Goal: Communication & Community: Answer question/provide support

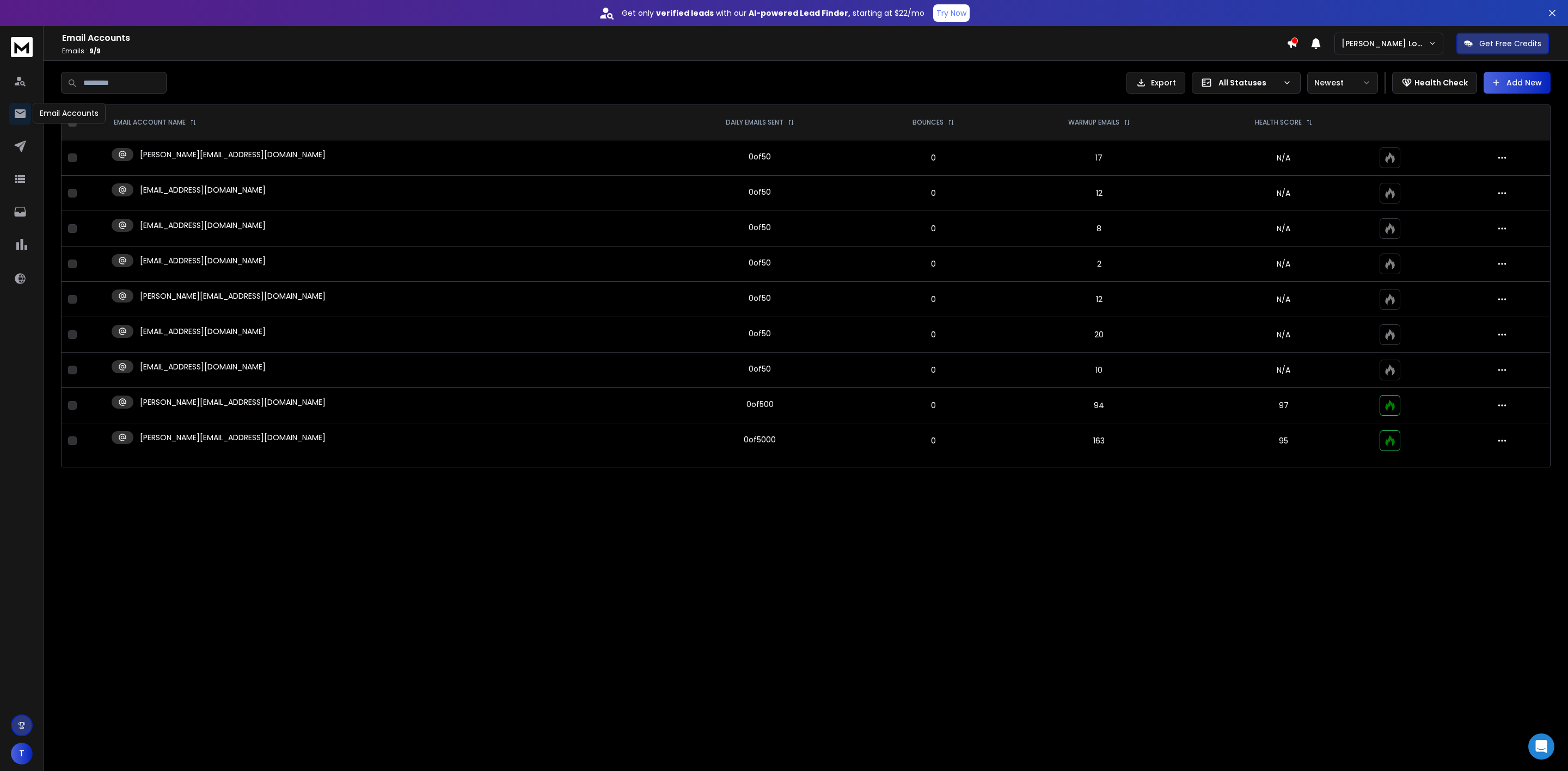
click at [17, 110] on icon at bounding box center [20, 114] width 11 height 9
click at [20, 247] on icon at bounding box center [22, 245] width 11 height 11
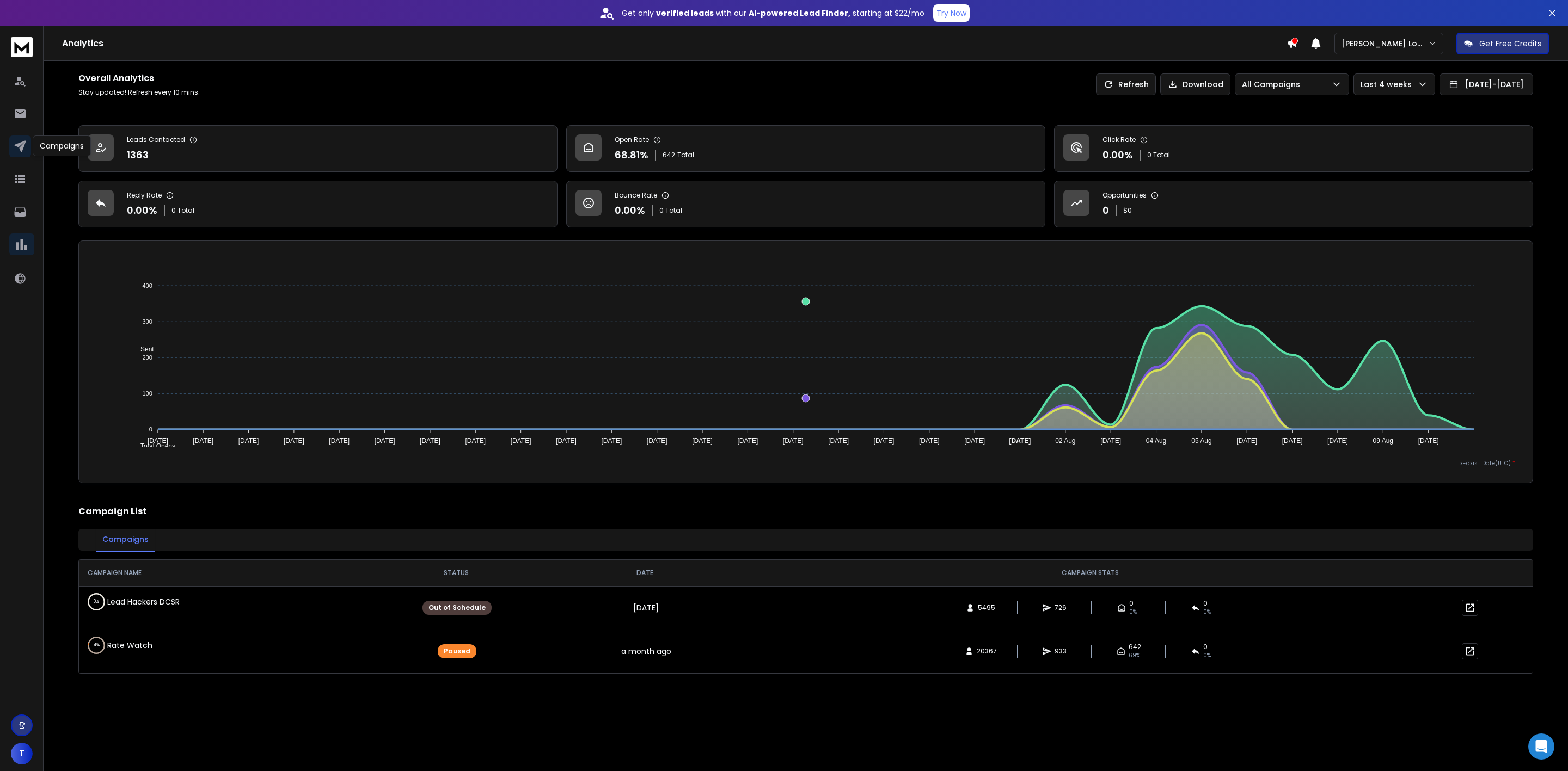
click at [24, 149] on icon at bounding box center [19, 146] width 13 height 13
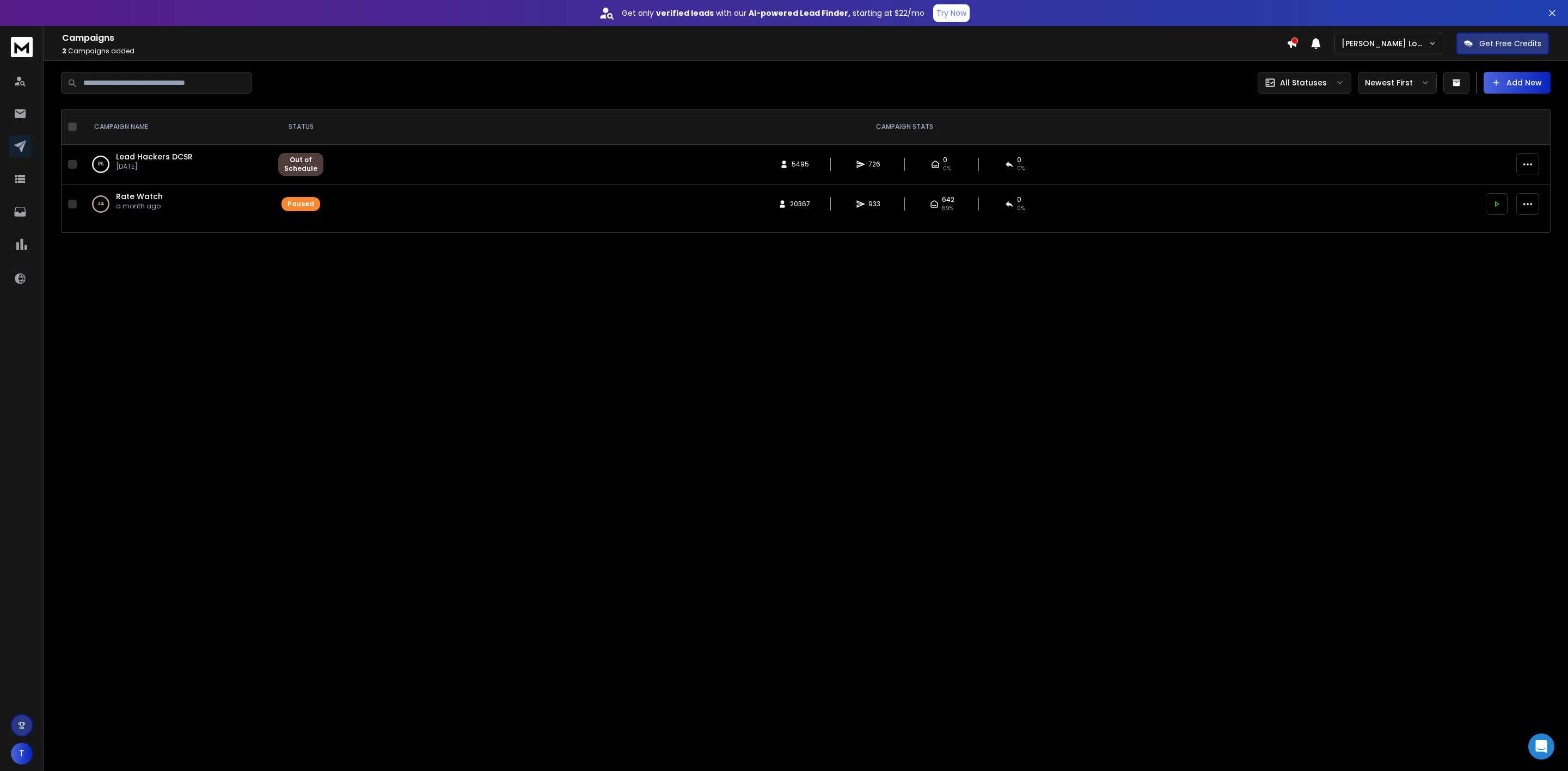
click at [306, 170] on div "Out of Schedule" at bounding box center [301, 164] width 33 height 18
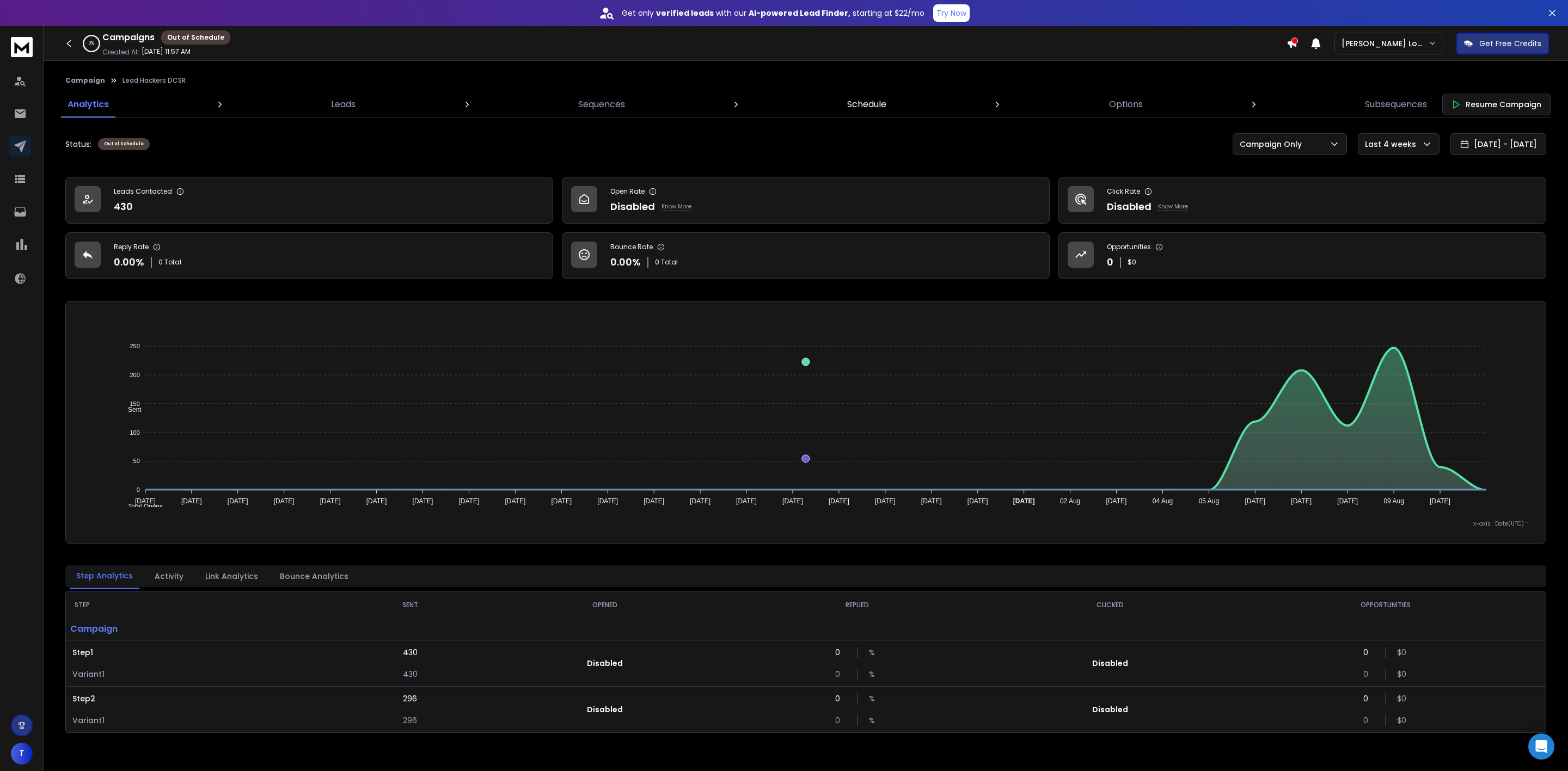
click at [866, 106] on p "Schedule" at bounding box center [867, 104] width 39 height 13
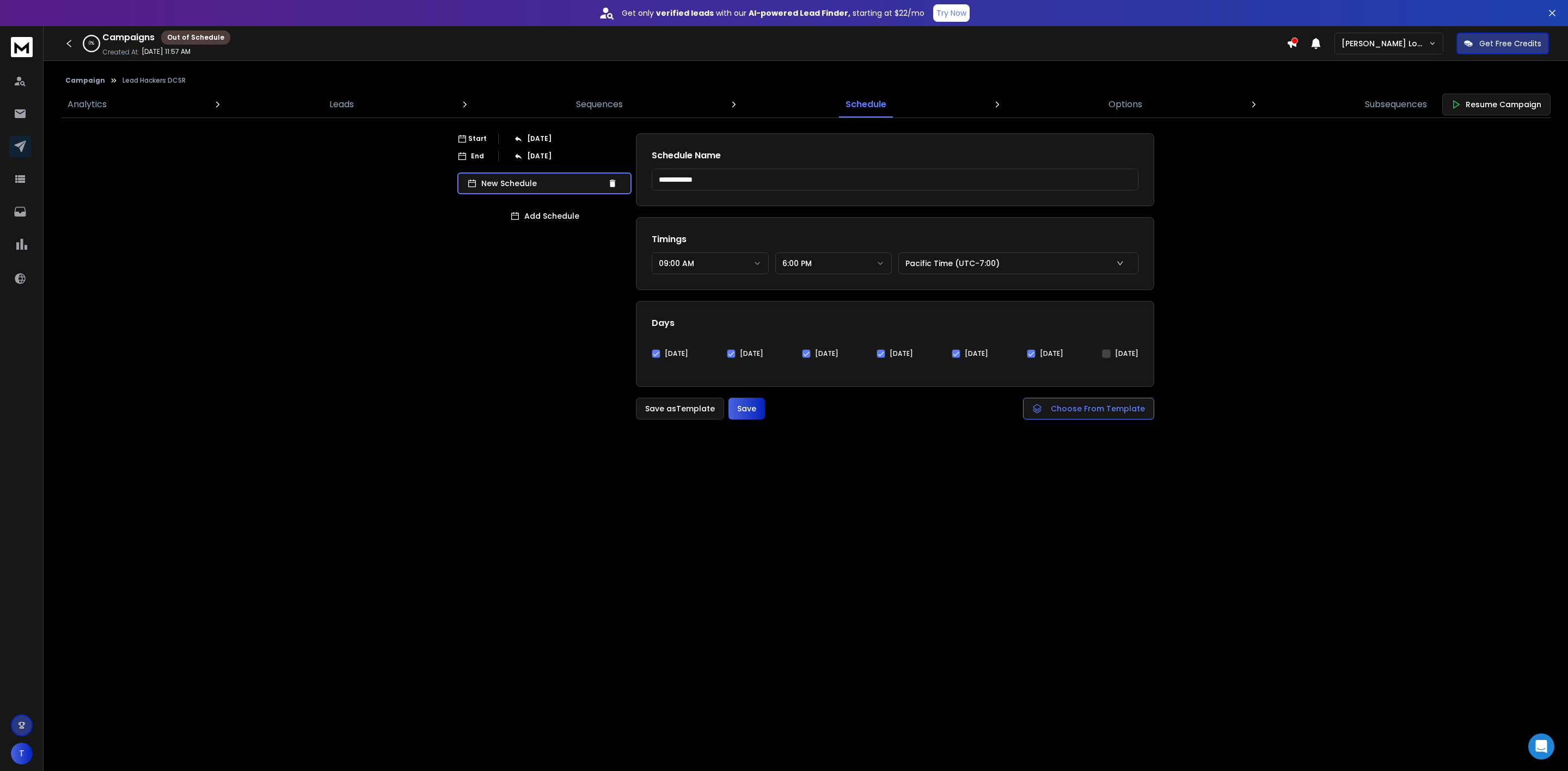
click at [546, 155] on p "[DATE]" at bounding box center [539, 156] width 24 height 9
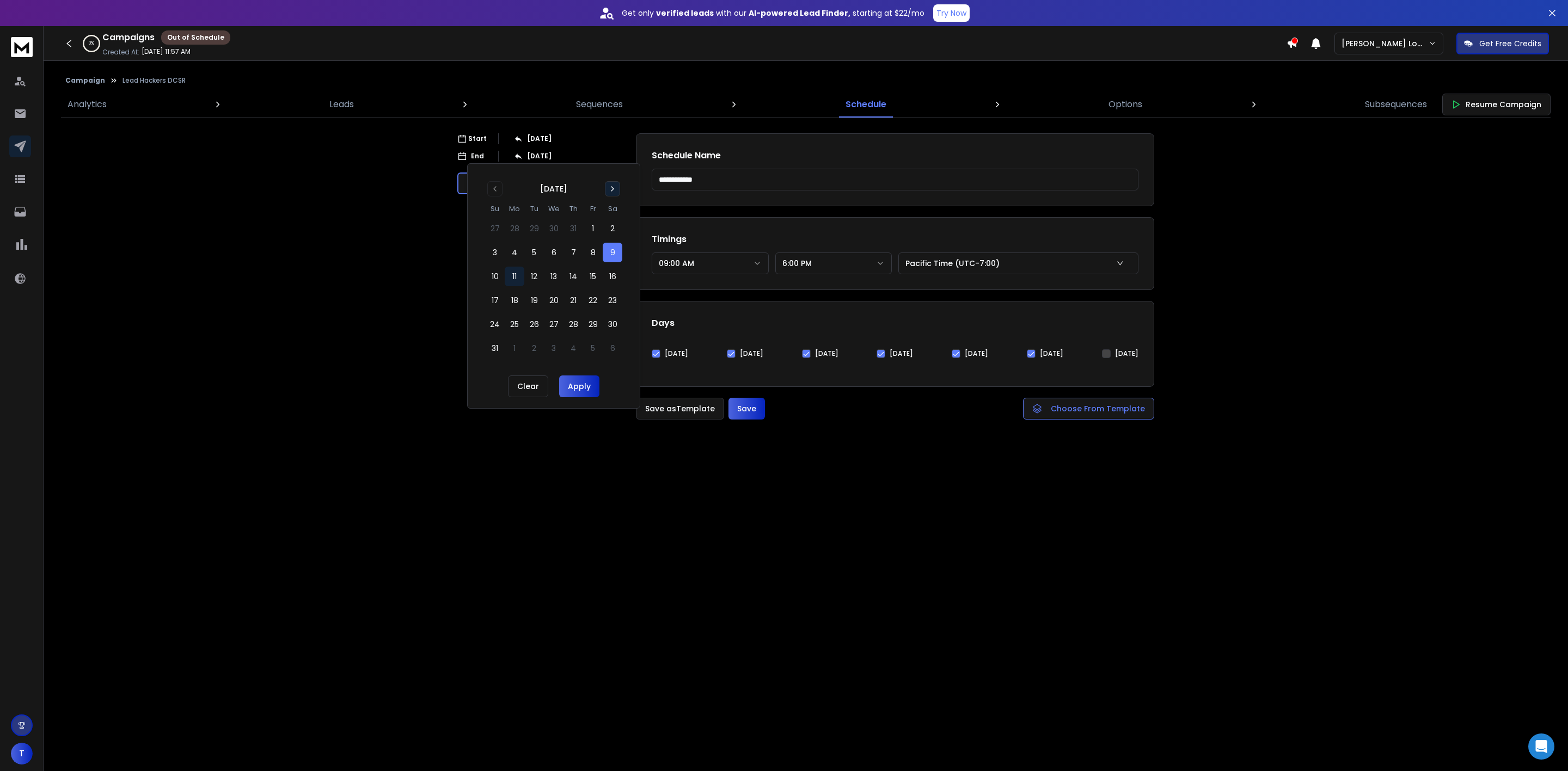
click at [617, 193] on button "Go to next month" at bounding box center [612, 189] width 15 height 15
click at [617, 193] on icon "Go to next month" at bounding box center [612, 189] width 9 height 9
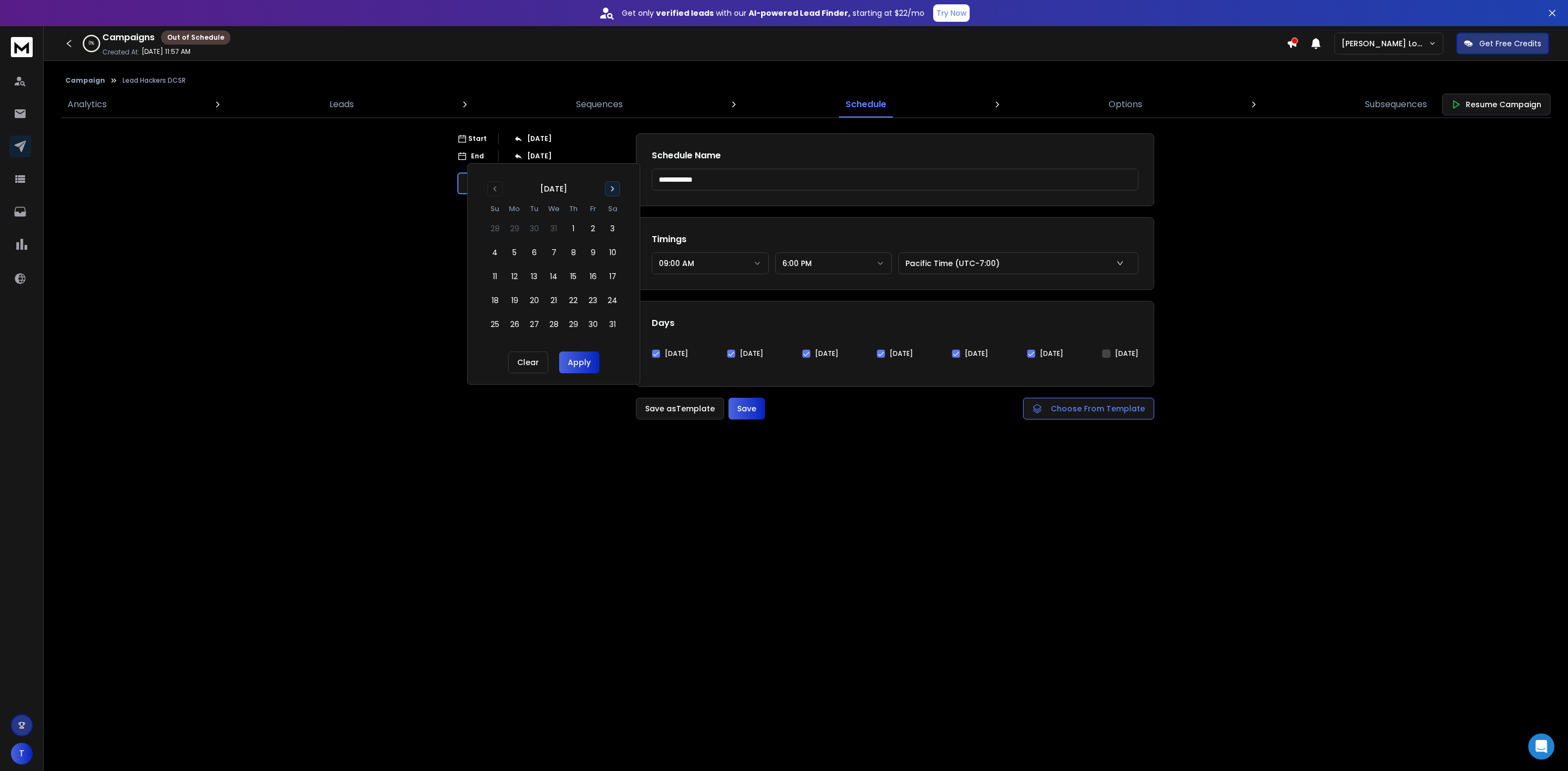
click at [617, 193] on icon "Go to next month" at bounding box center [612, 189] width 9 height 9
click at [585, 388] on button "Apply" at bounding box center [579, 386] width 40 height 22
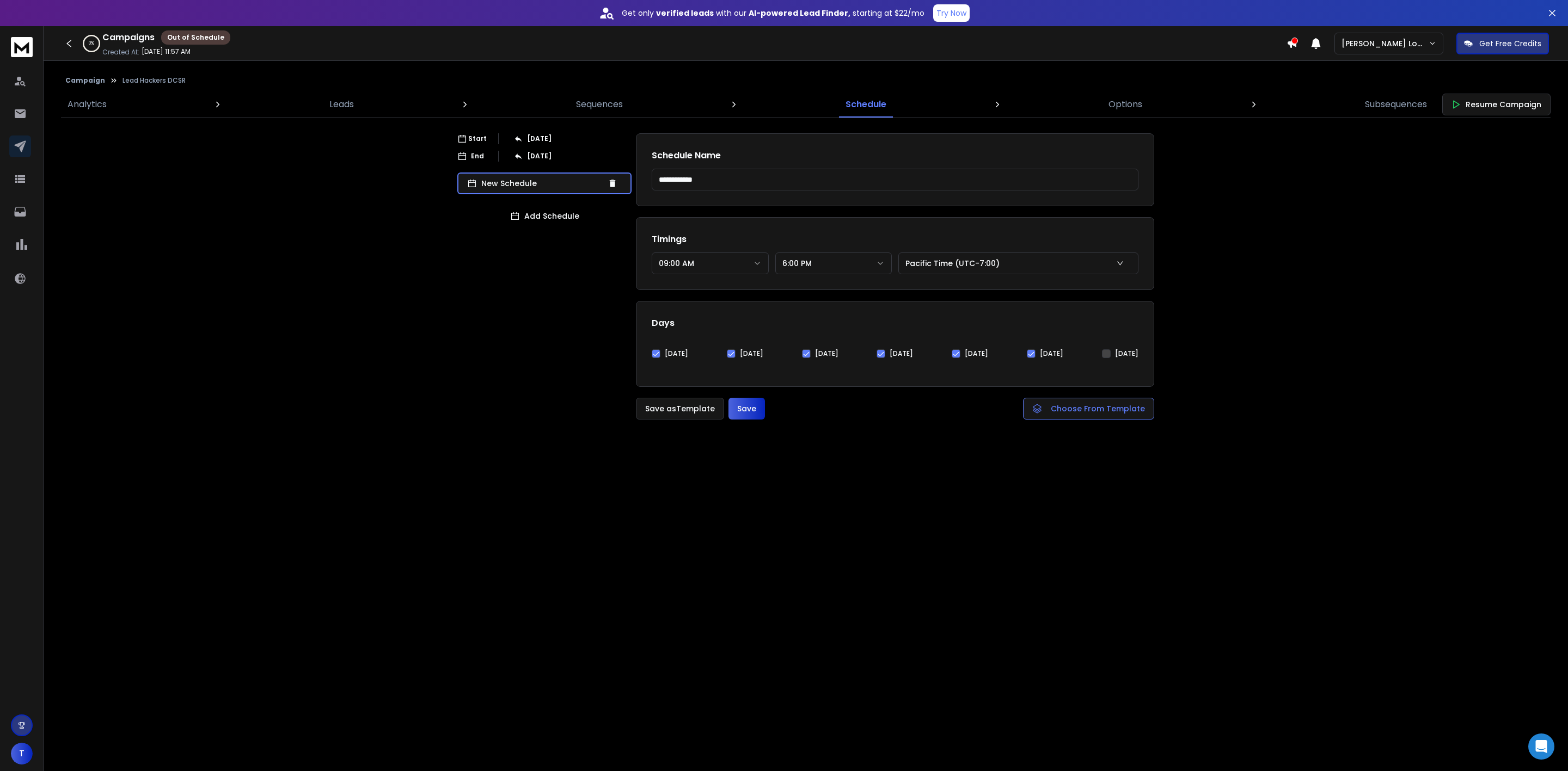
click at [755, 419] on button "Save" at bounding box center [747, 409] width 37 height 22
click at [550, 157] on p "[DATE]" at bounding box center [539, 156] width 24 height 9
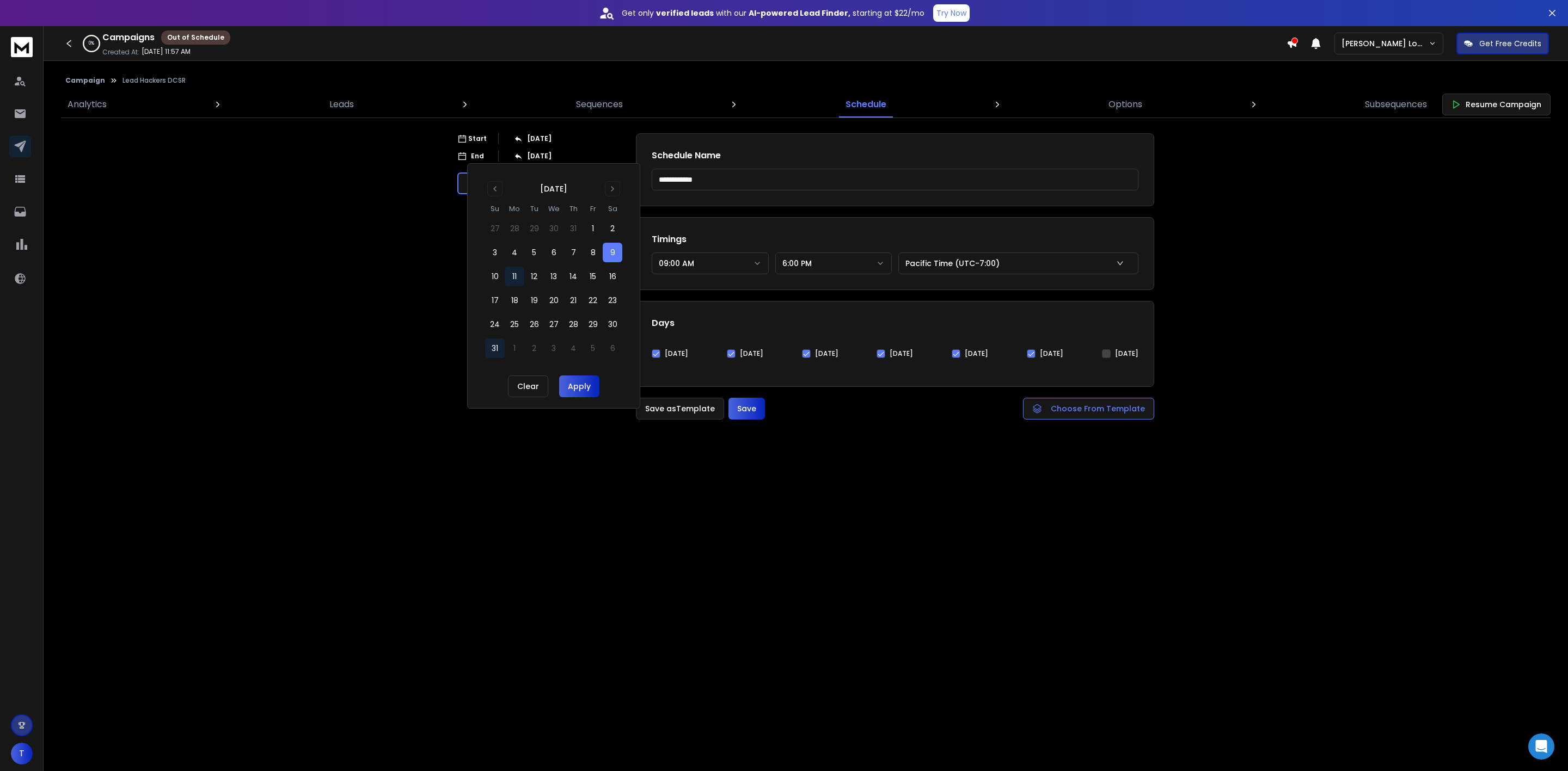
click at [495, 346] on button "31" at bounding box center [495, 348] width 19 height 19
click at [576, 384] on button "Apply" at bounding box center [579, 386] width 40 height 22
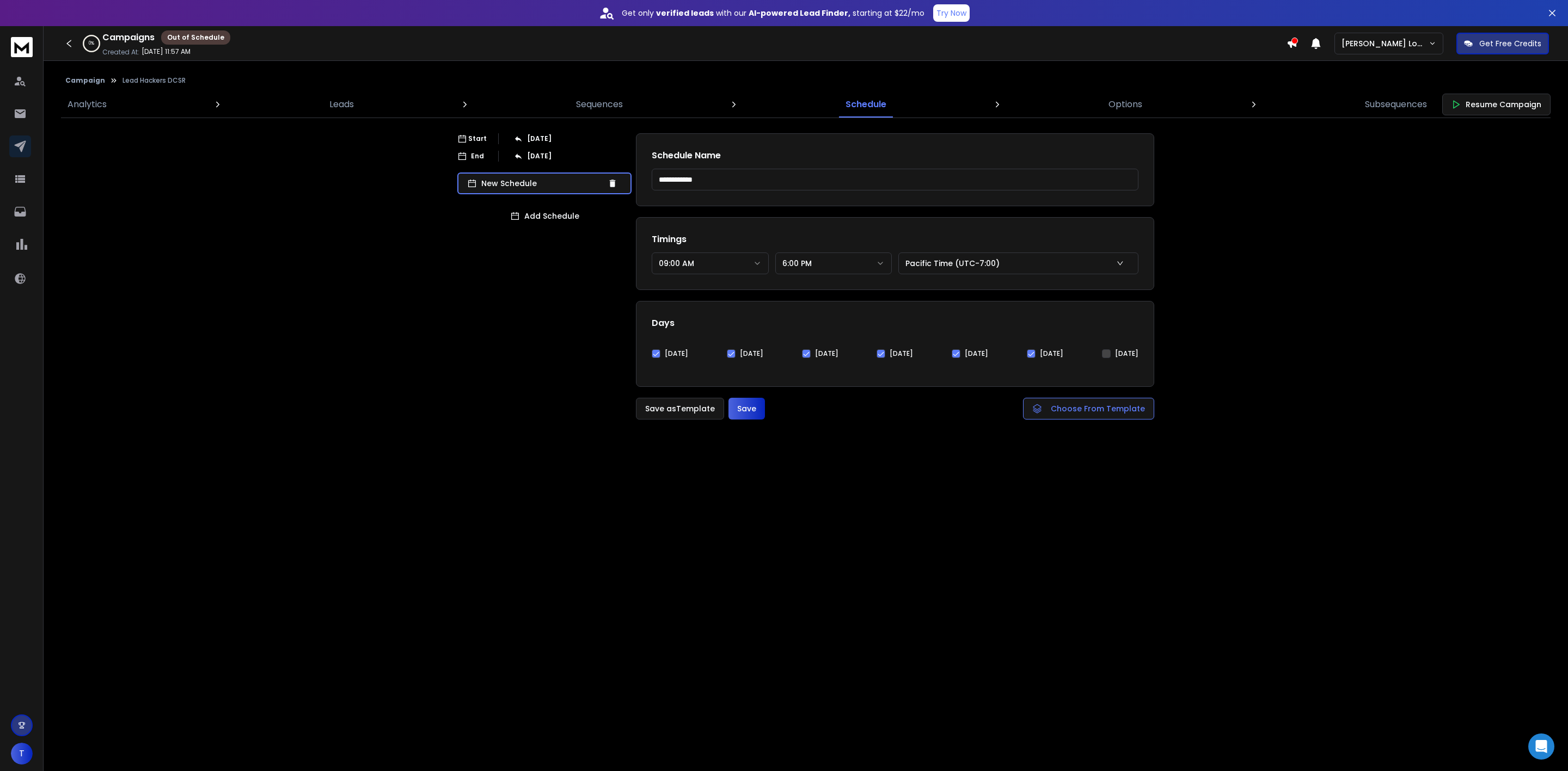
click at [745, 409] on button "Save" at bounding box center [747, 409] width 37 height 22
click at [1483, 105] on button "Resume Campaign" at bounding box center [1496, 105] width 108 height 22
click at [611, 186] on icon at bounding box center [613, 183] width 6 height 8
select select "********"
click at [544, 214] on button "Add Schedule" at bounding box center [544, 216] width 174 height 22
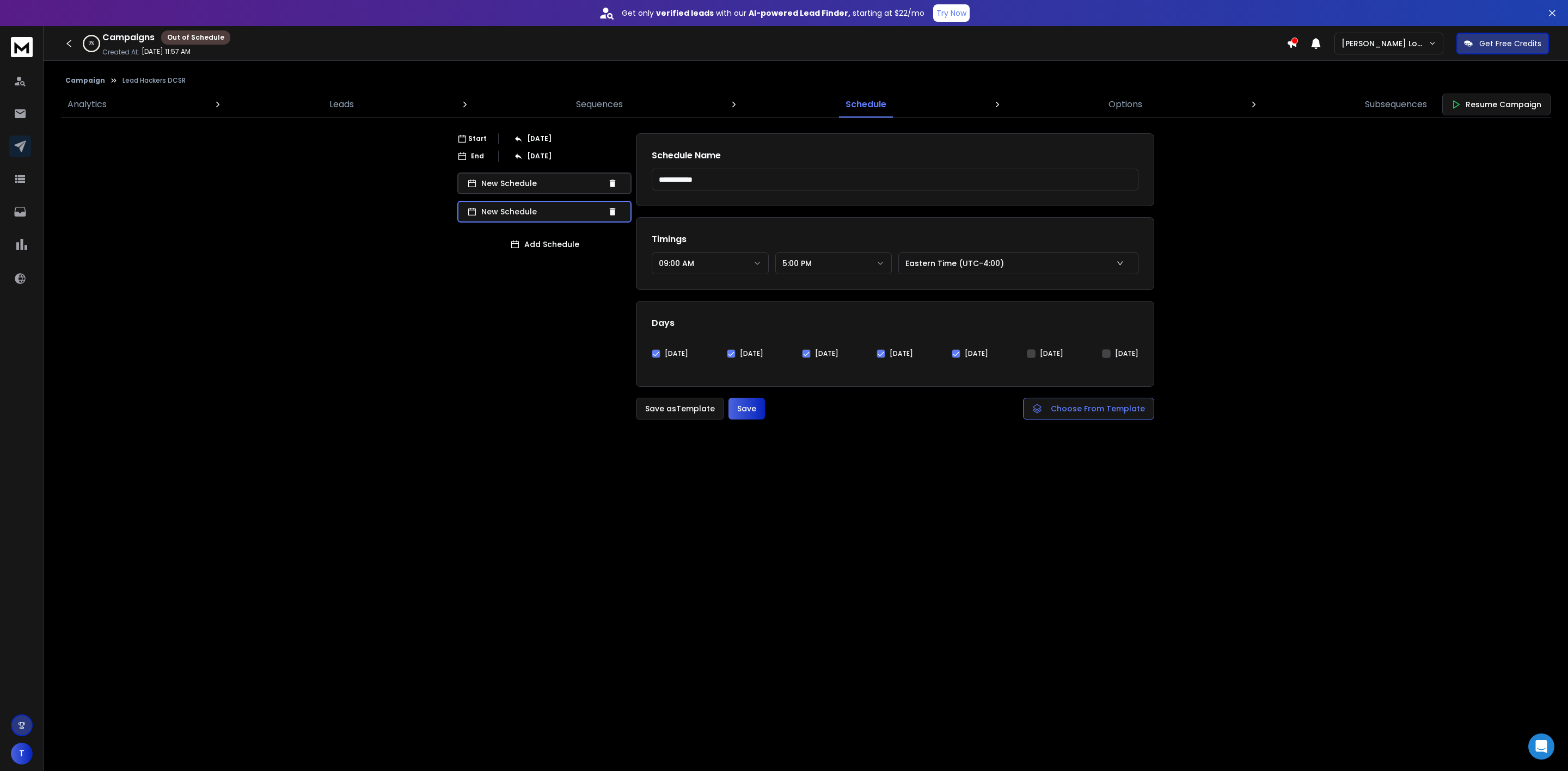
click at [544, 214] on p "New Schedule" at bounding box center [542, 212] width 122 height 11
drag, startPoint x: 760, startPoint y: 181, endPoint x: 625, endPoint y: 186, distance: 135.1
click at [625, 186] on div "**********" at bounding box center [805, 276] width 697 height 286
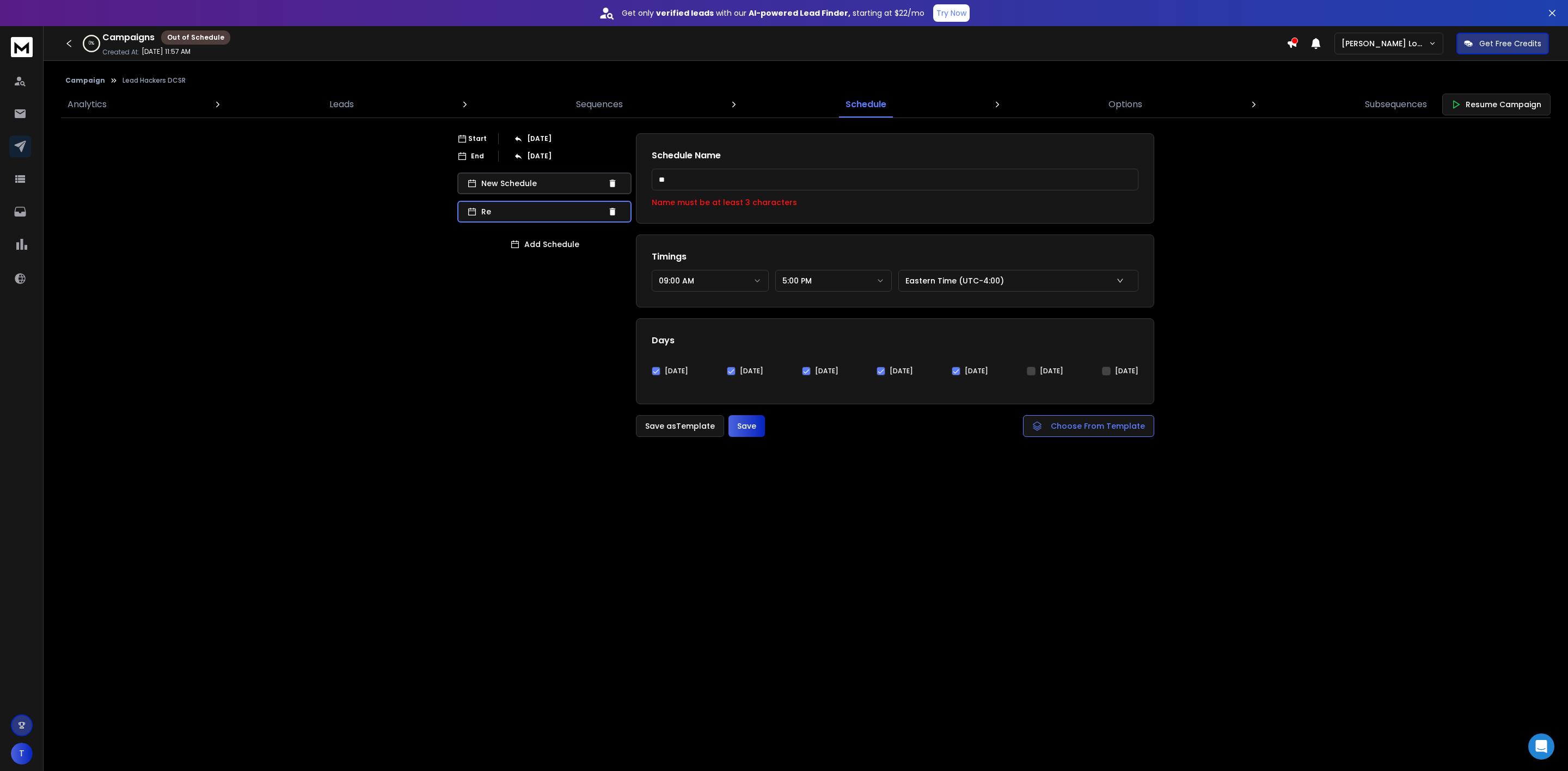
type input "********"
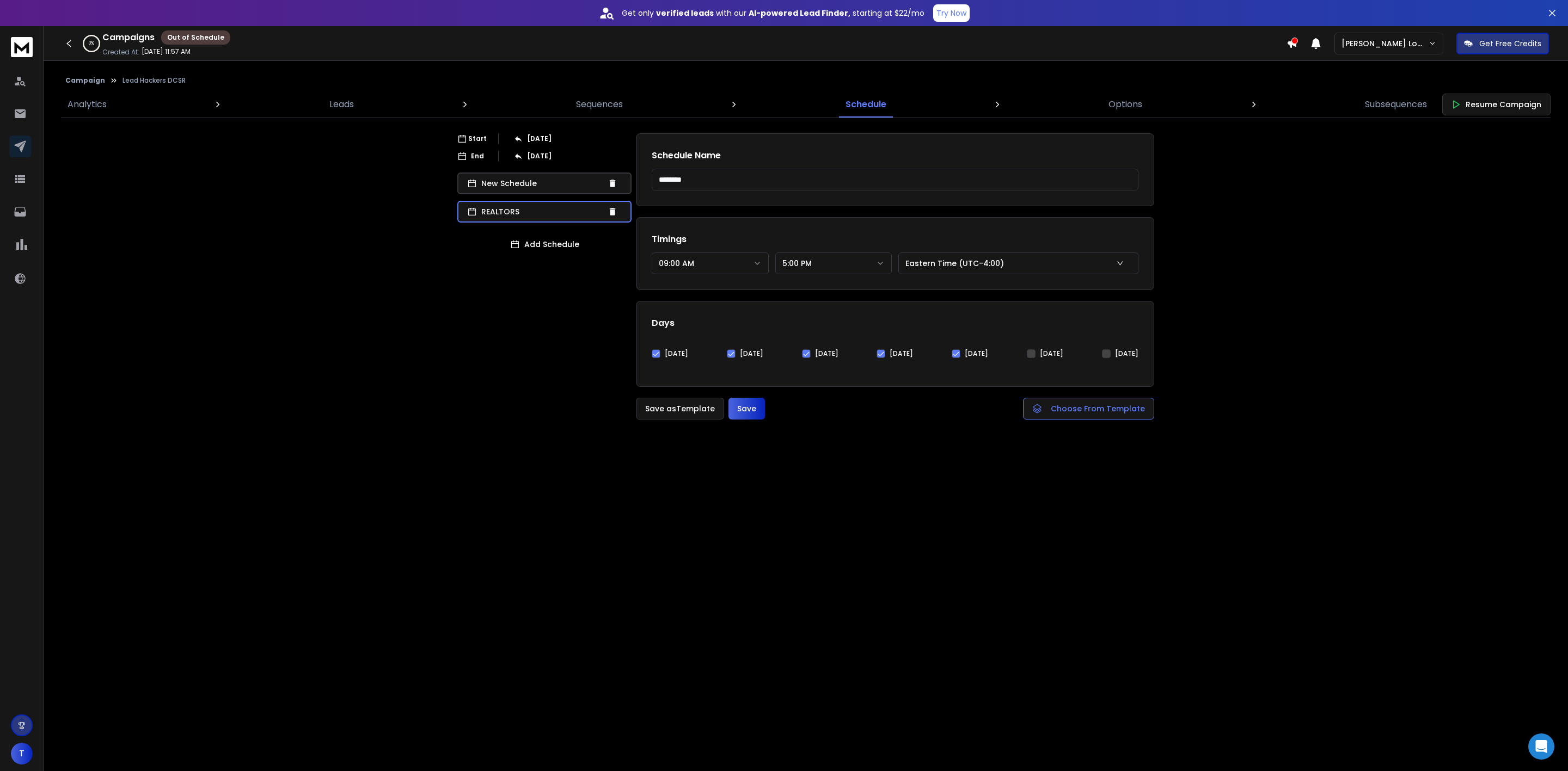
click at [1029, 353] on button "[DATE]" at bounding box center [1031, 354] width 9 height 9
click at [853, 265] on button "5:00 PM" at bounding box center [834, 263] width 117 height 22
click at [724, 260] on button "09:00 AM" at bounding box center [710, 263] width 117 height 22
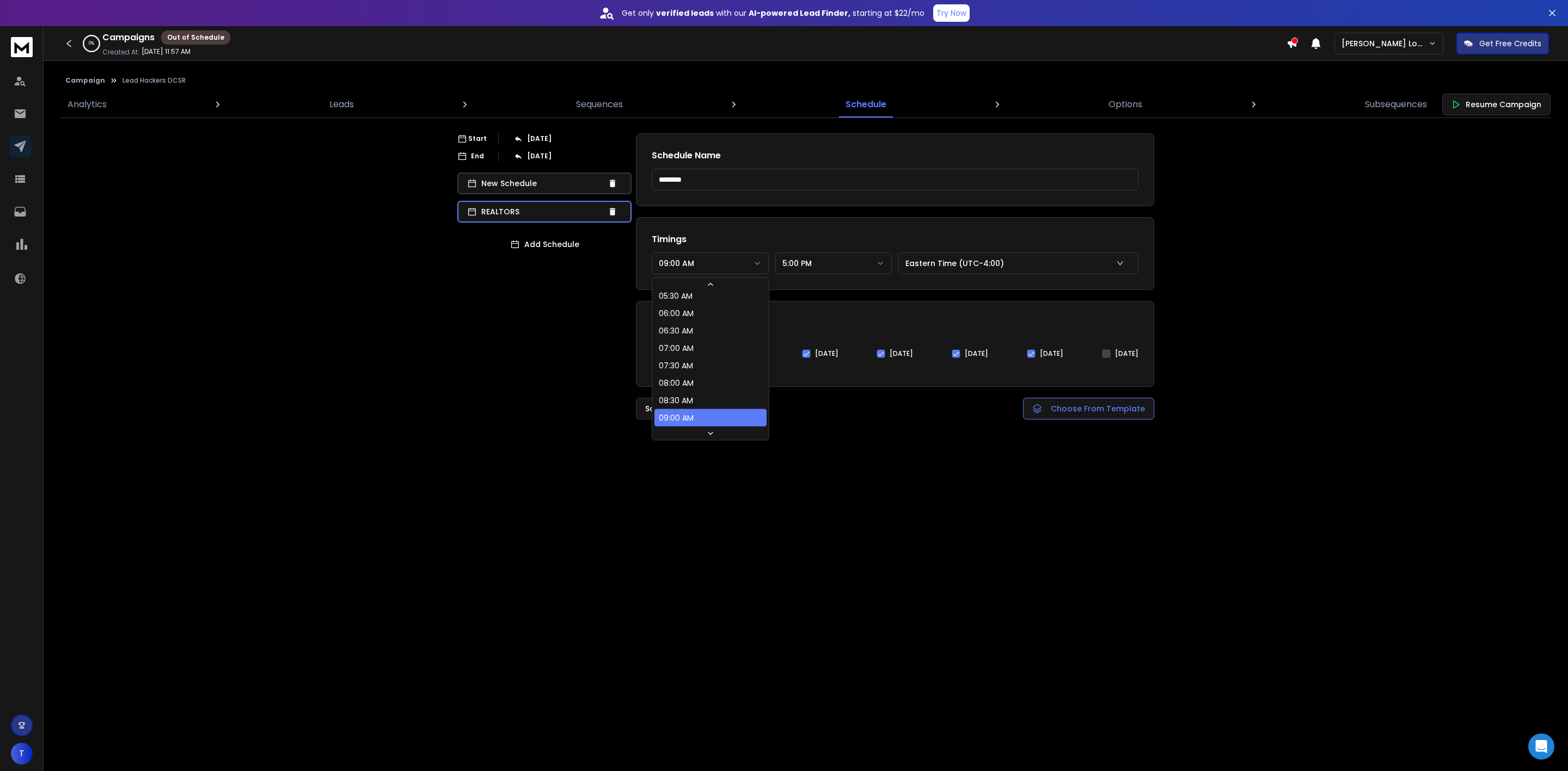
select select "********"
click at [833, 266] on button "5:00 PM" at bounding box center [834, 263] width 117 height 22
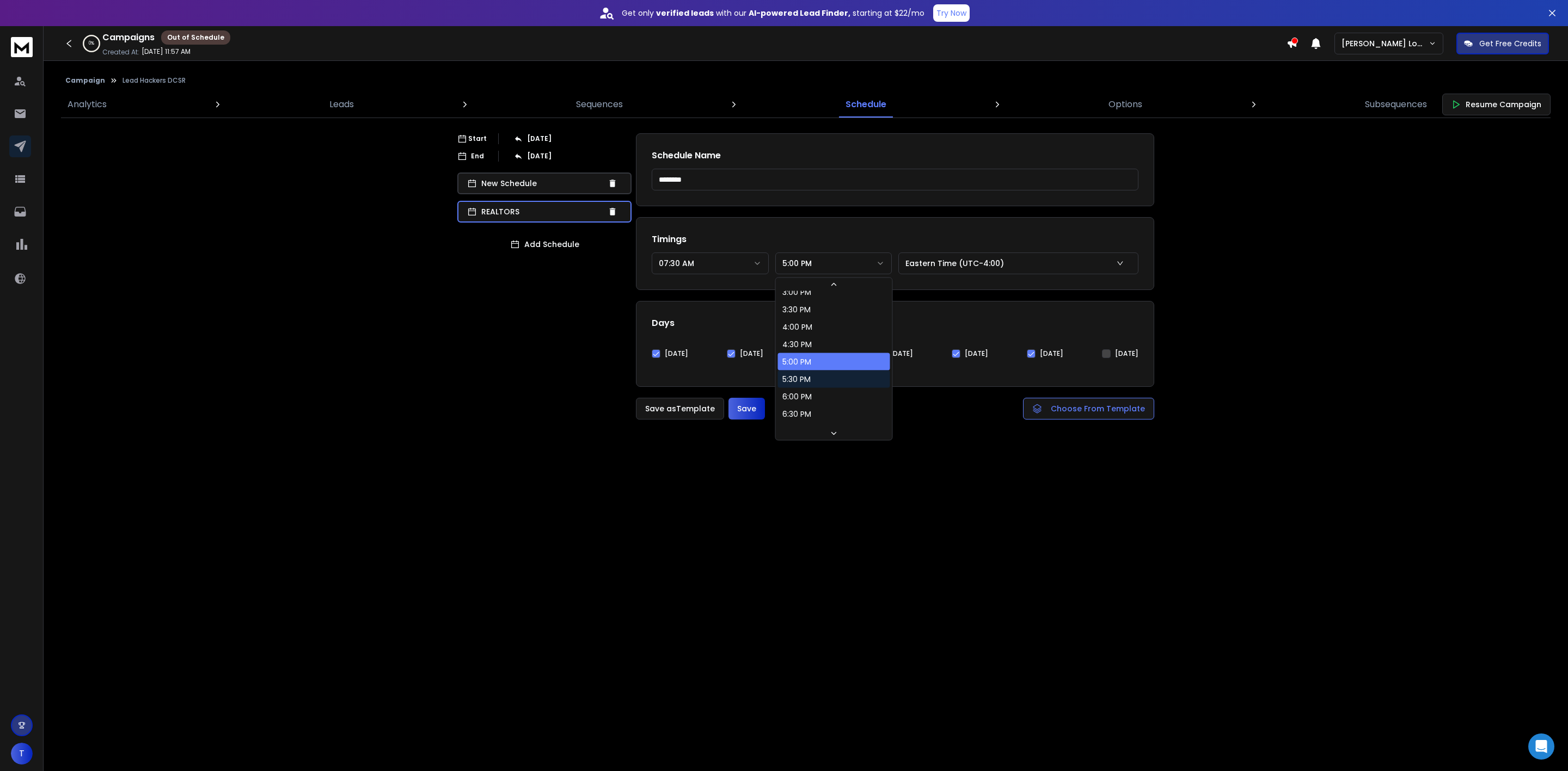
scroll to position [279, 0]
select select "********"
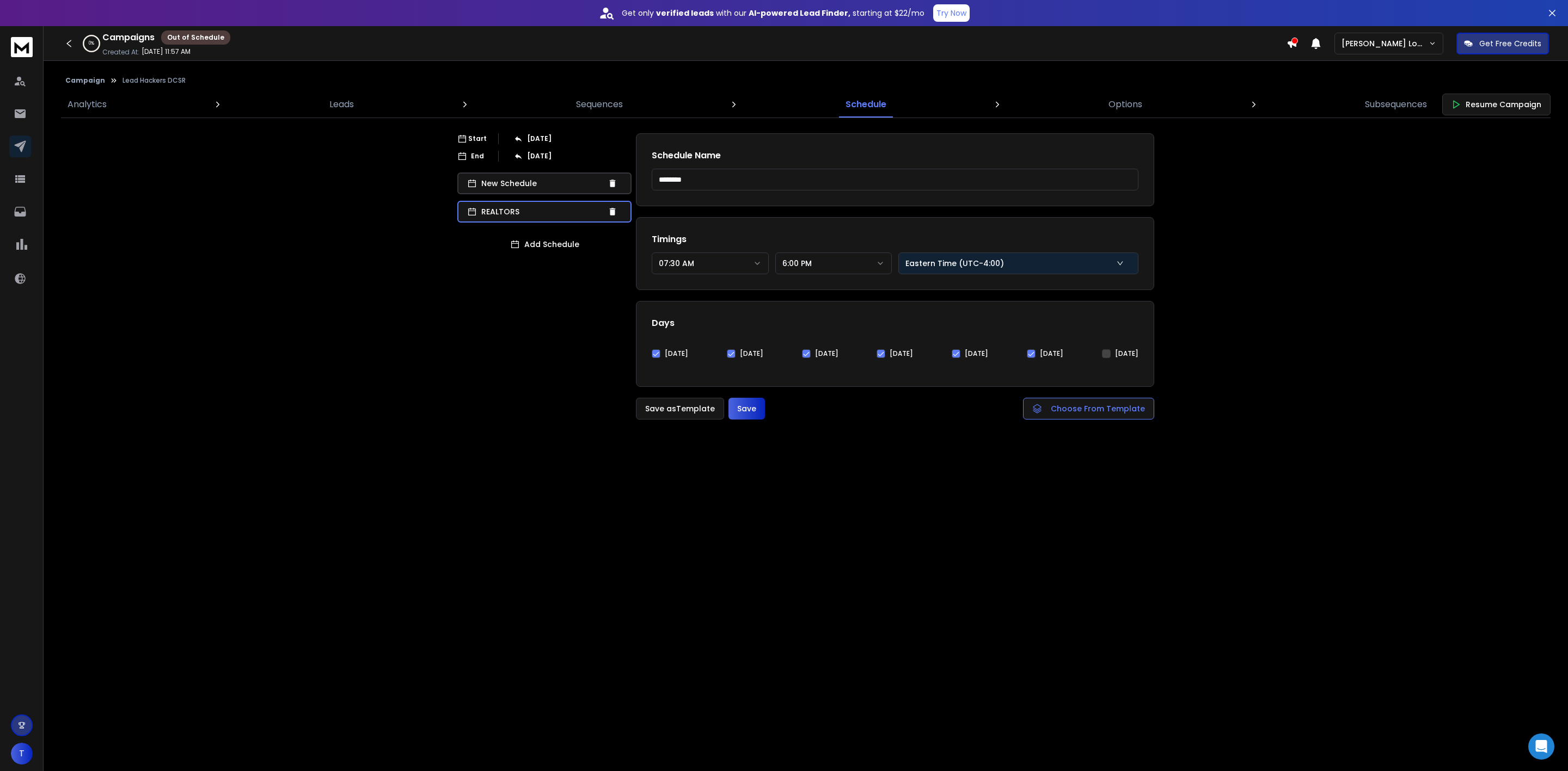
click at [1045, 267] on div "Eastern Time (UTC-4:00)" at bounding box center [1004, 263] width 199 height 11
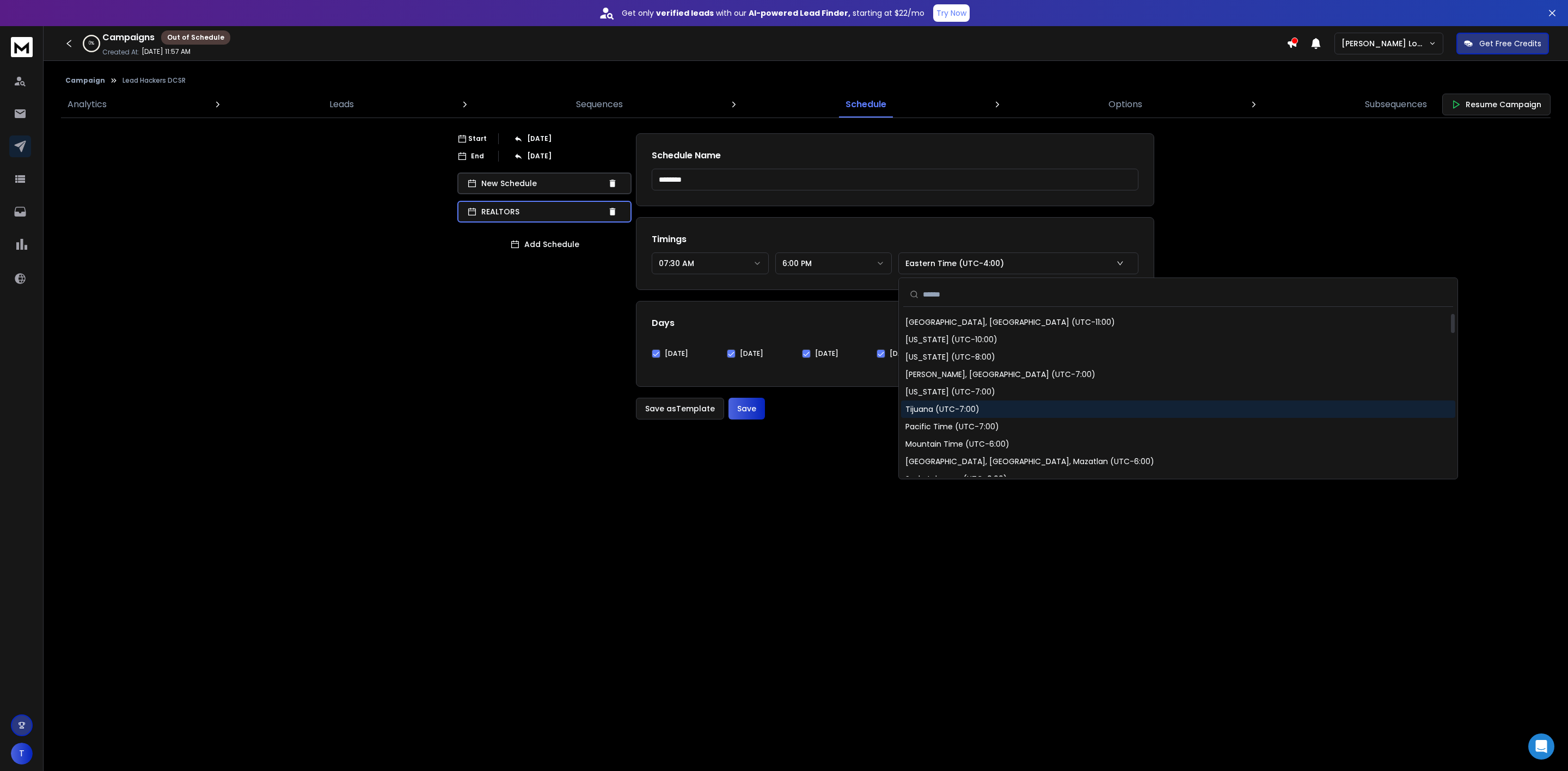
click at [926, 405] on div "Tijuana (UTC-7:00)" at bounding box center [942, 410] width 74 height 11
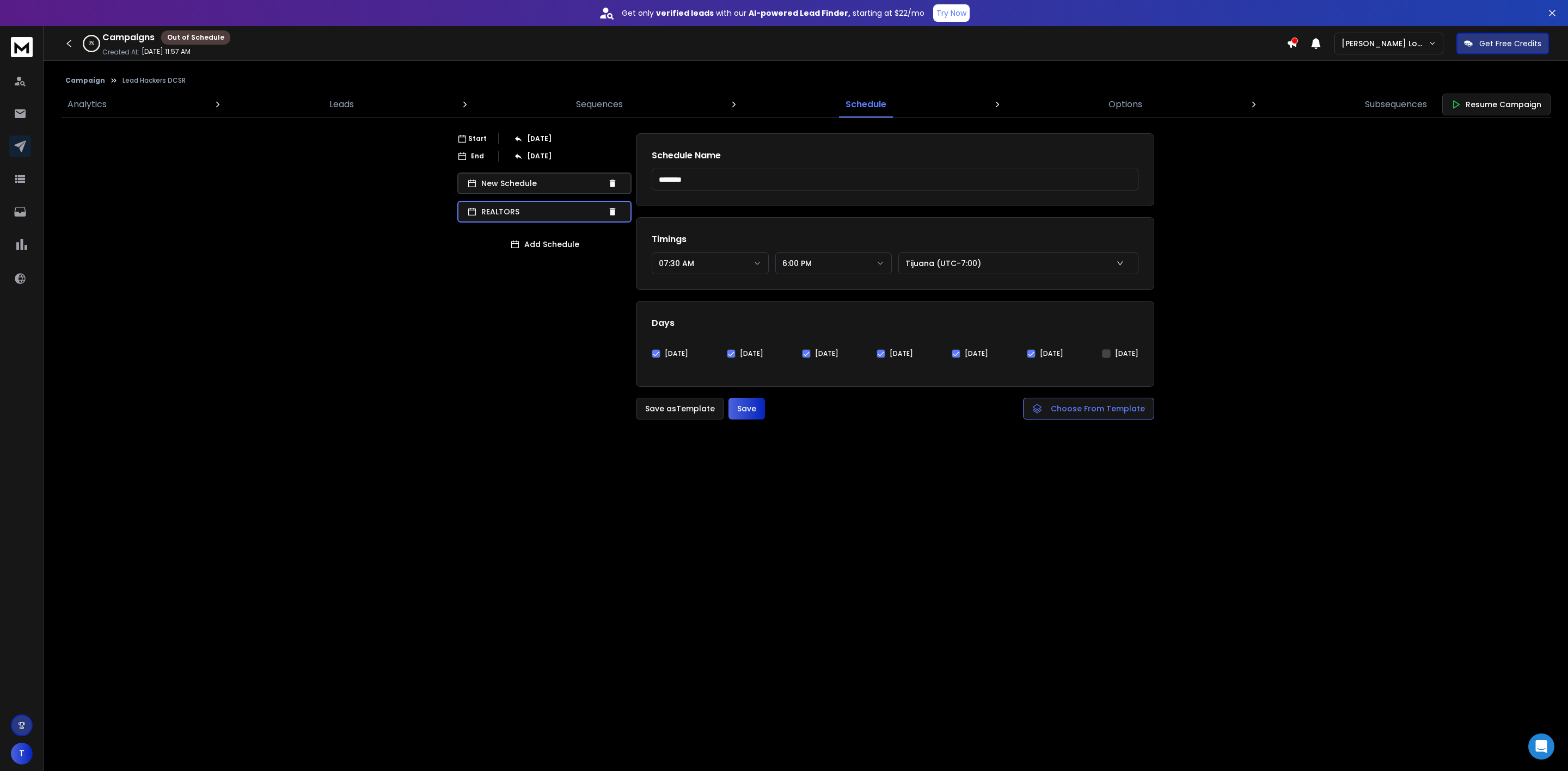
click at [754, 415] on button "Save" at bounding box center [747, 409] width 37 height 22
click at [611, 183] on icon at bounding box center [613, 183] width 6 height 8
select select "********"
type input "**********"
select select "********"
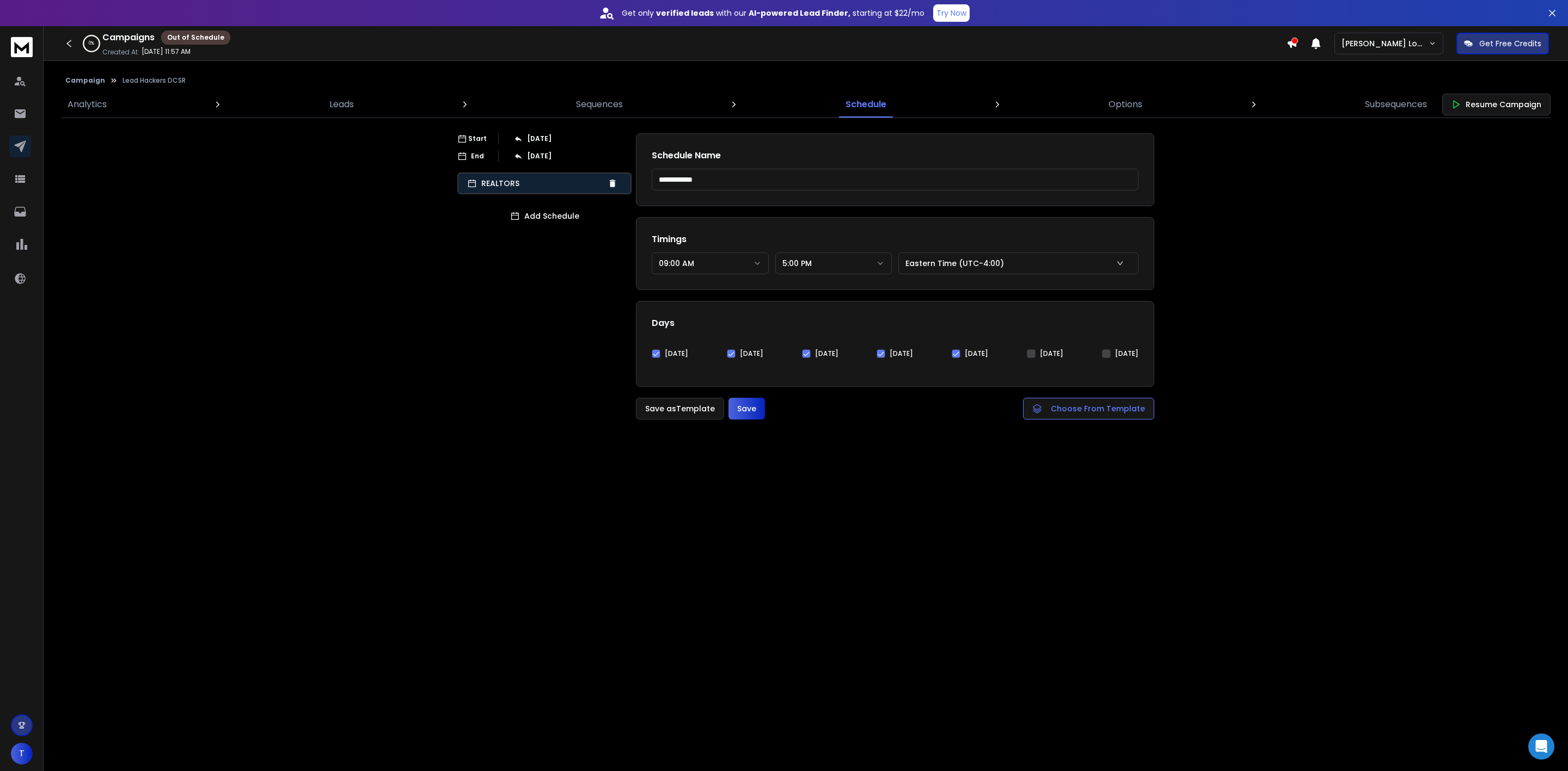
drag, startPoint x: 523, startPoint y: 175, endPoint x: 547, endPoint y: 180, distance: 24.5
click at [524, 175] on div "REALTORS" at bounding box center [544, 184] width 174 height 22
select select "********"
type input "********"
select select "********"
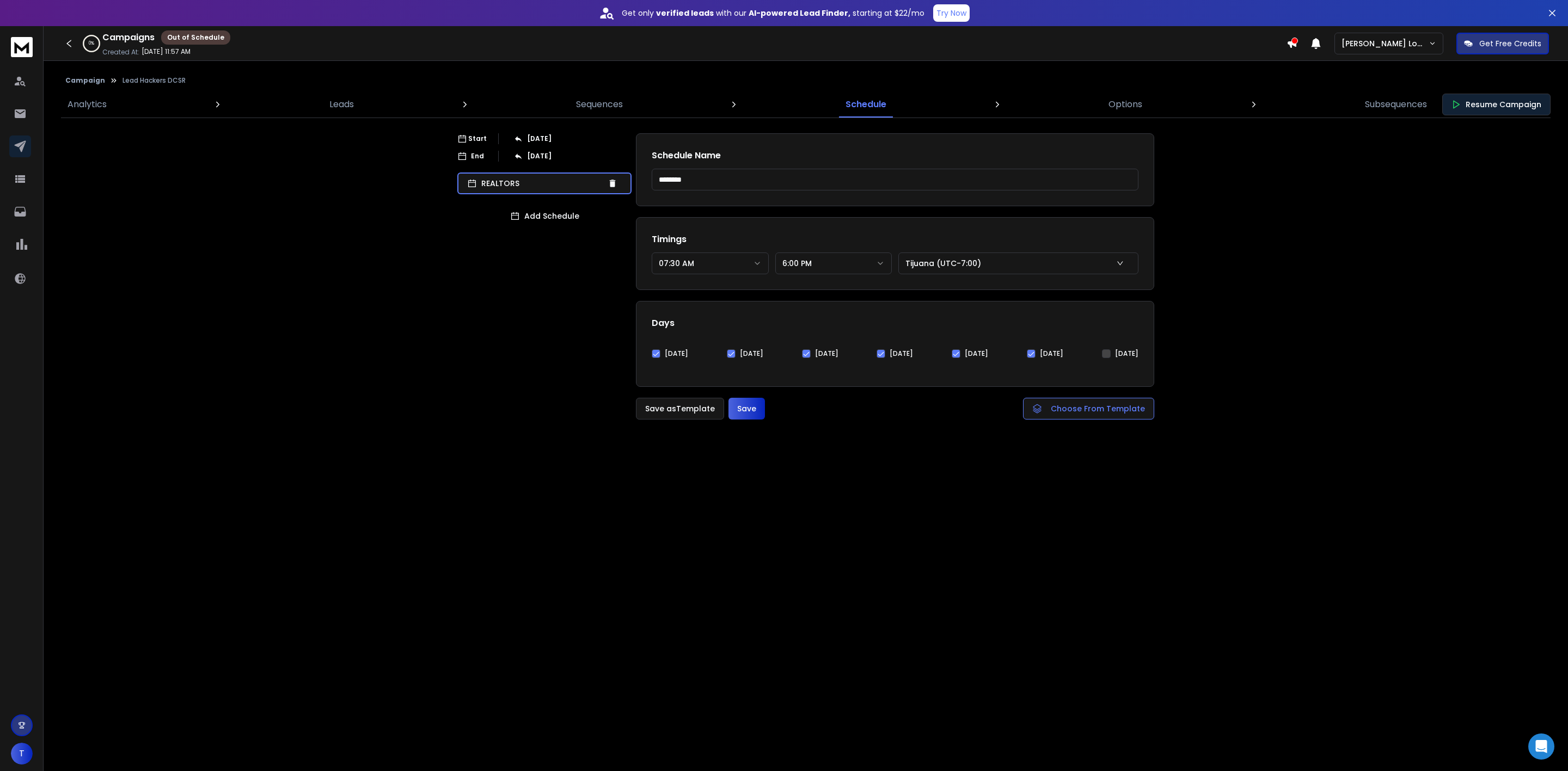
click at [1489, 101] on button "Resume Campaign" at bounding box center [1496, 105] width 108 height 22
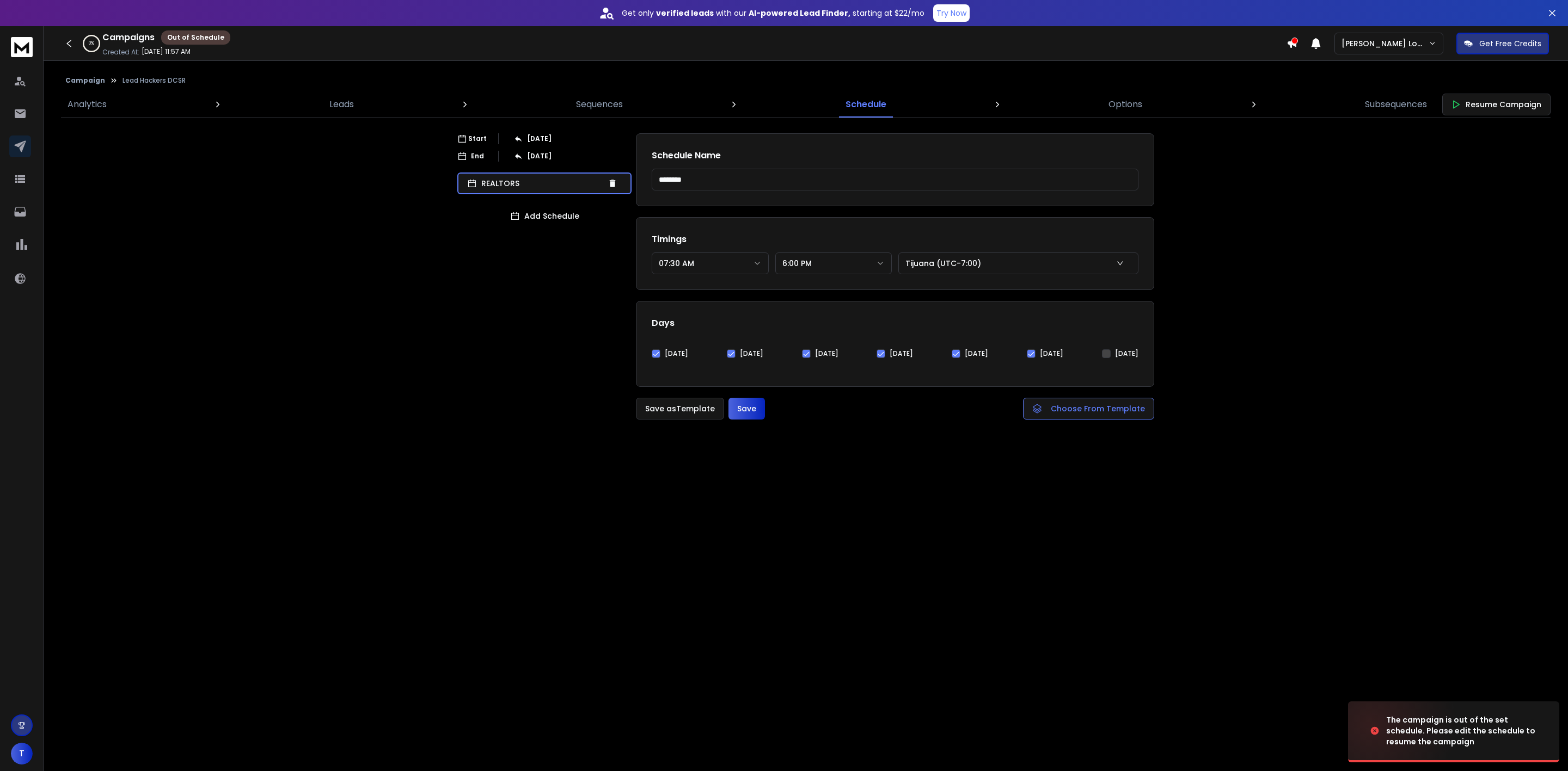
drag, startPoint x: 1454, startPoint y: 141, endPoint x: 1435, endPoint y: 163, distance: 29.1
click at [1454, 151] on div "Start [DATE] End [DATE] REALTORS Add Schedule Schedule Name ******** Timings 07…" at bounding box center [805, 276] width 1489 height 295
click at [27, 152] on link at bounding box center [20, 147] width 22 height 22
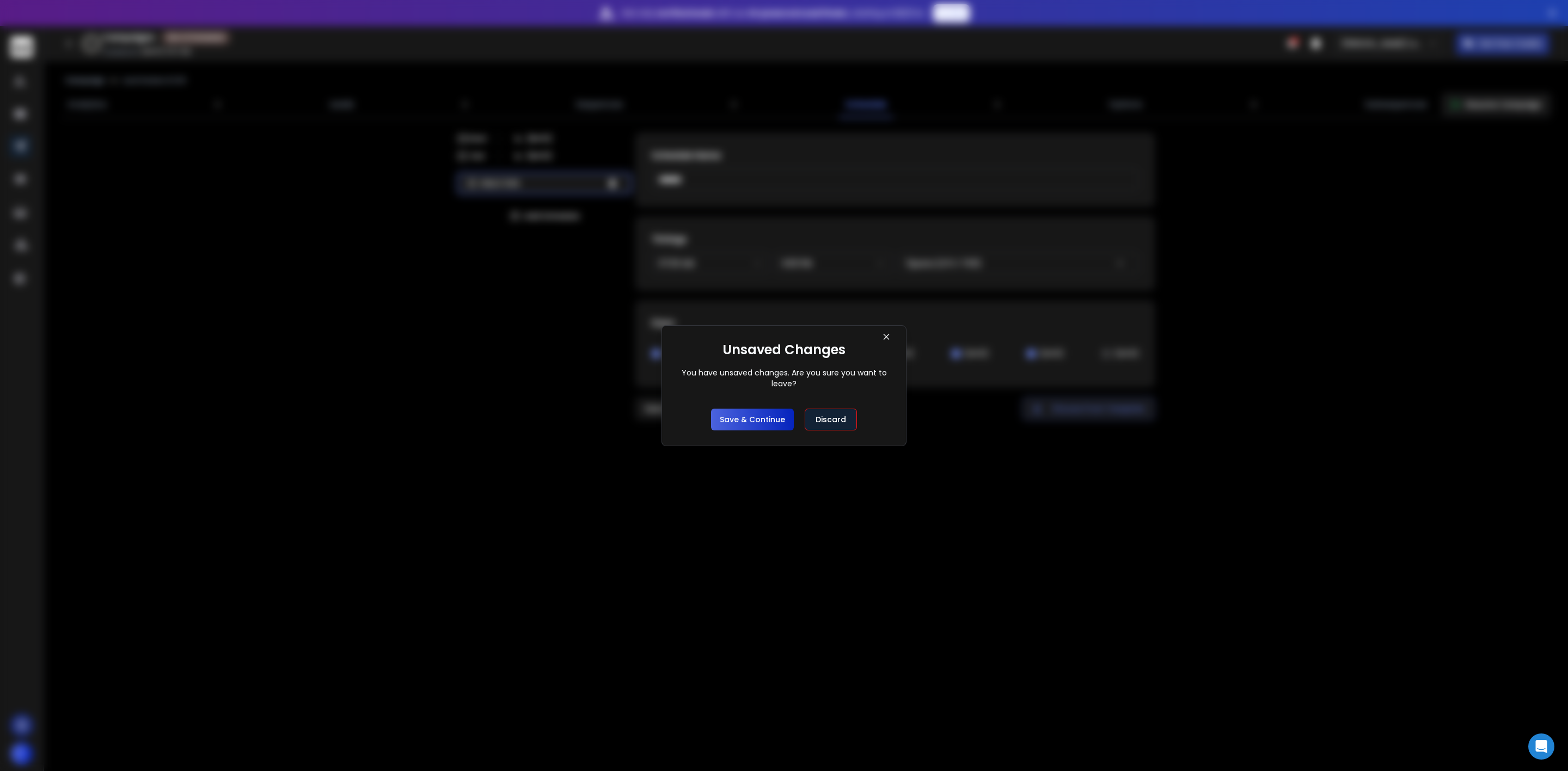
click at [761, 423] on button "Save & Continue" at bounding box center [752, 420] width 83 height 22
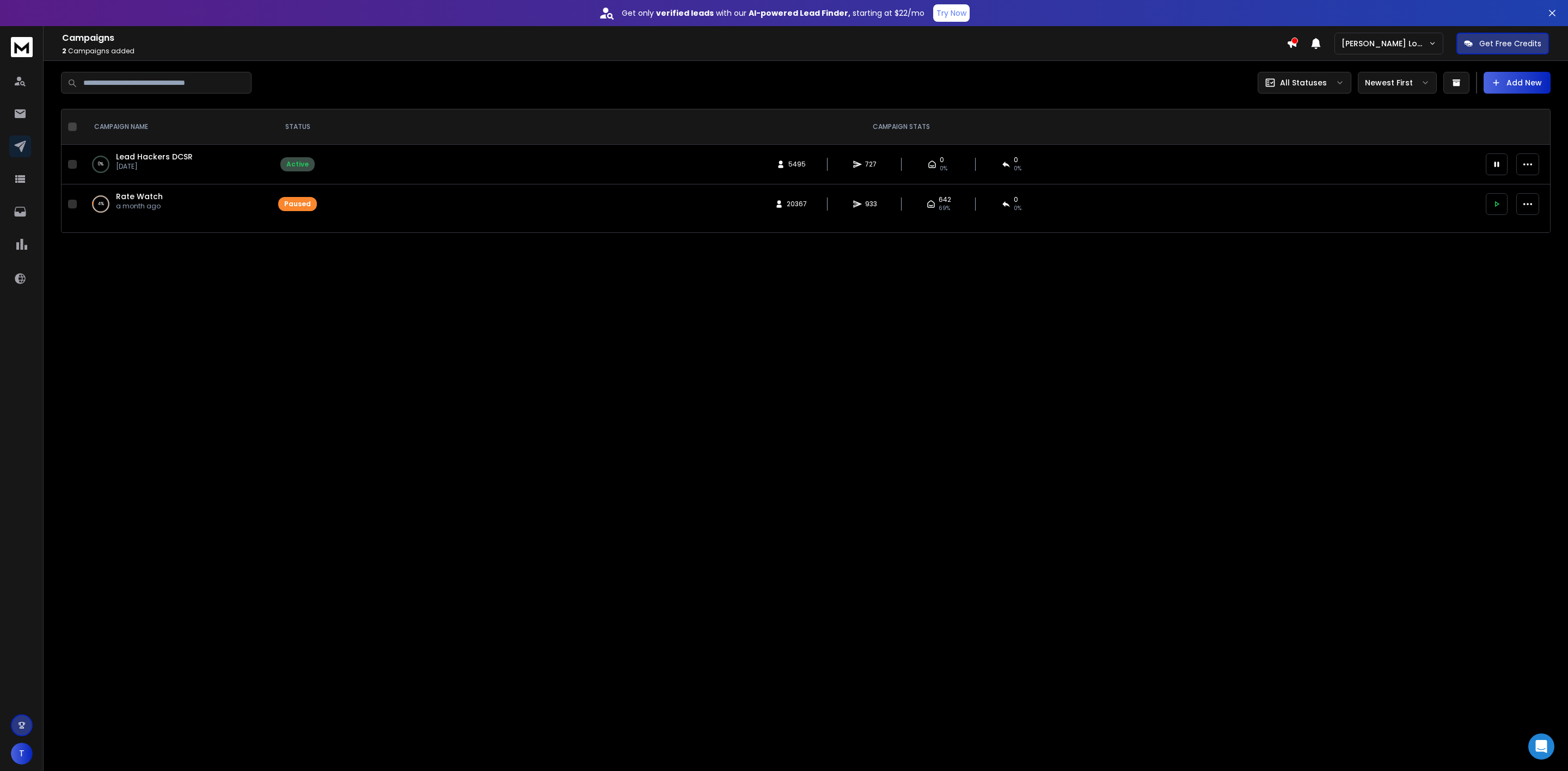
click at [1499, 206] on icon at bounding box center [1497, 204] width 10 height 10
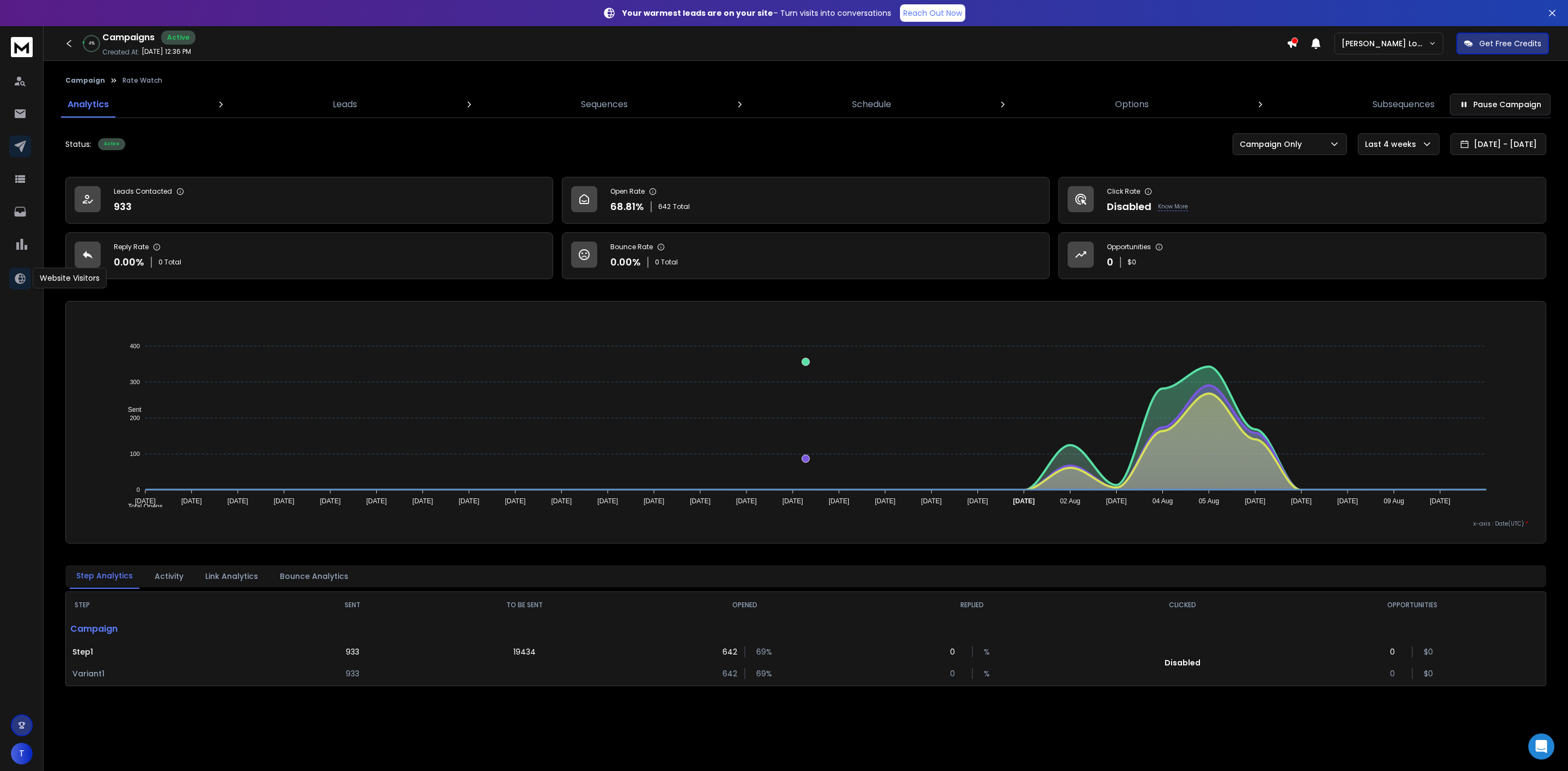
click at [16, 278] on icon at bounding box center [20, 279] width 11 height 11
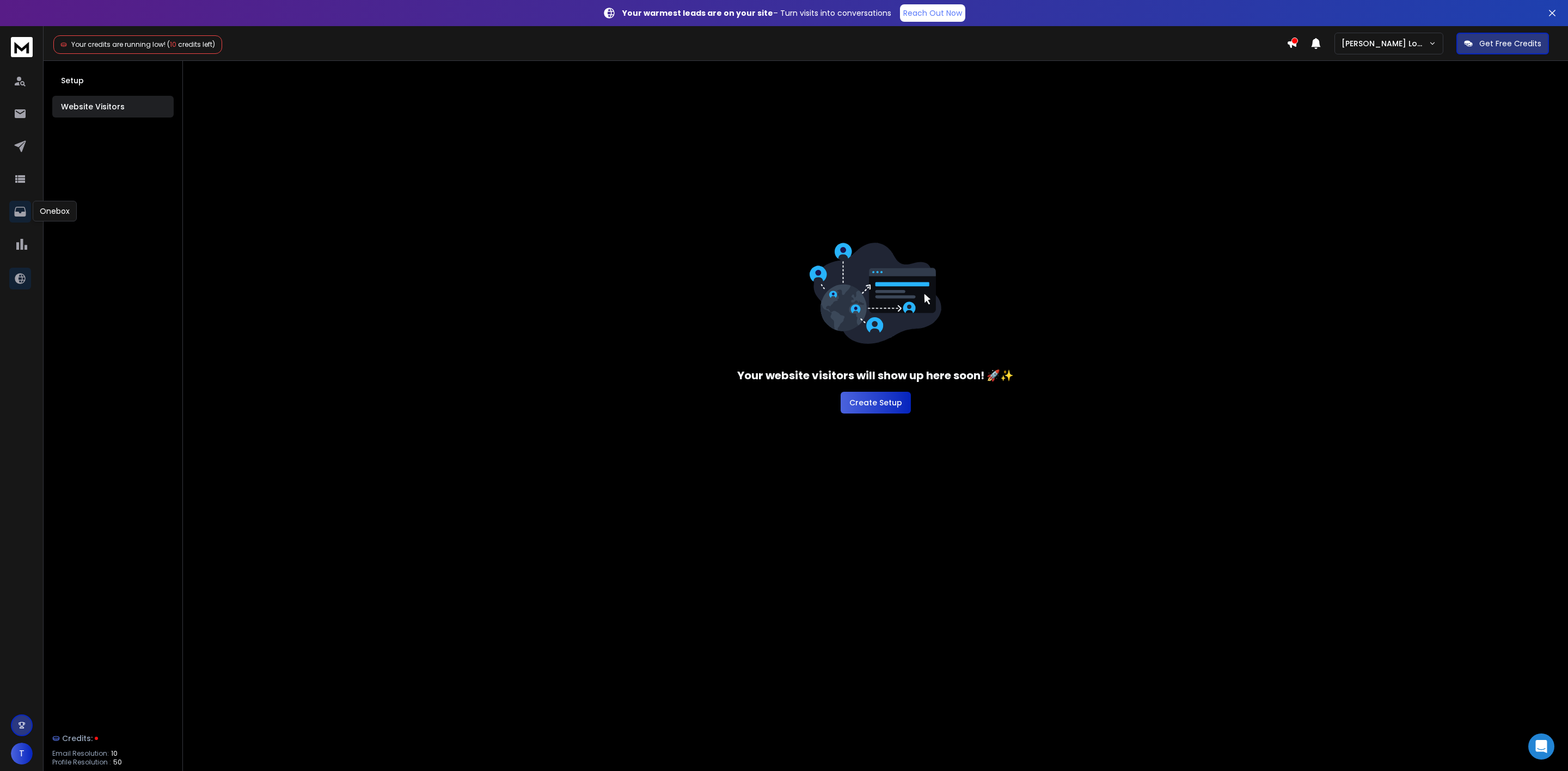
click at [18, 214] on icon at bounding box center [19, 212] width 12 height 10
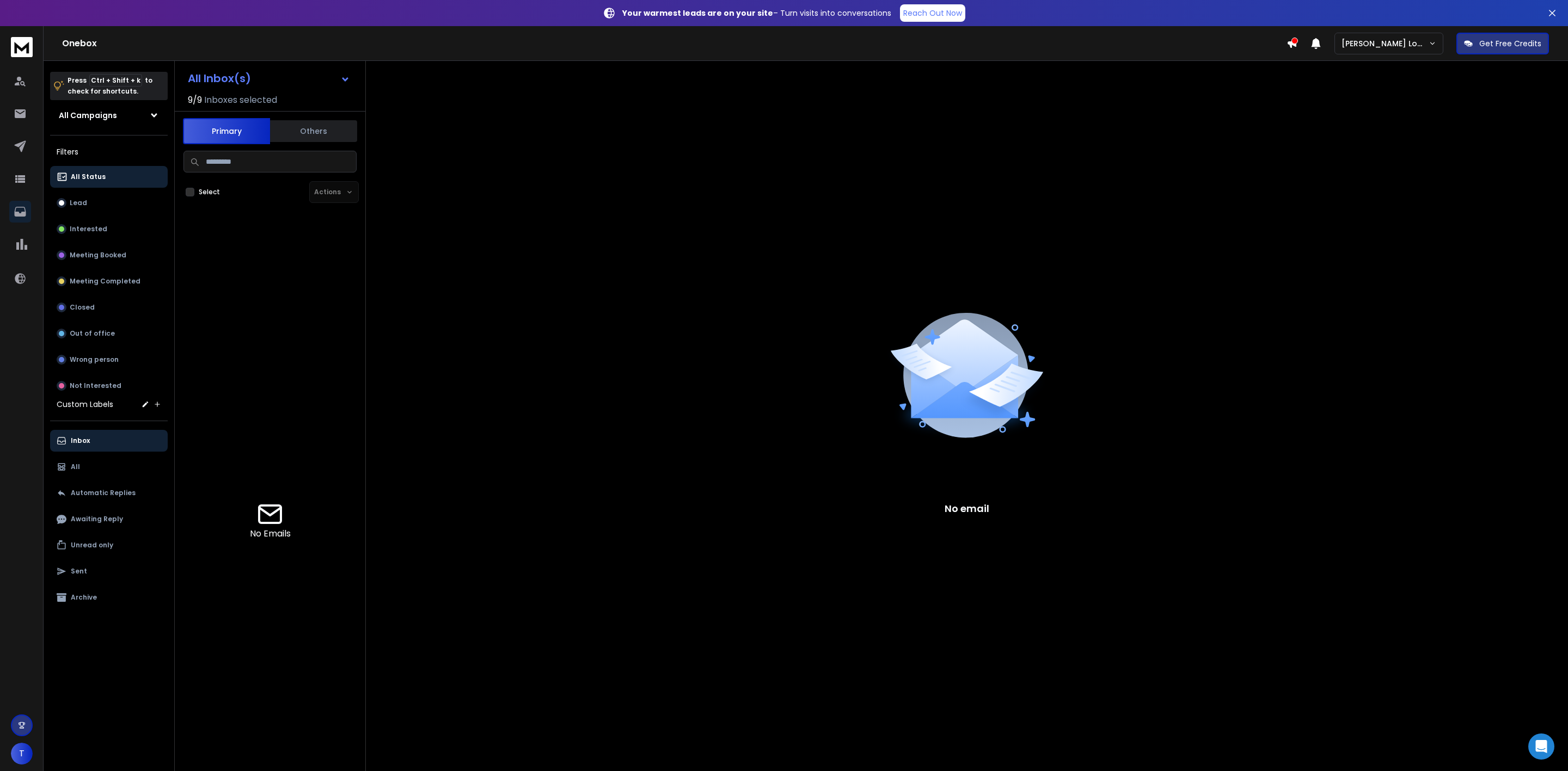
click at [317, 99] on div "9 / 9 Inboxes selected" at bounding box center [270, 100] width 164 height 13
click at [343, 80] on icon at bounding box center [345, 80] width 10 height 10
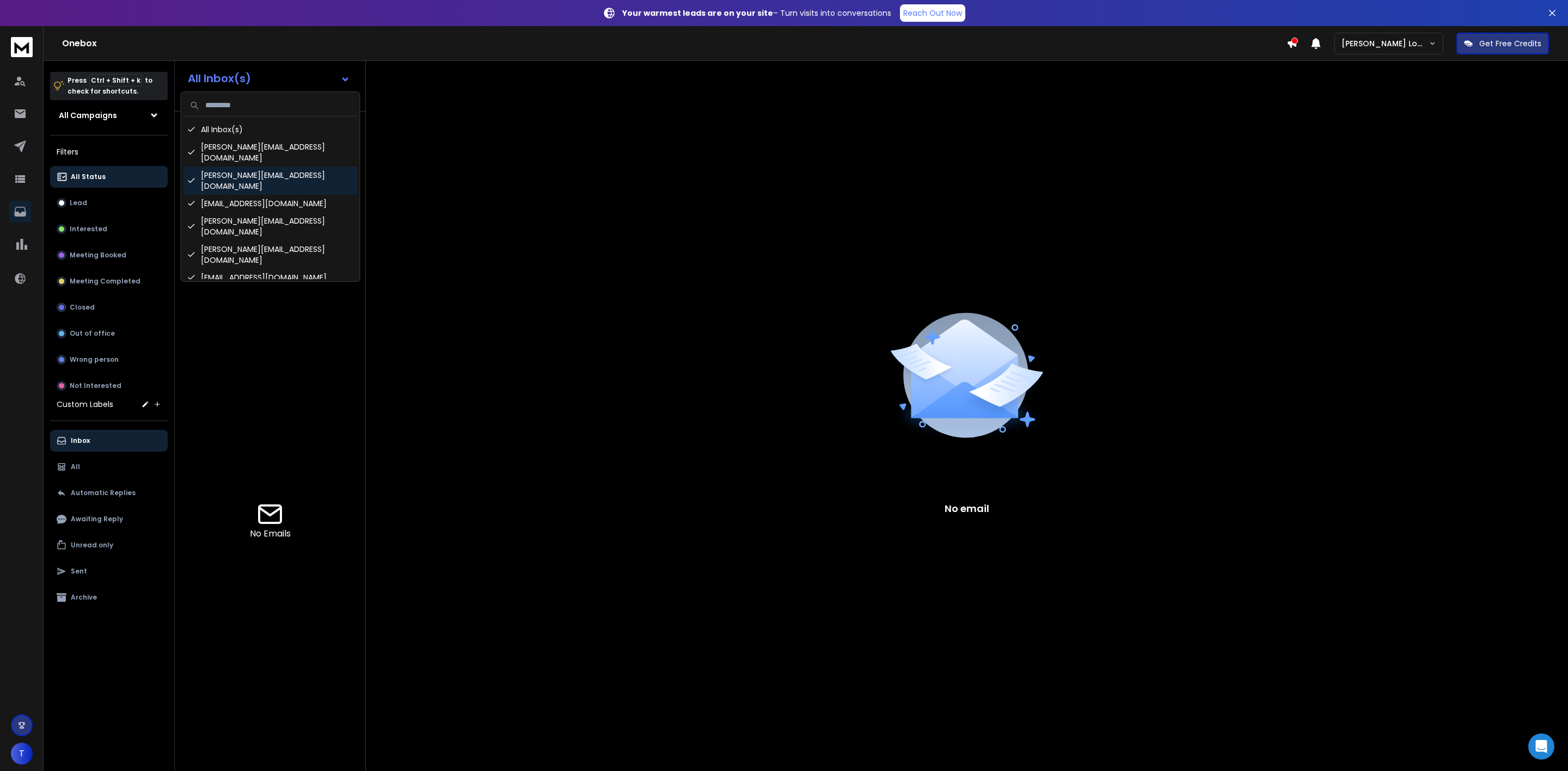
click at [191, 176] on icon at bounding box center [192, 181] width 9 height 9
click at [192, 201] on polyline at bounding box center [191, 203] width 6 height 4
click at [191, 225] on polyline at bounding box center [191, 226] width 6 height 4
click at [184, 240] on div "[PERSON_NAME][EMAIL_ADDRESS][DOMAIN_NAME]" at bounding box center [270, 254] width 174 height 29
click at [191, 273] on icon at bounding box center [192, 277] width 9 height 9
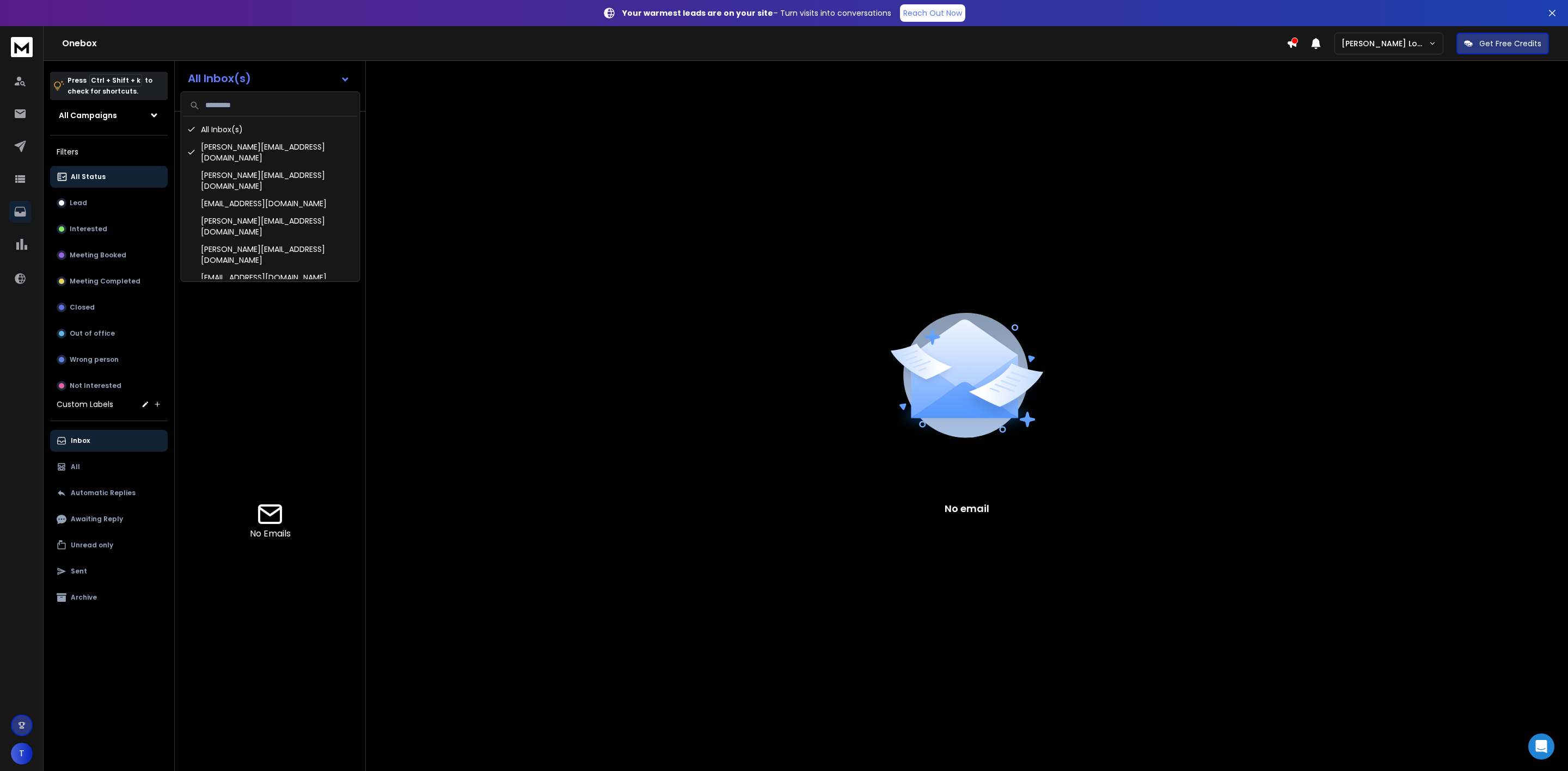
click at [196, 286] on div "[EMAIL_ADDRESS][DOMAIN_NAME]" at bounding box center [270, 295] width 174 height 18
drag, startPoint x: 193, startPoint y: 252, endPoint x: 189, endPoint y: 265, distance: 13.6
click at [193, 294] on polyline at bounding box center [191, 296] width 6 height 4
click at [188, 309] on icon at bounding box center [192, 313] width 9 height 9
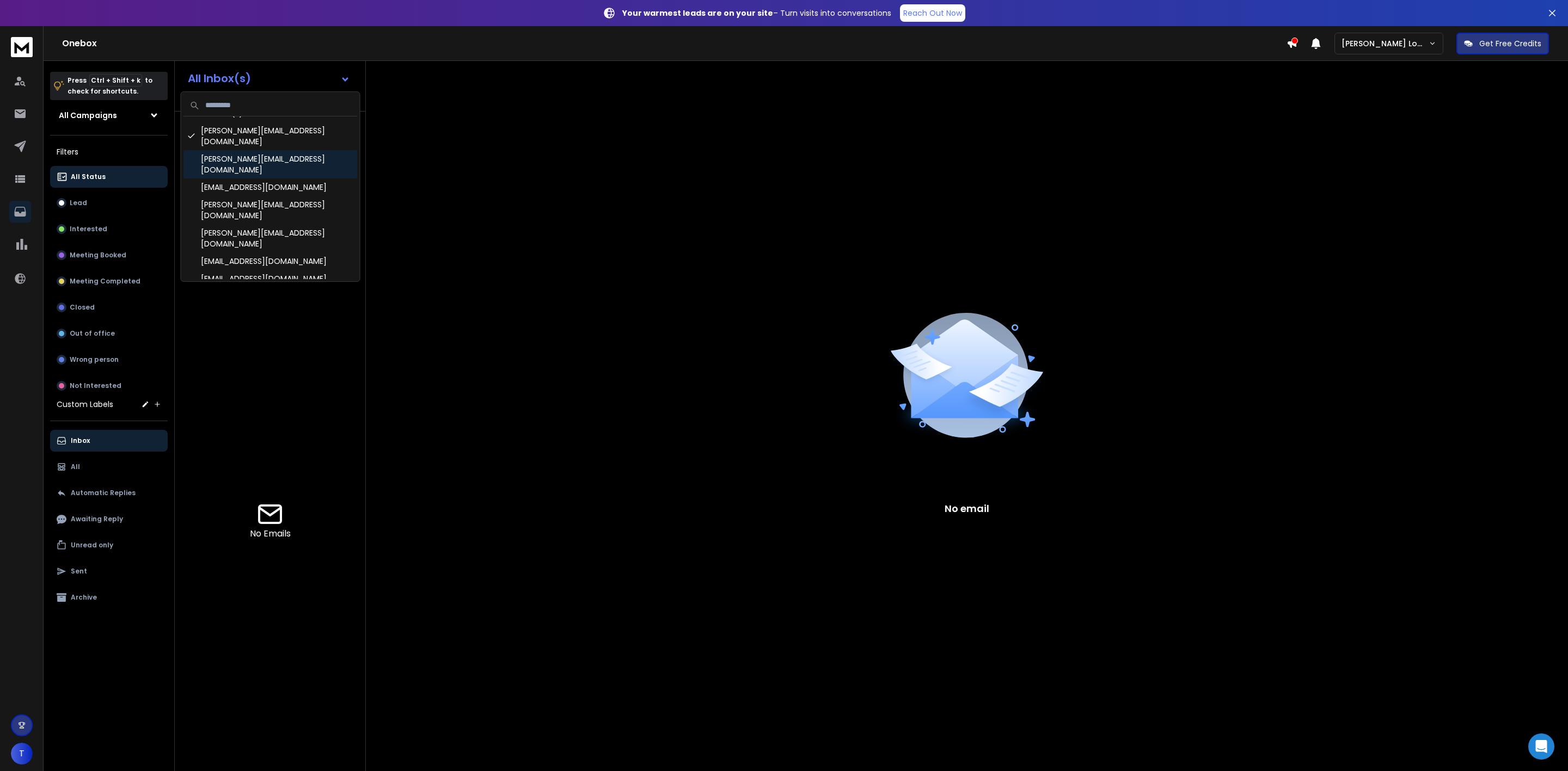
click at [190, 161] on span at bounding box center [192, 164] width 8 height 8
click at [488, 151] on div "No email" at bounding box center [967, 388] width 1202 height 655
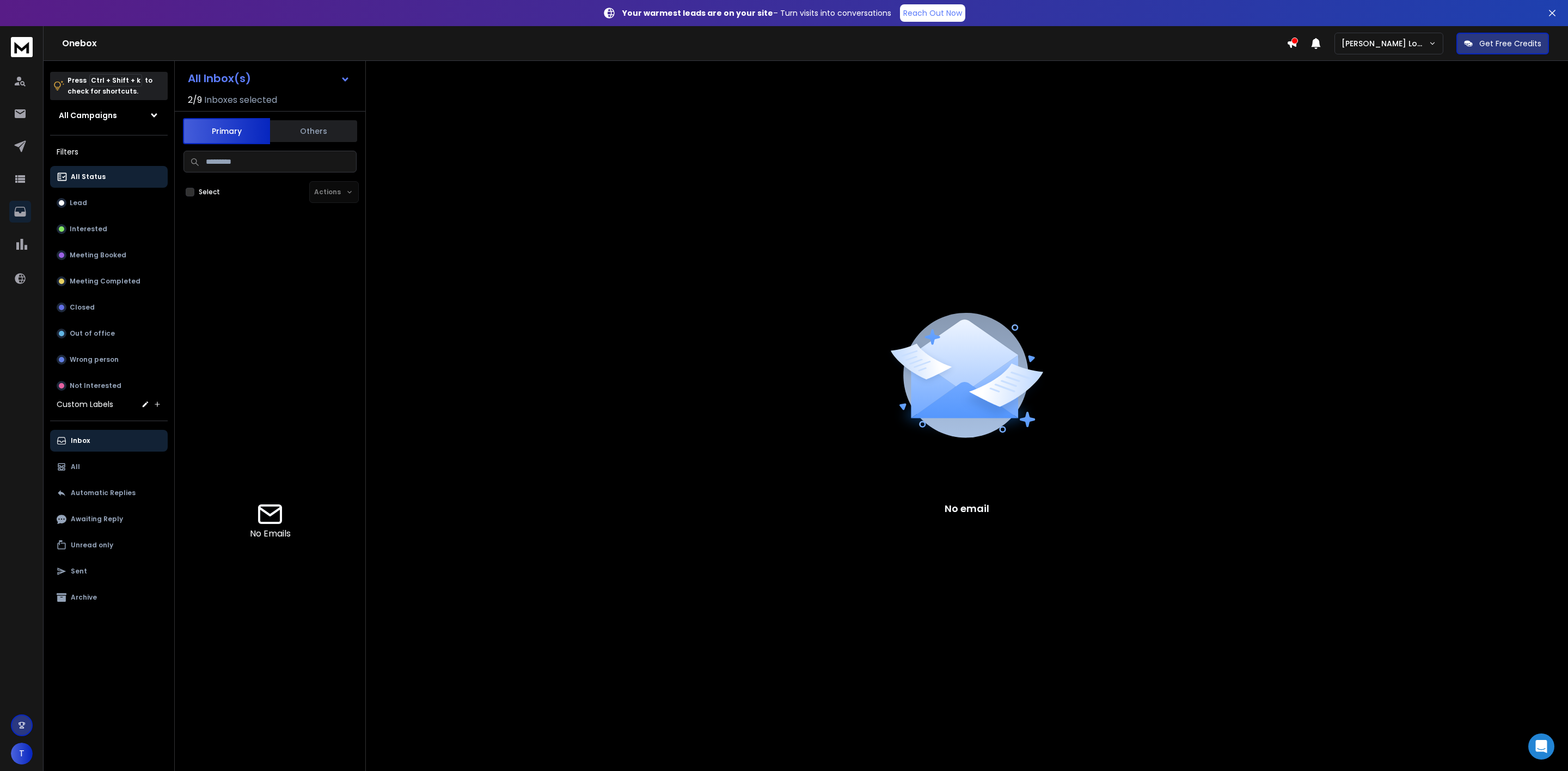
click at [332, 122] on button "Others" at bounding box center [313, 131] width 87 height 24
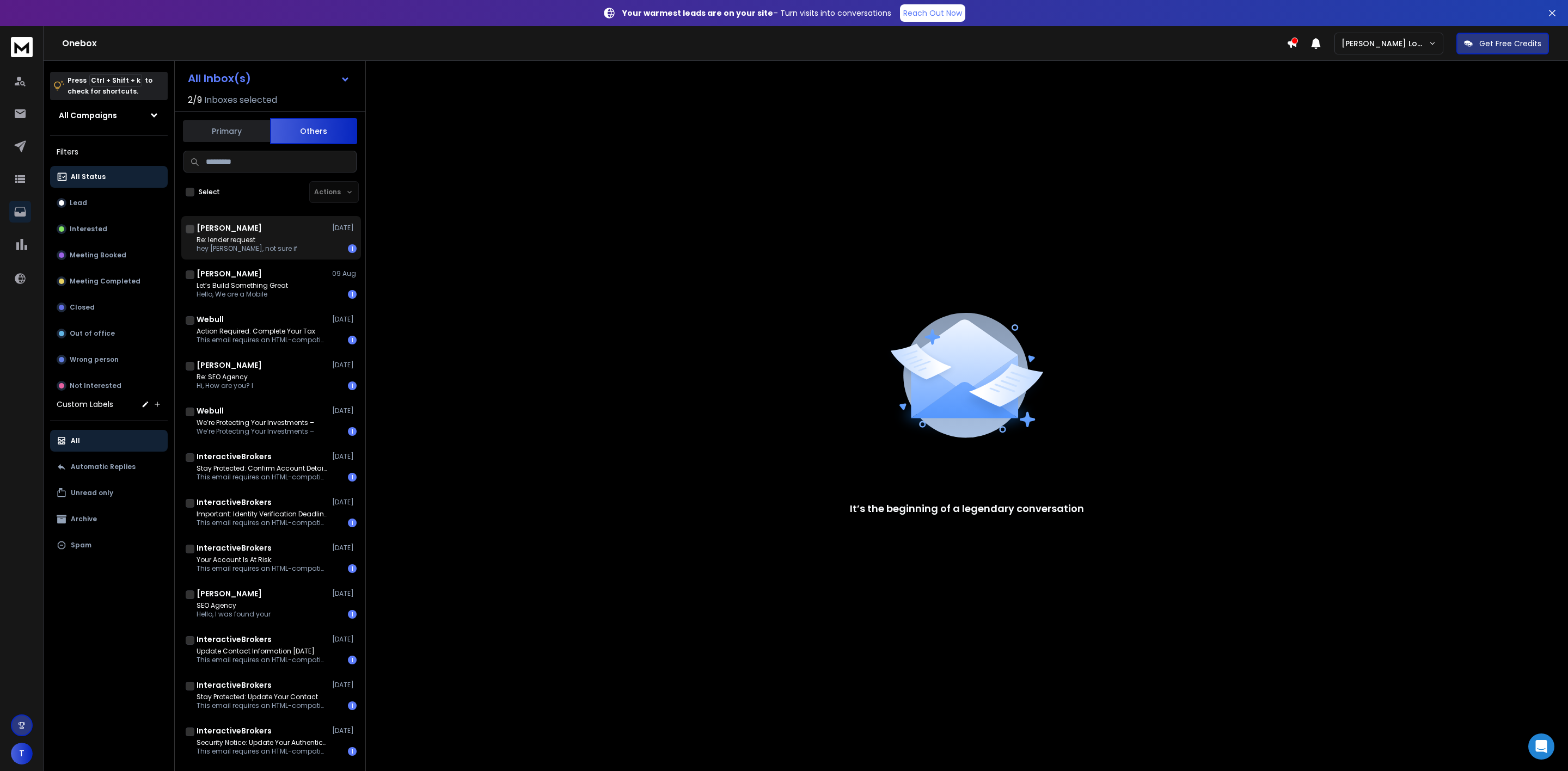
click at [240, 246] on p "hey Todd, not sure if" at bounding box center [247, 249] width 100 height 9
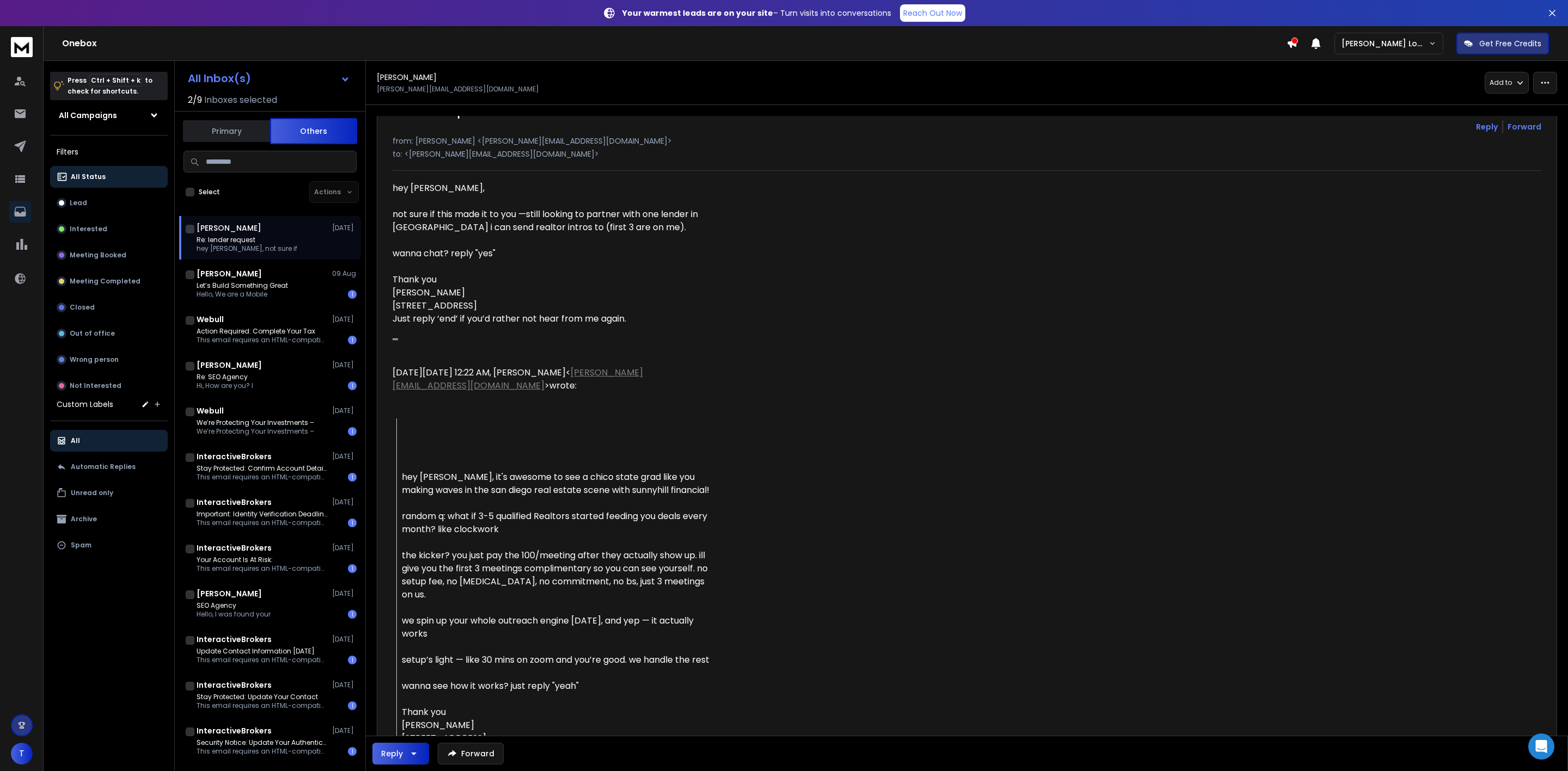
scroll to position [82, 0]
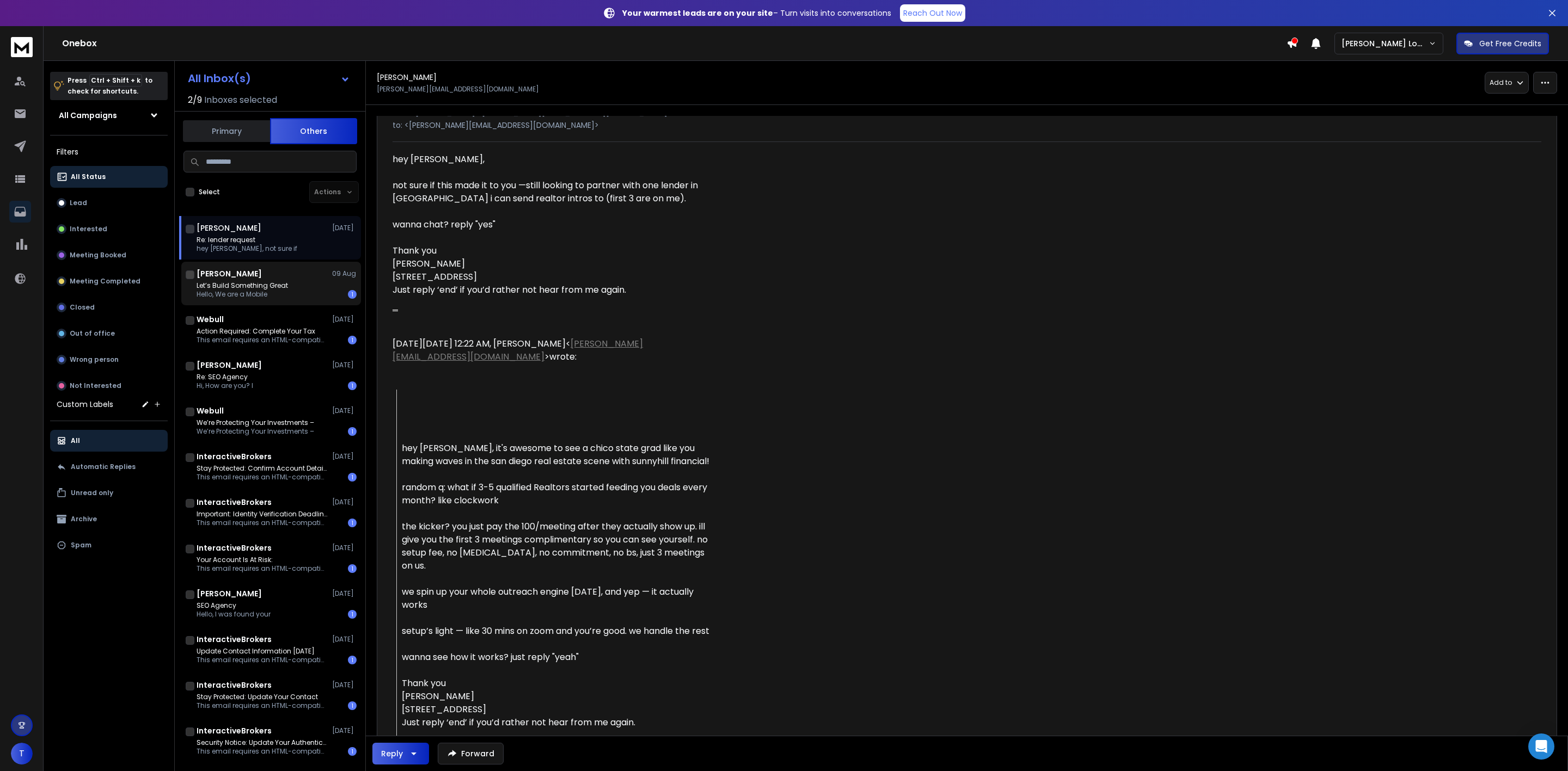
click at [245, 290] on p "Hello, We are a Mobile" at bounding box center [242, 295] width 91 height 9
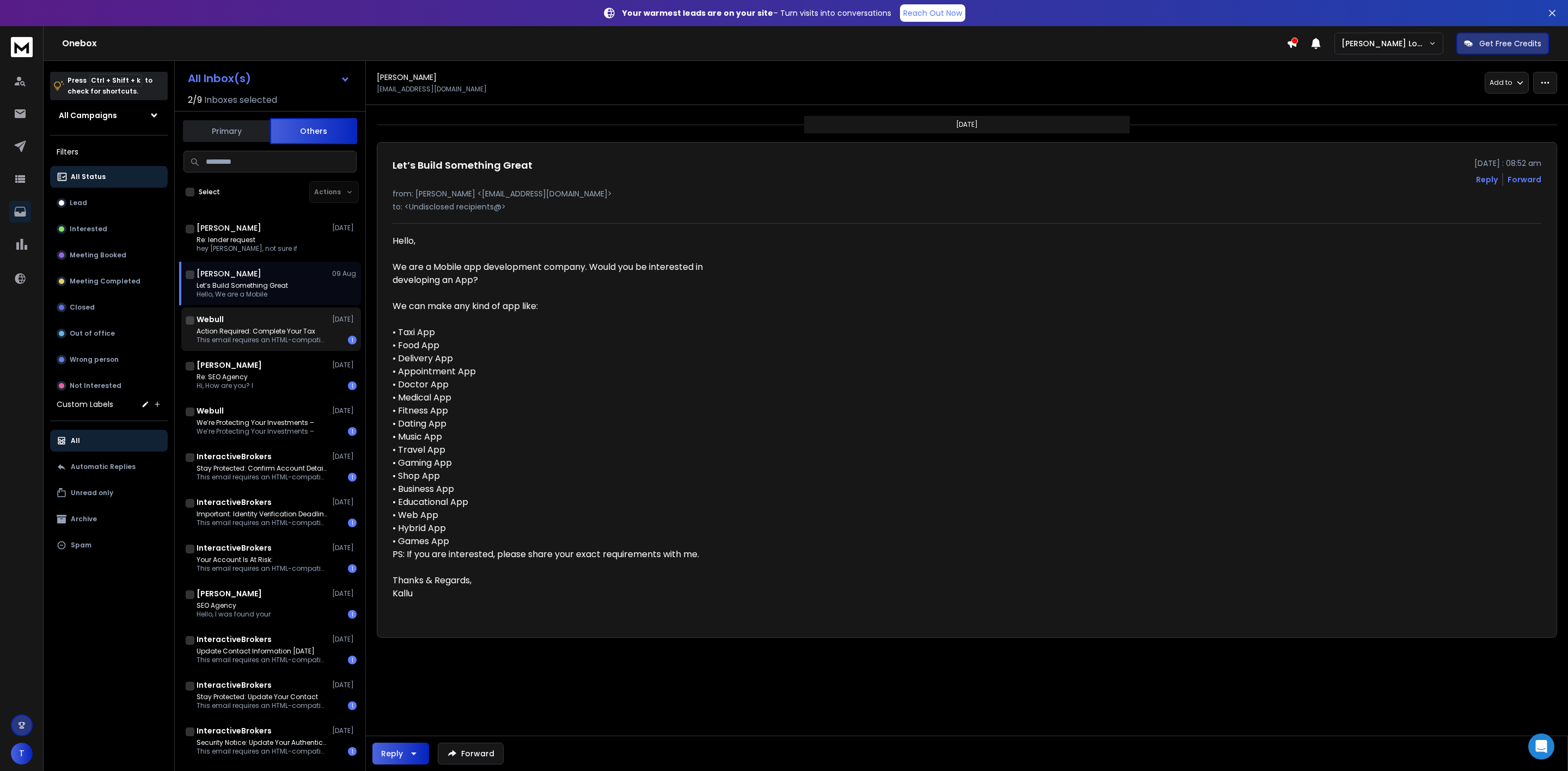
click at [242, 330] on p "Action Required: Complete Your Tax" at bounding box center [262, 332] width 131 height 9
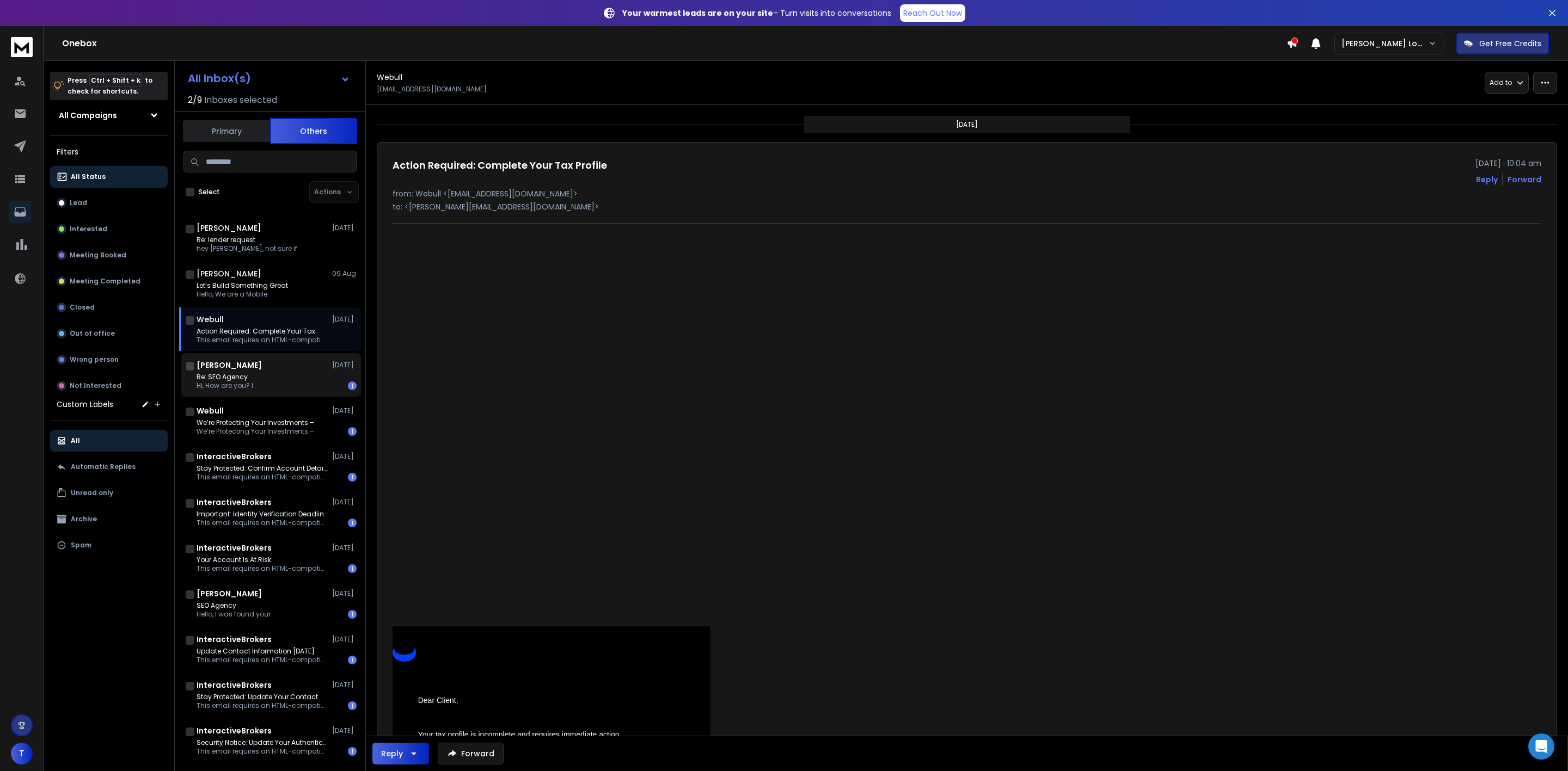
click at [240, 373] on p "Re: SEO Agency" at bounding box center [225, 377] width 57 height 9
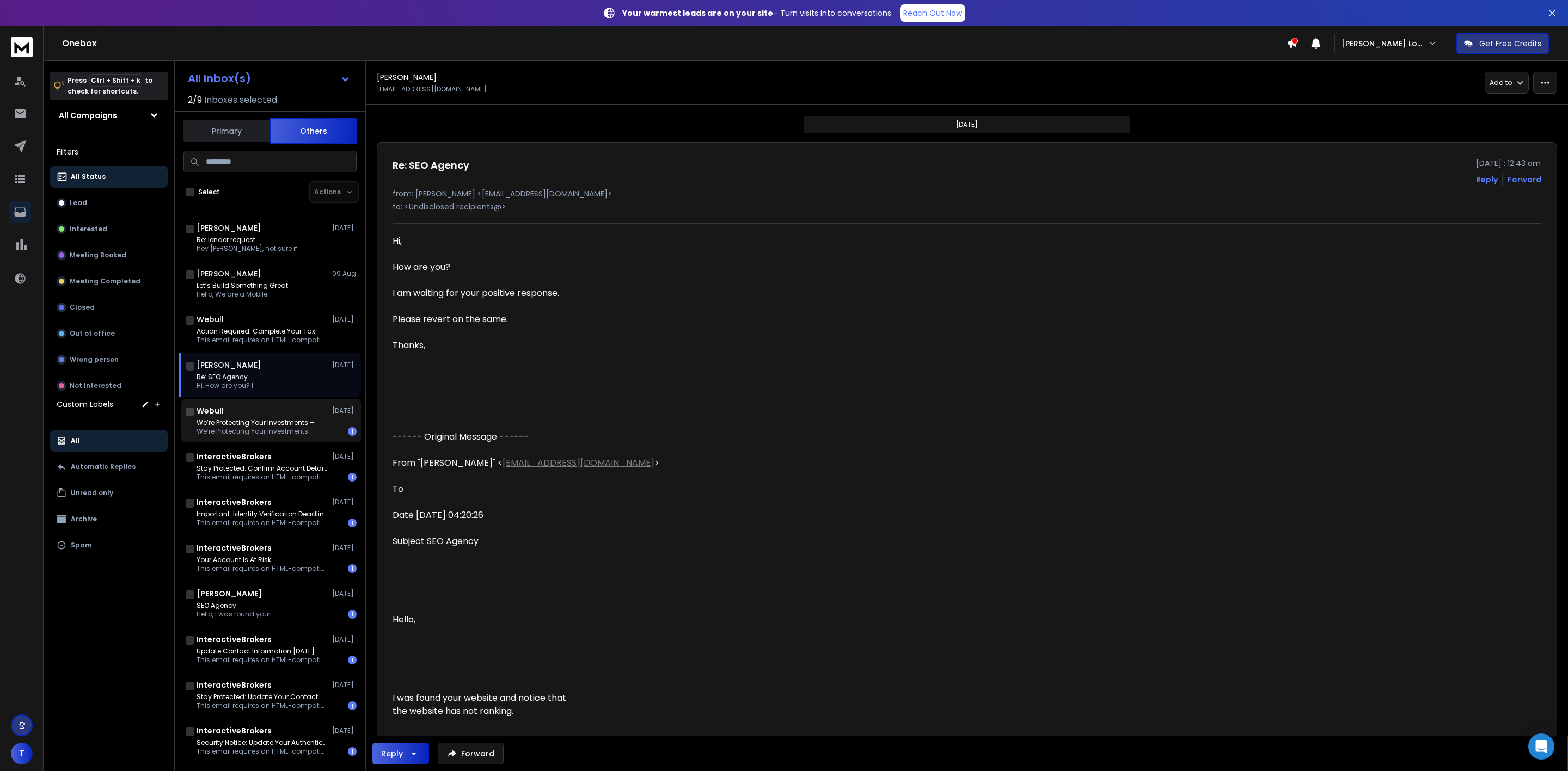
click at [219, 424] on p "We’re Protecting Your Investments –" at bounding box center [255, 423] width 117 height 9
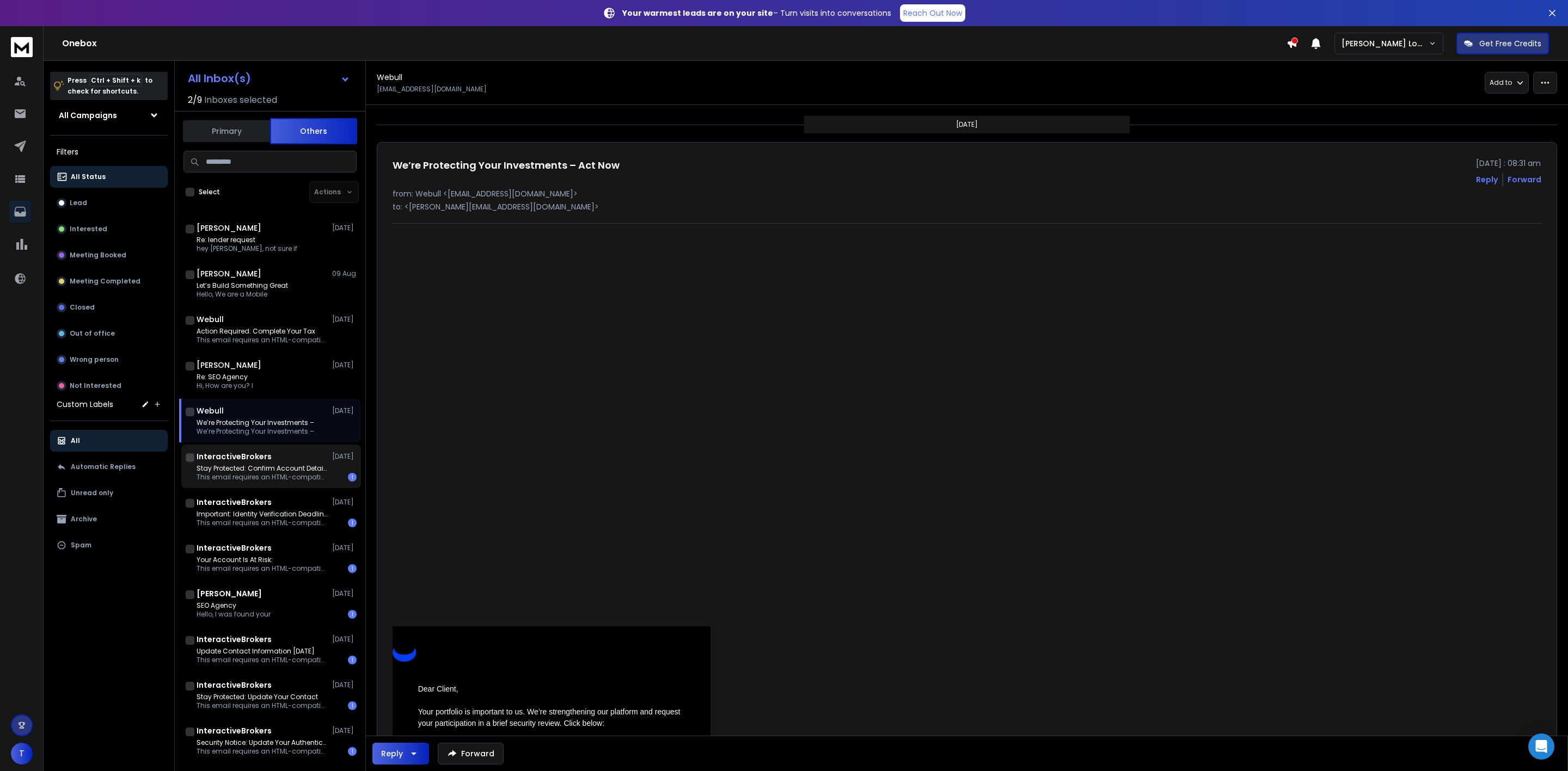
click at [222, 464] on p "Stay Protected: Confirm Account Details" at bounding box center [262, 469] width 131 height 9
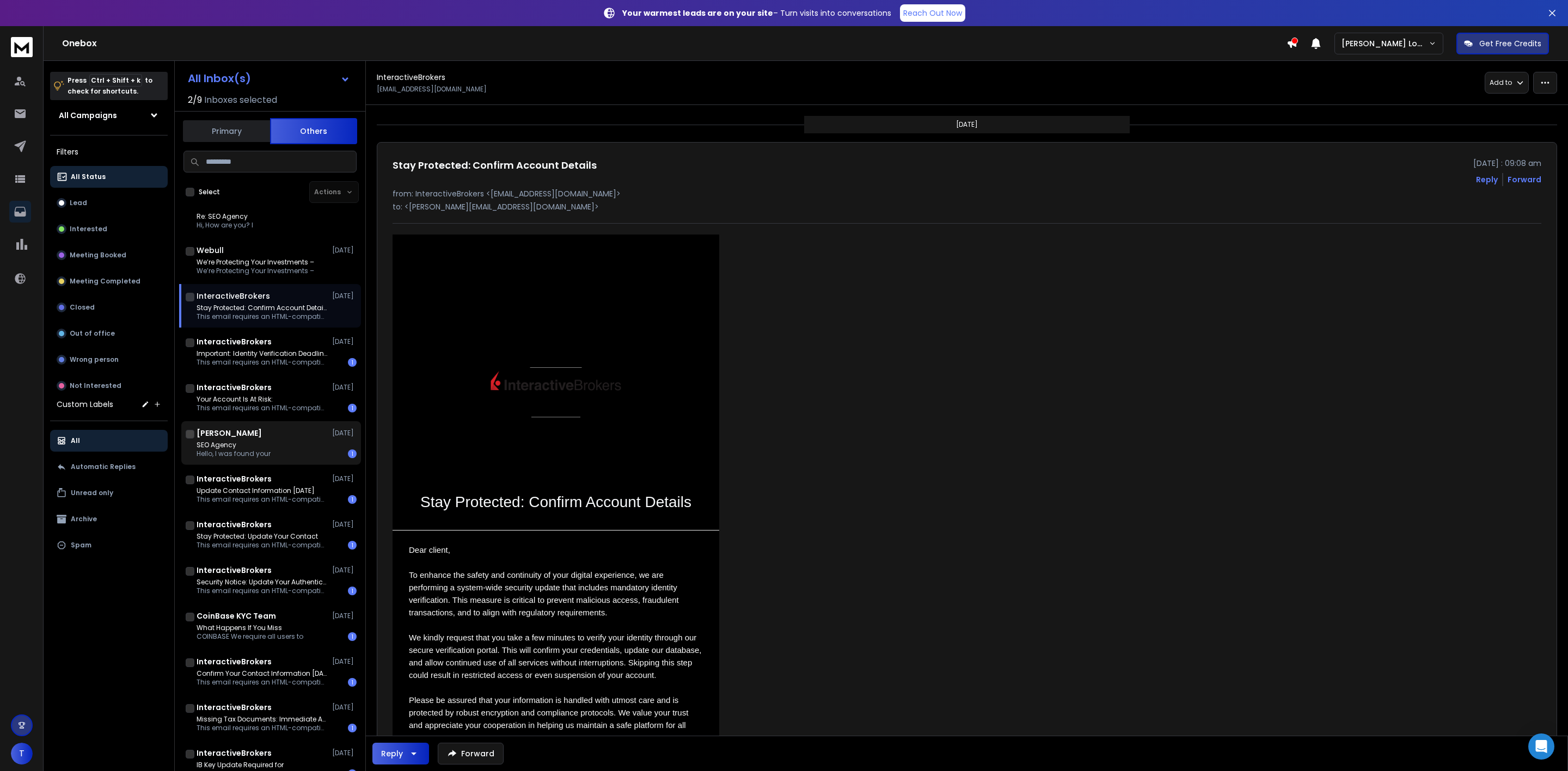
scroll to position [163, 0]
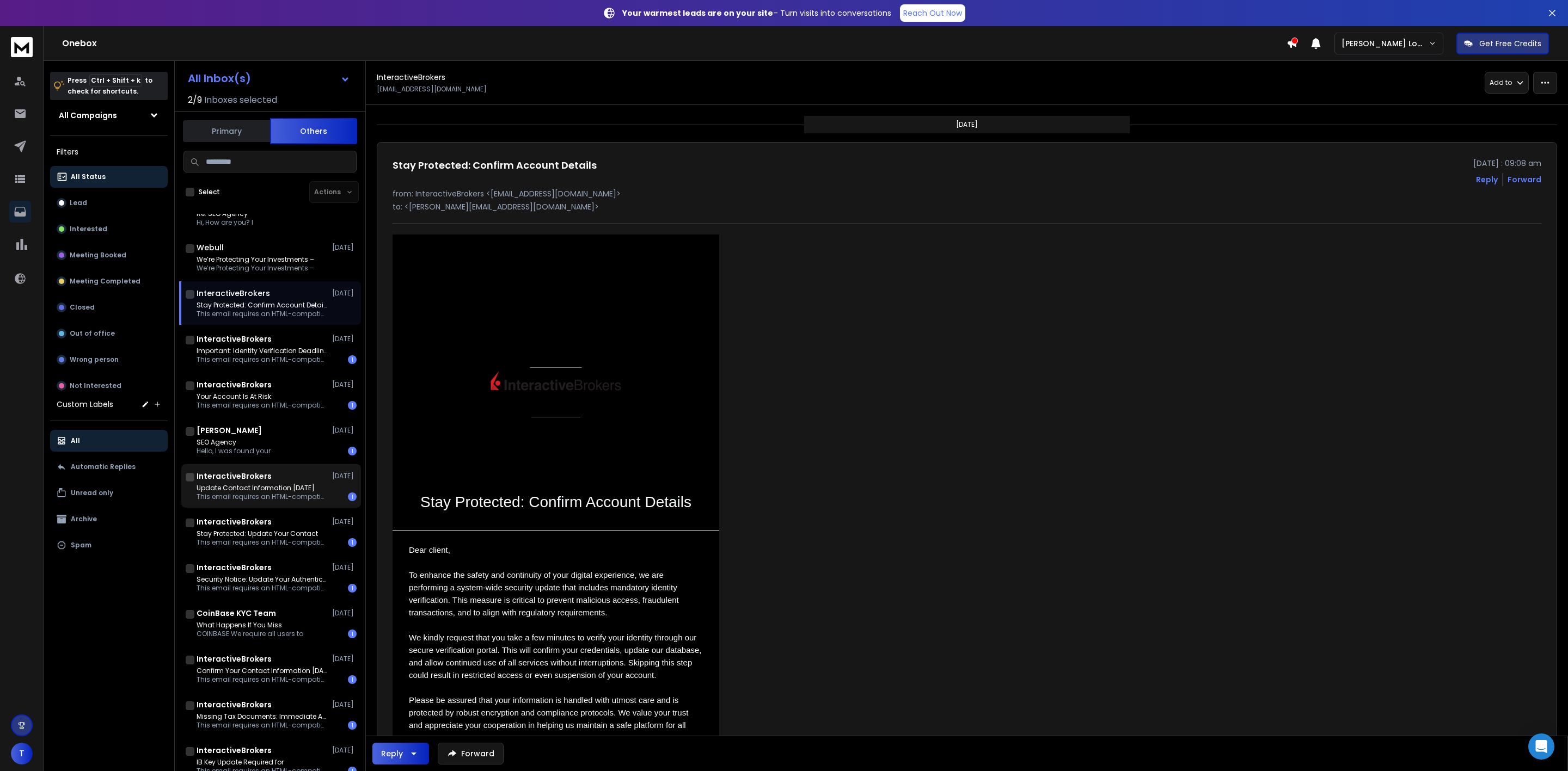
click at [239, 485] on p "Update Contact Information Today" at bounding box center [262, 488] width 131 height 9
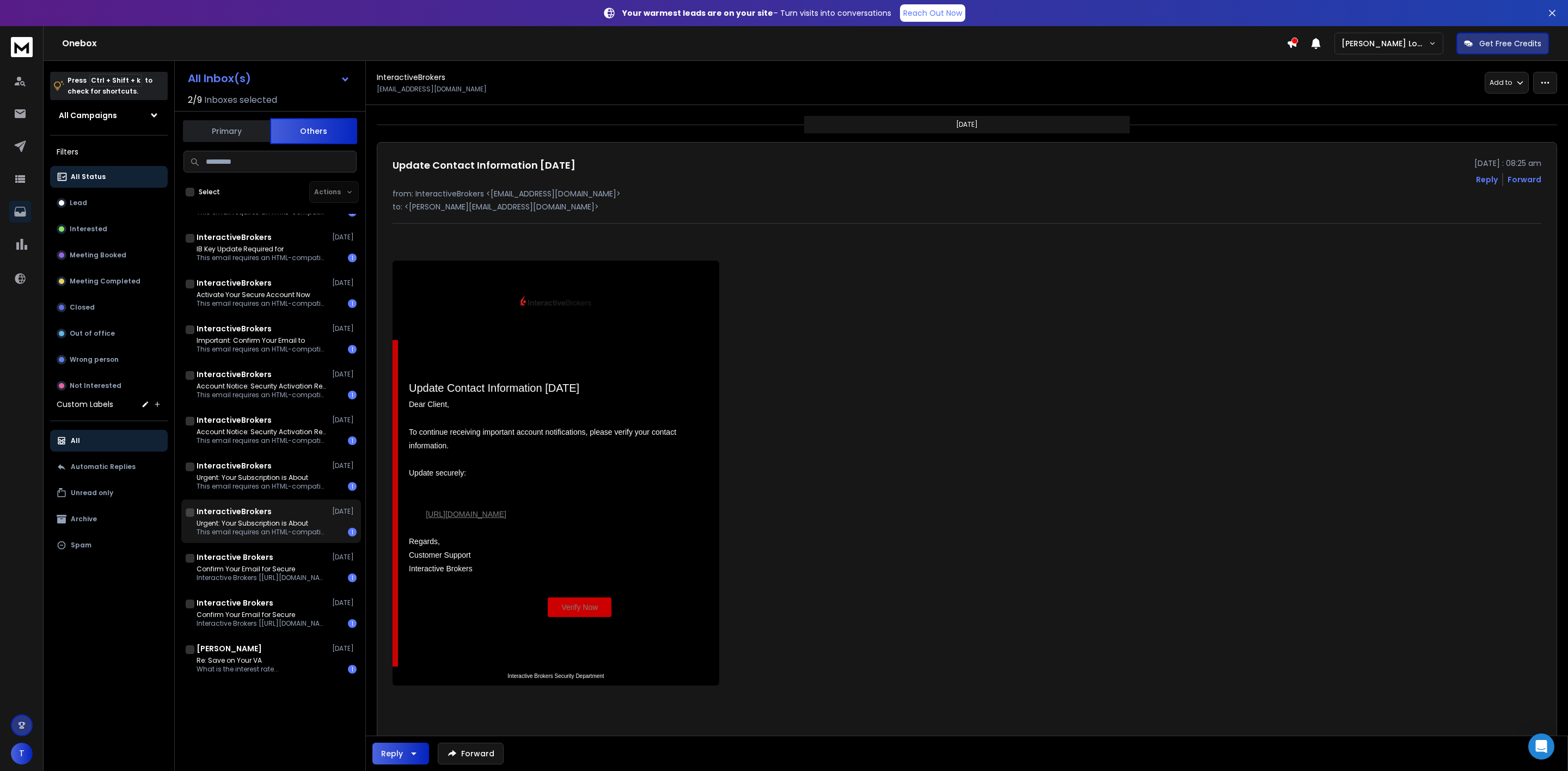
scroll to position [688, 0]
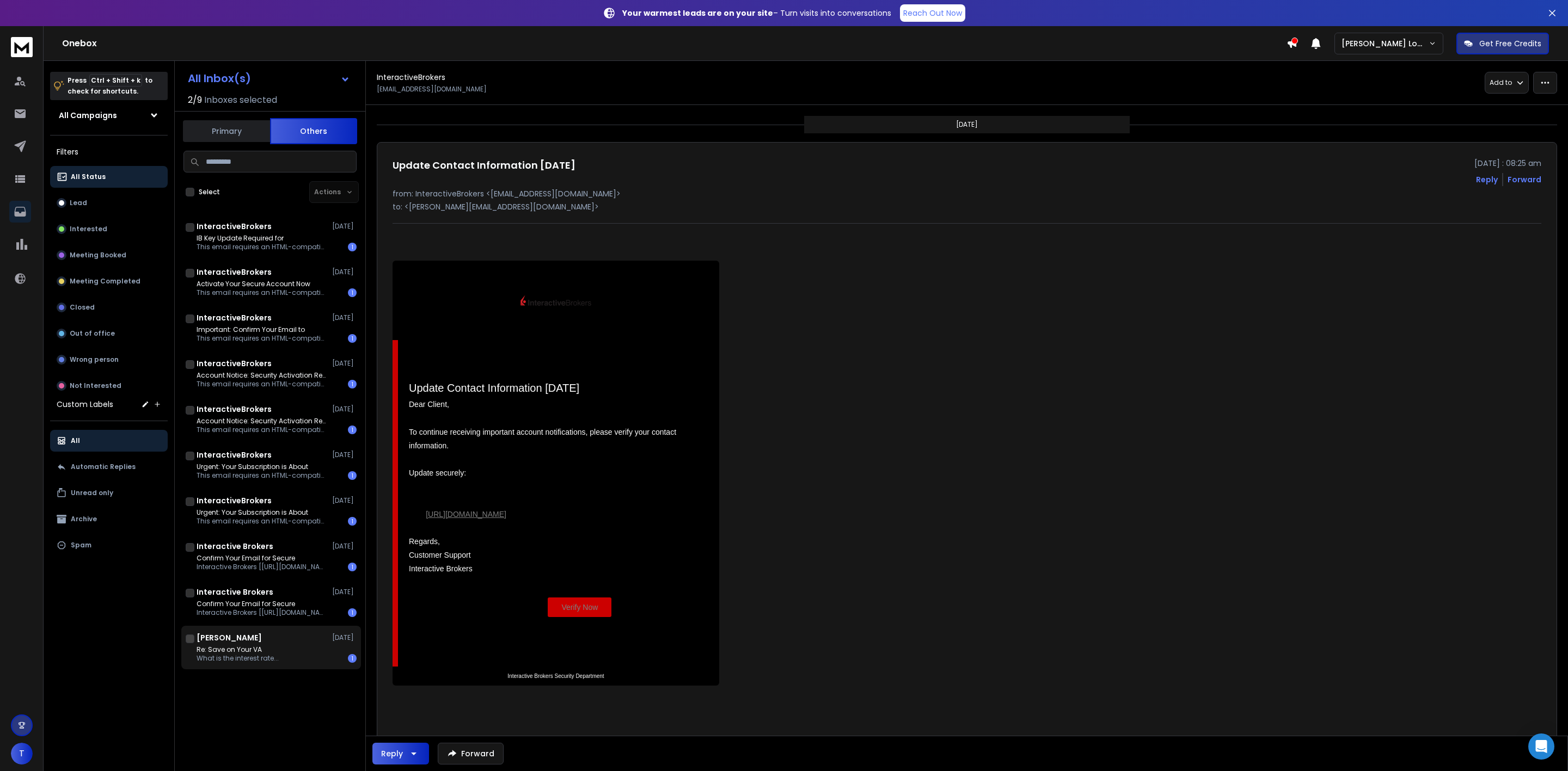
click at [221, 649] on p "Re: Save on Your VA" at bounding box center [237, 650] width 82 height 9
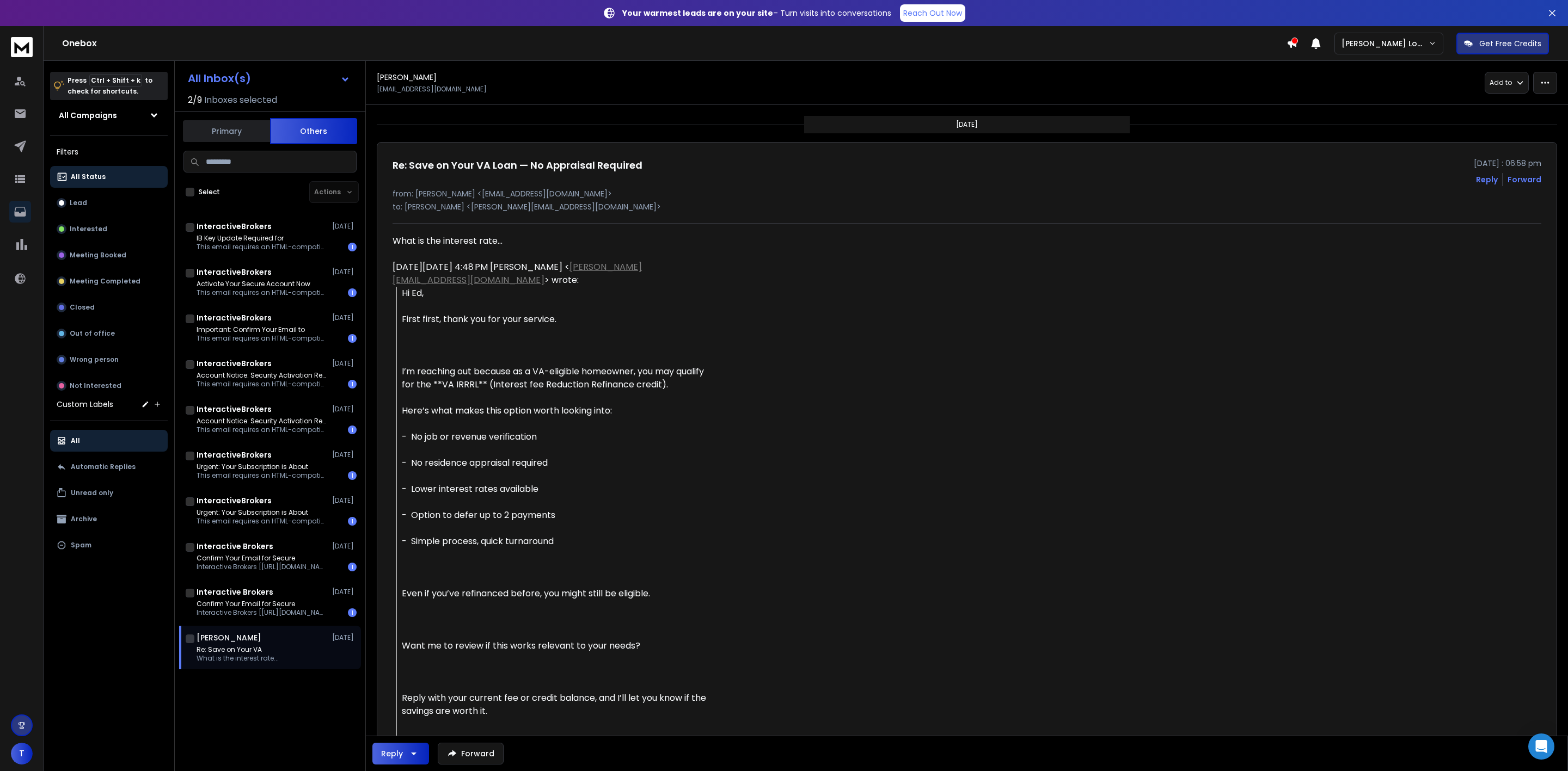
click at [1482, 180] on button "Reply" at bounding box center [1487, 180] width 22 height 11
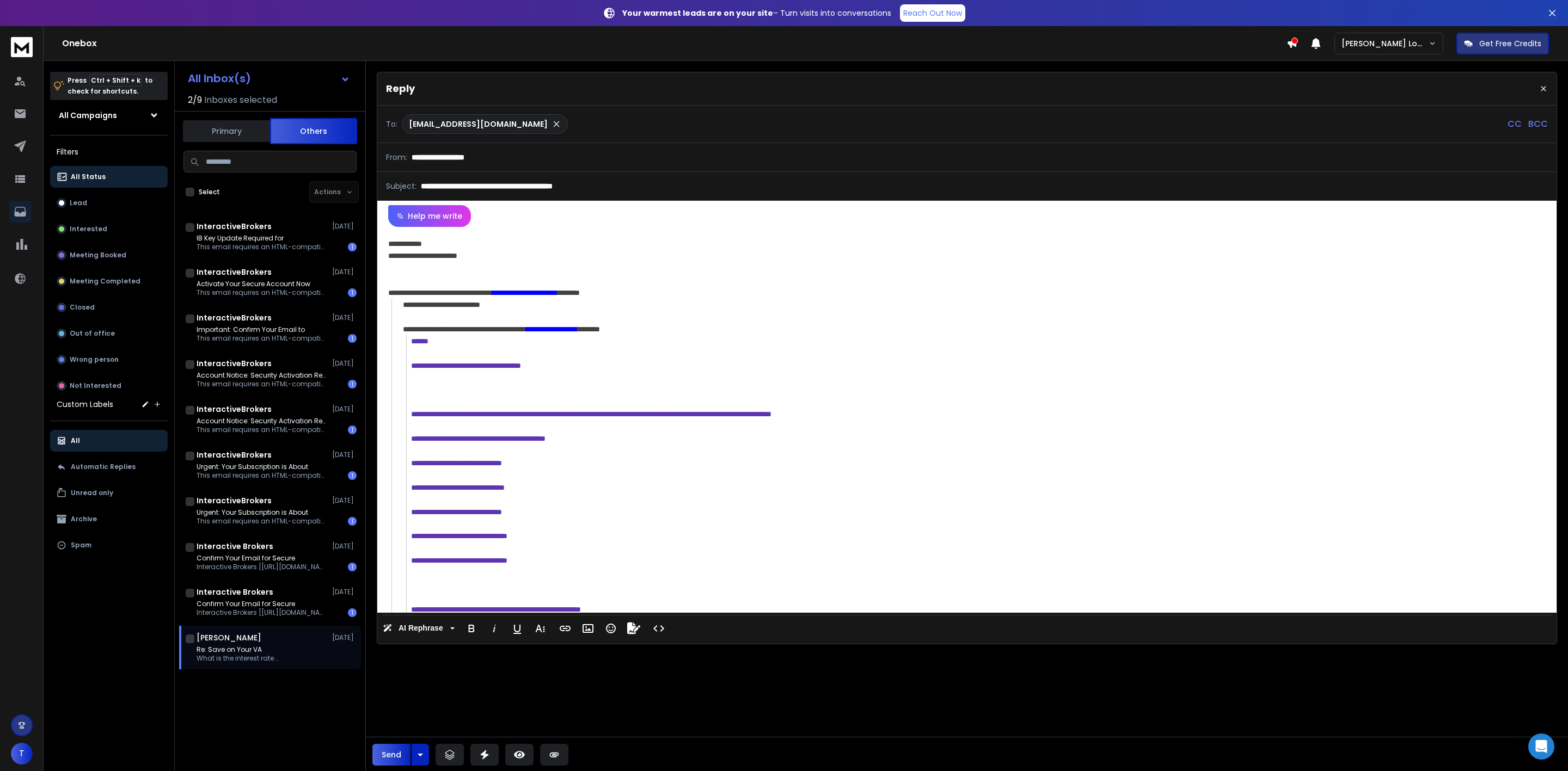
click at [386, 752] on button "Send" at bounding box center [391, 755] width 38 height 22
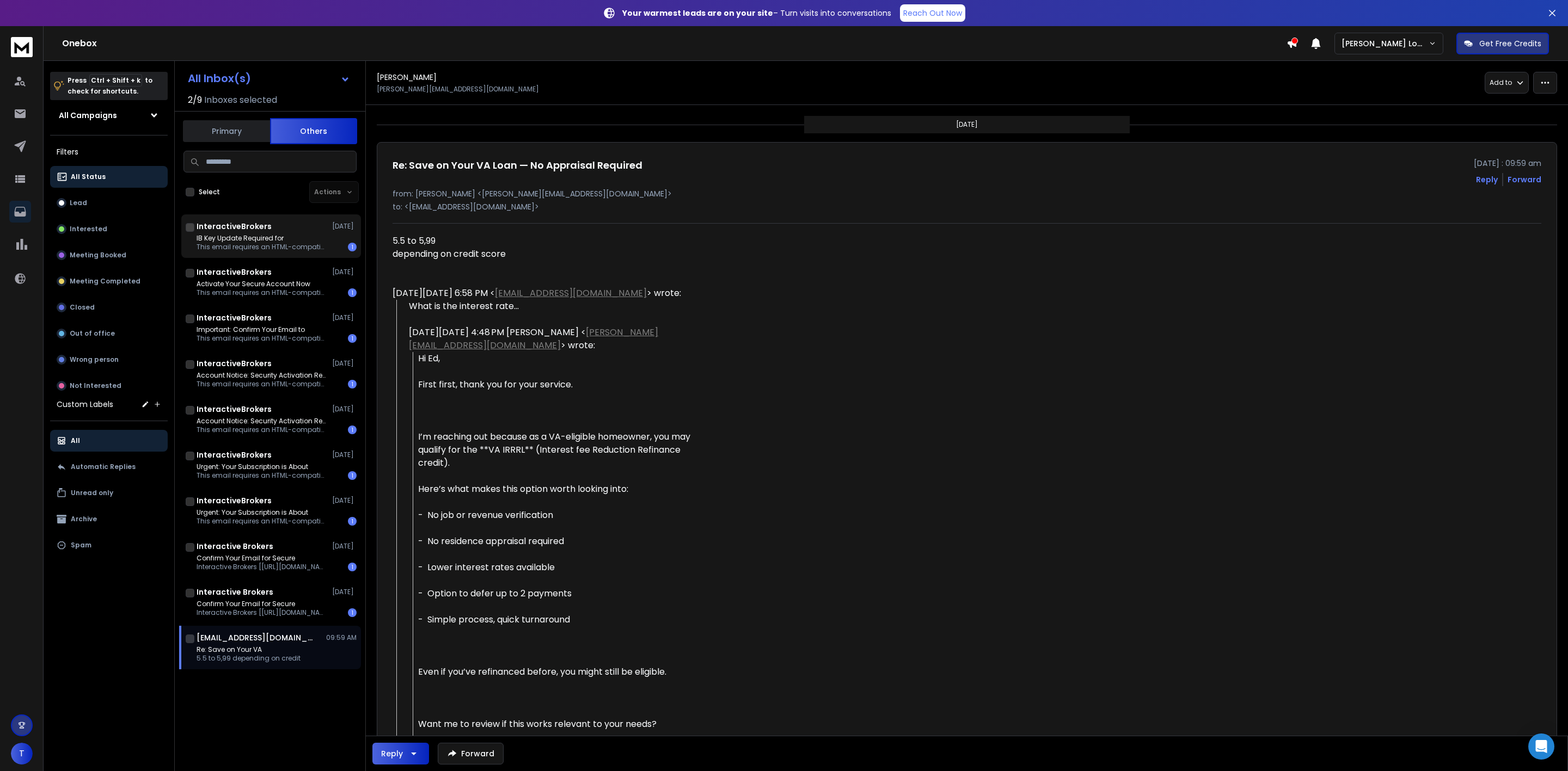
click at [186, 225] on button "button" at bounding box center [190, 228] width 9 height 9
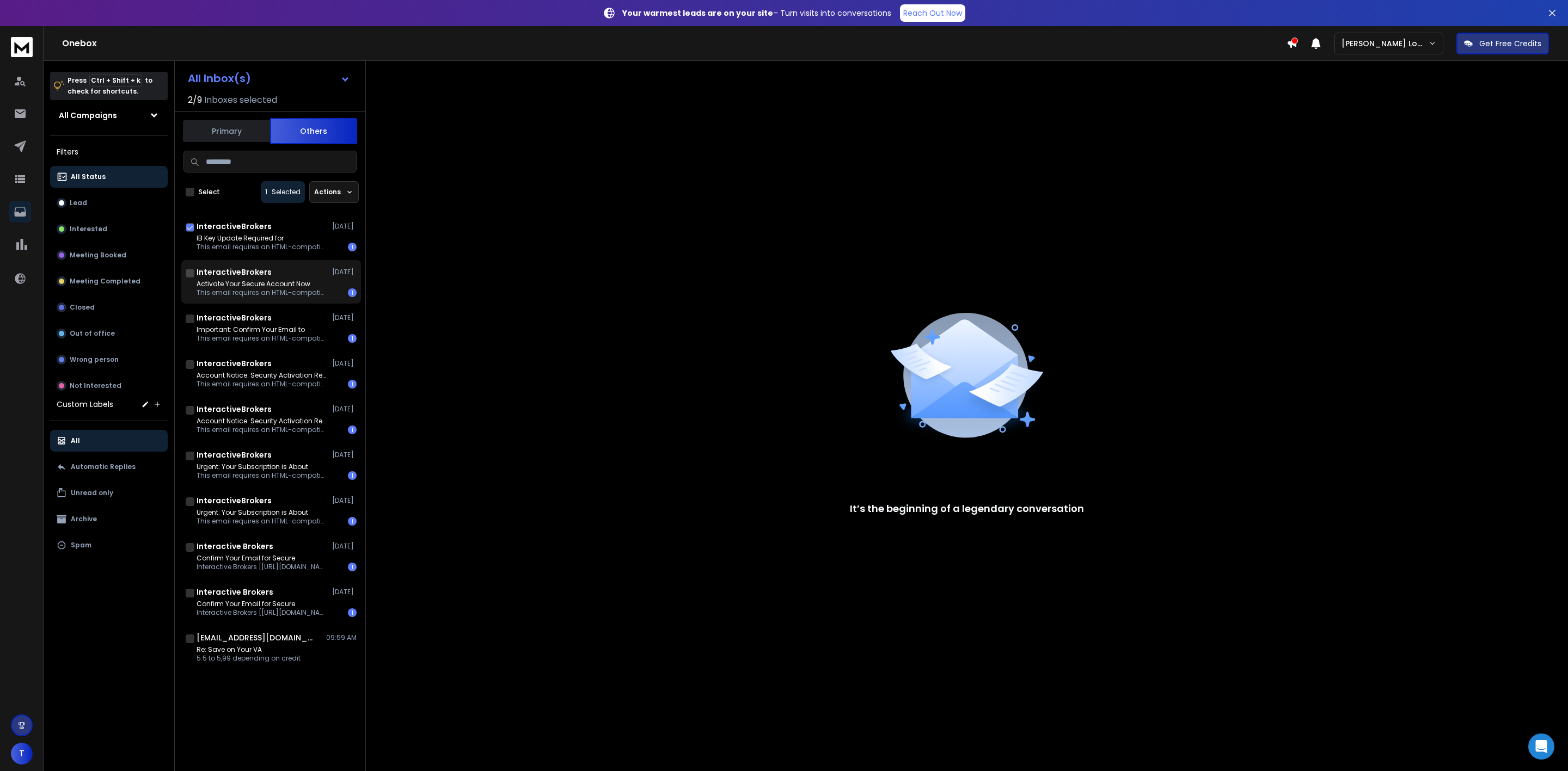
click at [189, 277] on div at bounding box center [190, 282] width 9 height 26
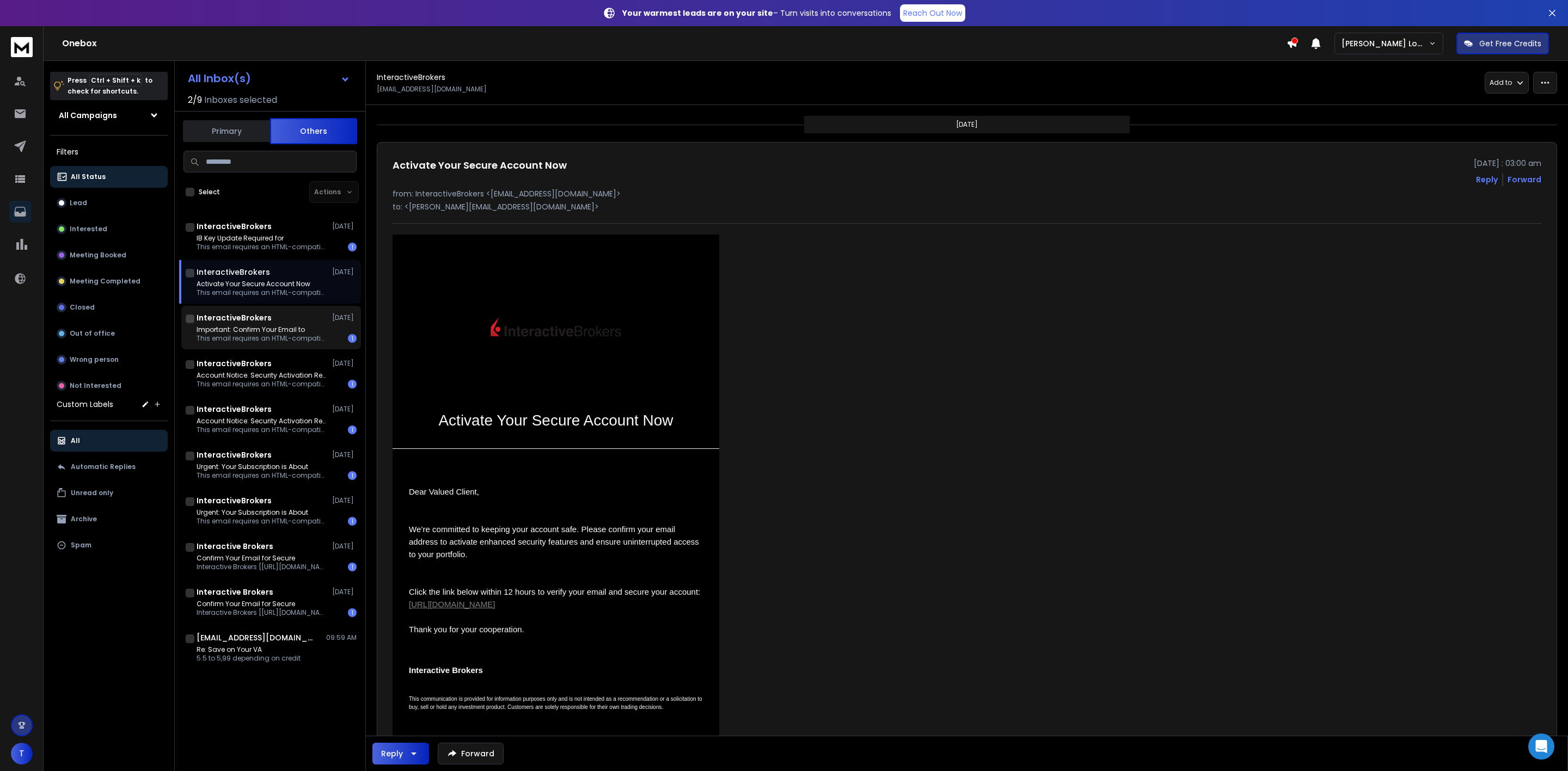
click at [186, 320] on button "button" at bounding box center [190, 319] width 9 height 9
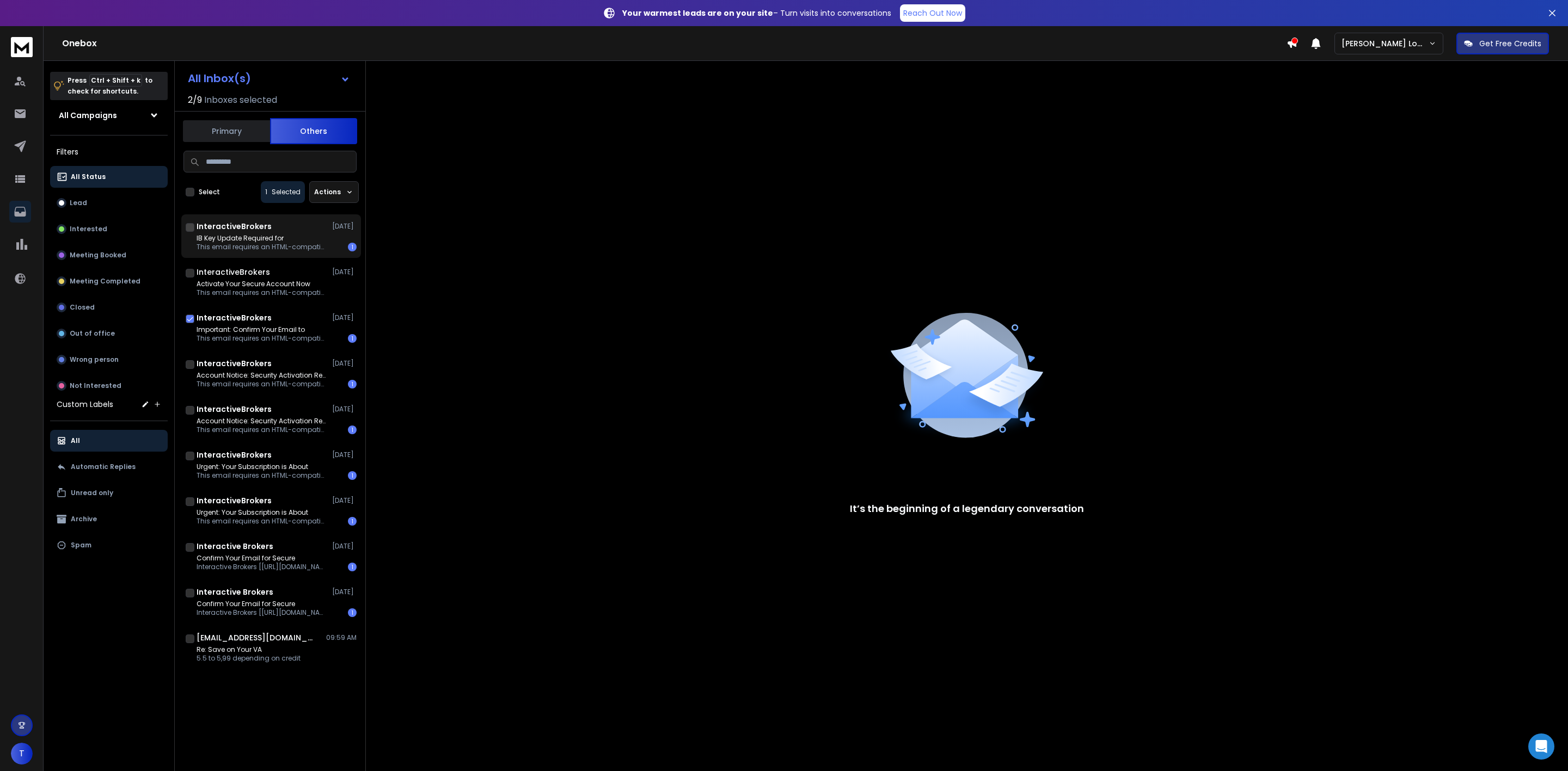
click at [190, 229] on button "button" at bounding box center [190, 228] width 9 height 9
click at [191, 273] on button "button" at bounding box center [190, 273] width 9 height 9
click at [188, 366] on button "button" at bounding box center [190, 365] width 9 height 9
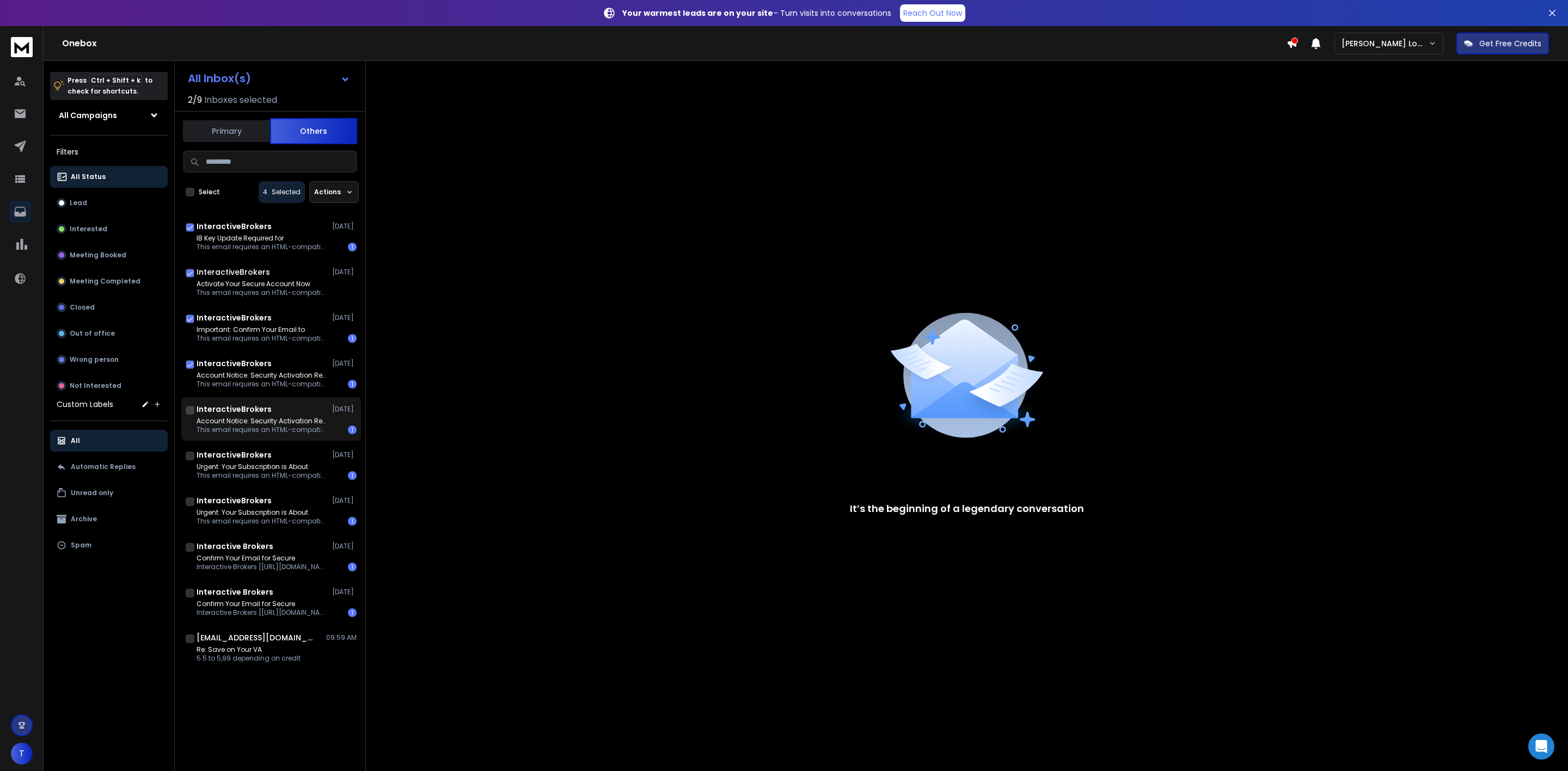
click at [189, 408] on button "button" at bounding box center [190, 410] width 9 height 9
drag, startPoint x: 188, startPoint y: 454, endPoint x: 188, endPoint y: 492, distance: 38.0
click at [188, 456] on button "button" at bounding box center [190, 456] width 9 height 9
click at [186, 498] on div at bounding box center [190, 511] width 9 height 26
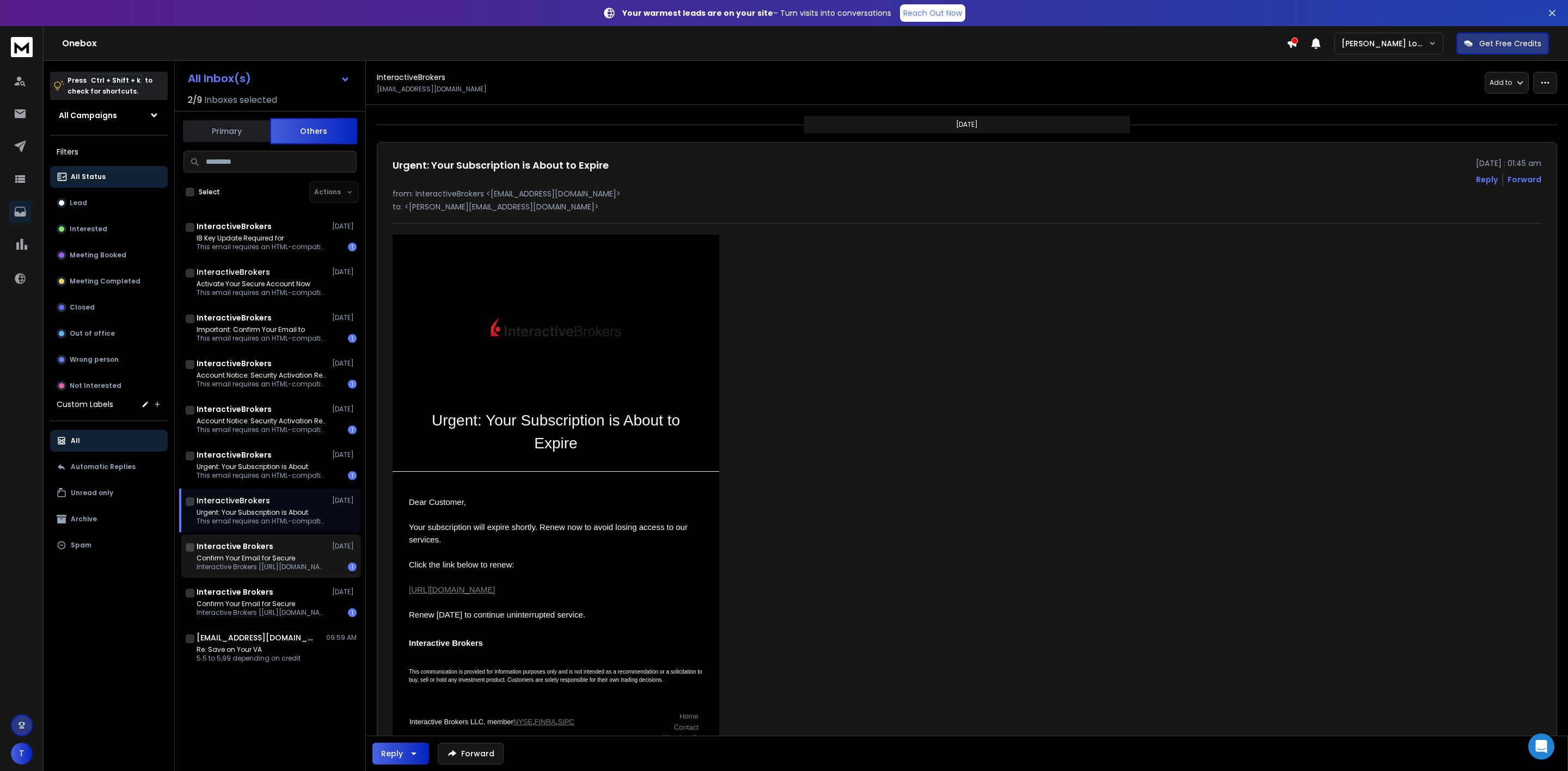
click at [182, 544] on div "Interactive Brokers 03 Jul Confirm Your Email for Secure Interactive Brokers [h…" at bounding box center [271, 556] width 180 height 44
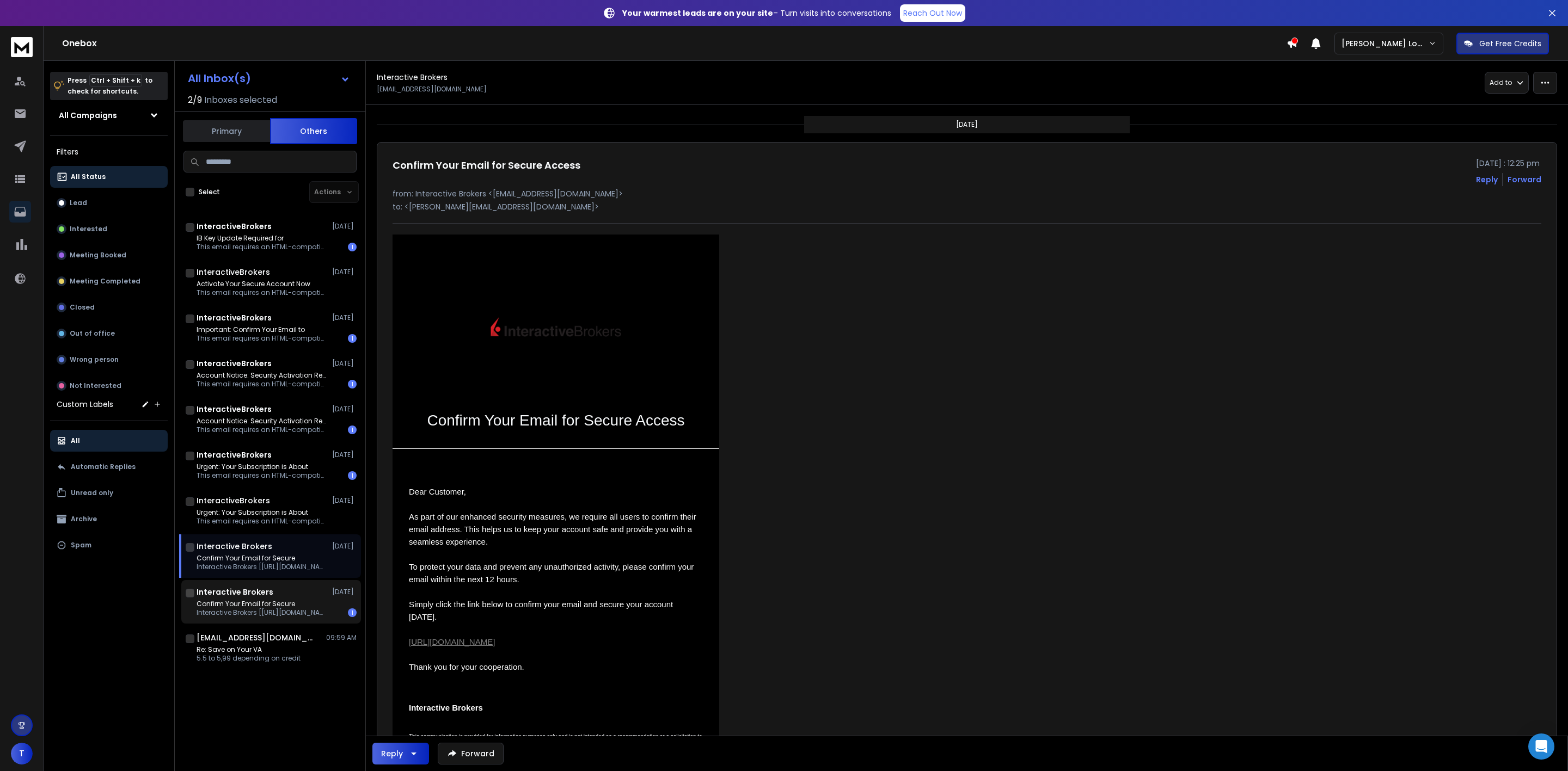
click at [186, 591] on button "button" at bounding box center [190, 593] width 9 height 9
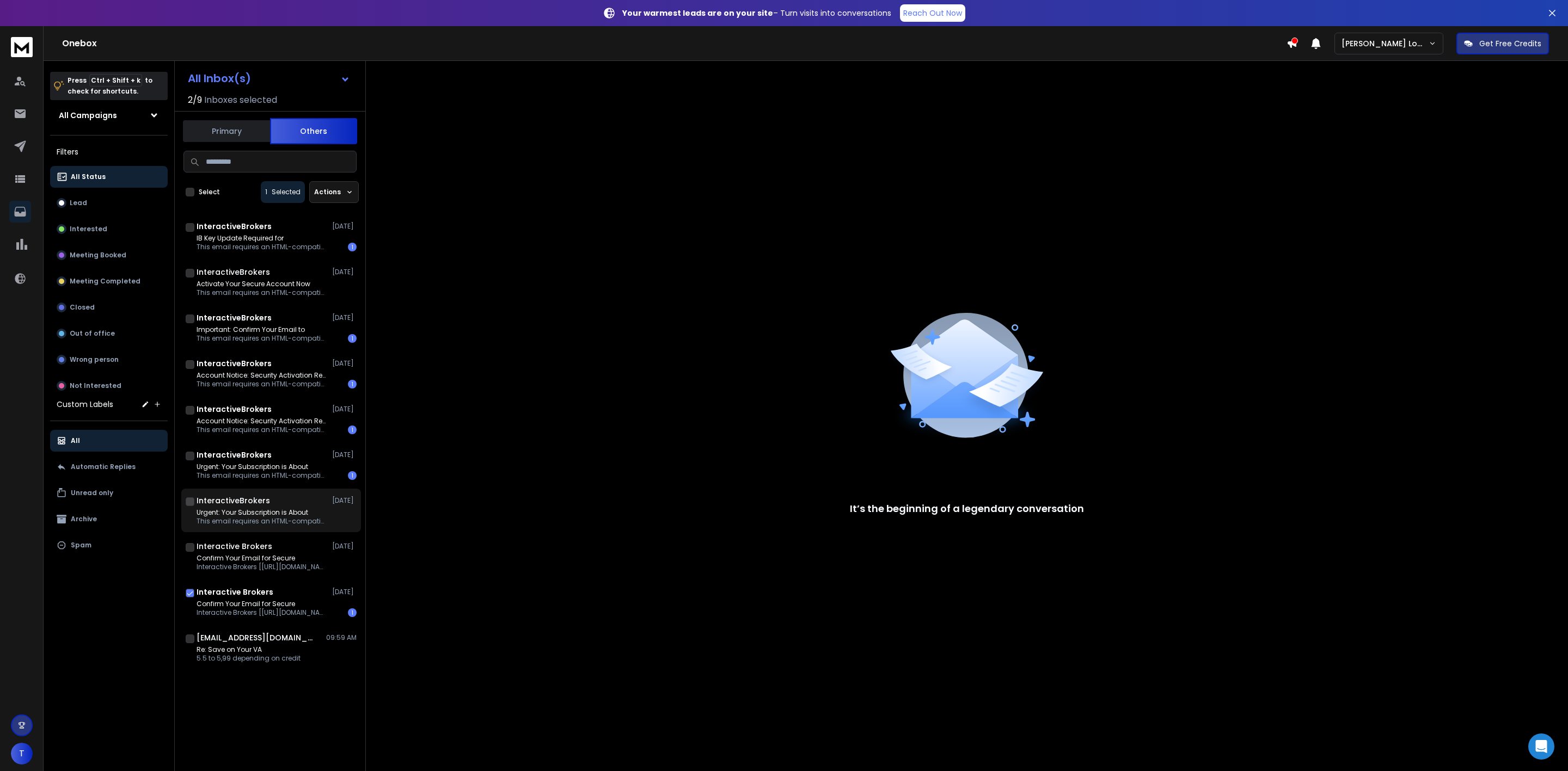
drag, startPoint x: 189, startPoint y: 547, endPoint x: 184, endPoint y: 511, distance: 36.3
click at [189, 543] on button "button" at bounding box center [190, 548] width 9 height 9
click at [189, 498] on button "button" at bounding box center [190, 502] width 9 height 9
click at [190, 456] on button "button" at bounding box center [190, 456] width 9 height 9
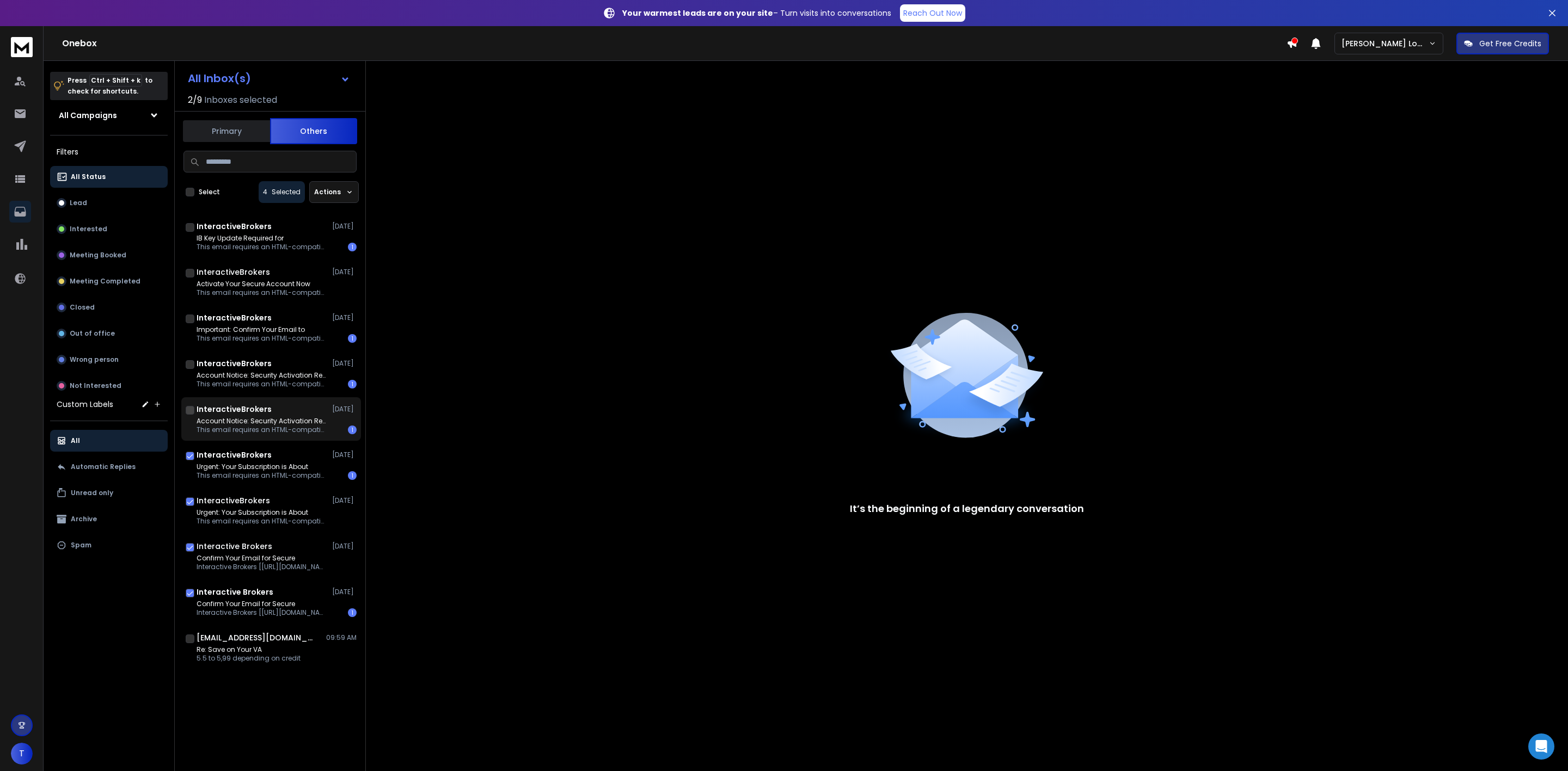
click at [190, 409] on button "button" at bounding box center [190, 410] width 9 height 9
click at [187, 368] on button "button" at bounding box center [190, 365] width 9 height 9
drag, startPoint x: 184, startPoint y: 317, endPoint x: 193, endPoint y: 282, distance: 36.1
click at [185, 311] on div "InteractiveBrokers 08 Jul Important: Confirm Your Email to This email requires …" at bounding box center [271, 328] width 180 height 44
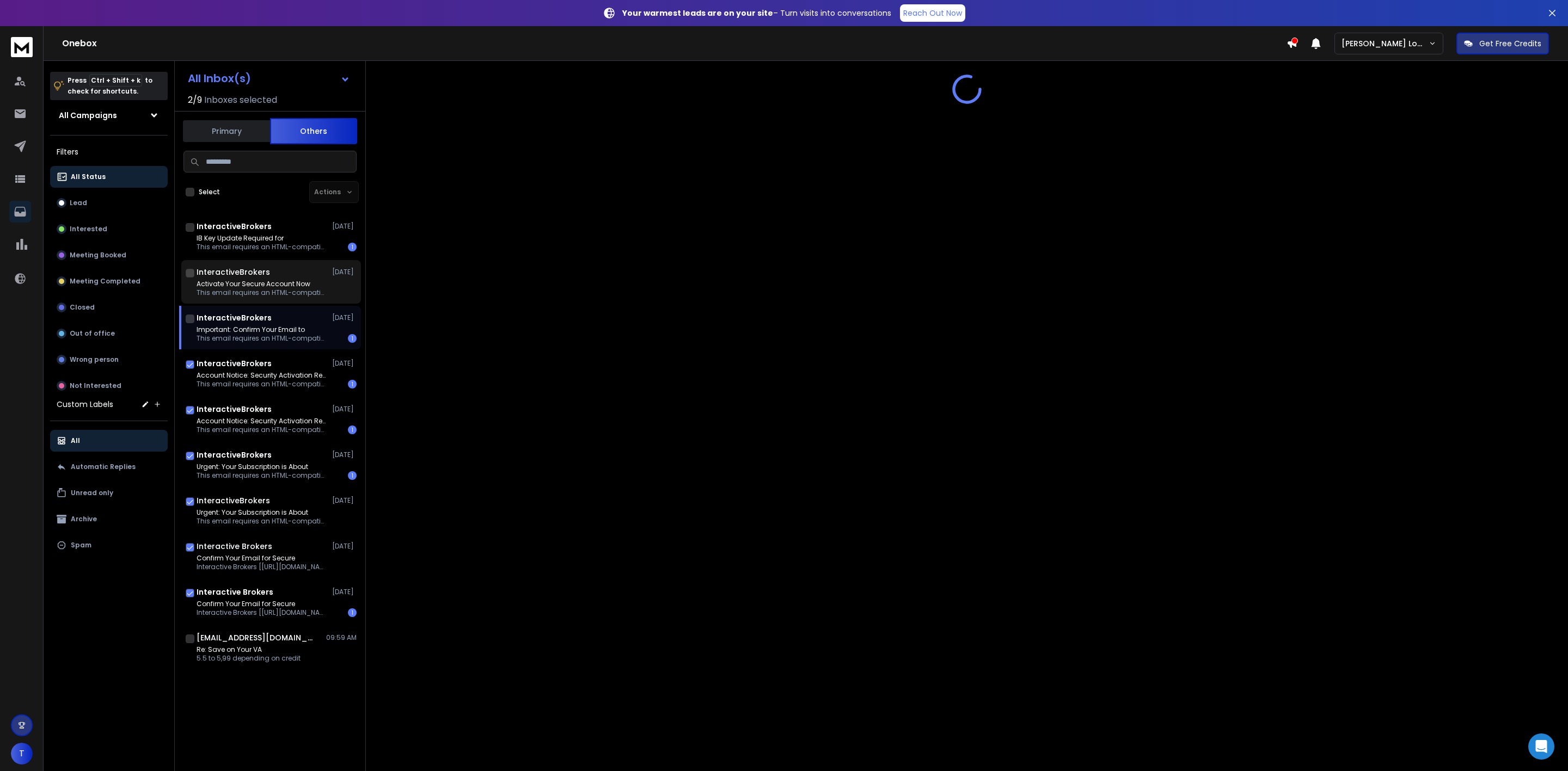
click at [189, 270] on button "button" at bounding box center [190, 273] width 9 height 9
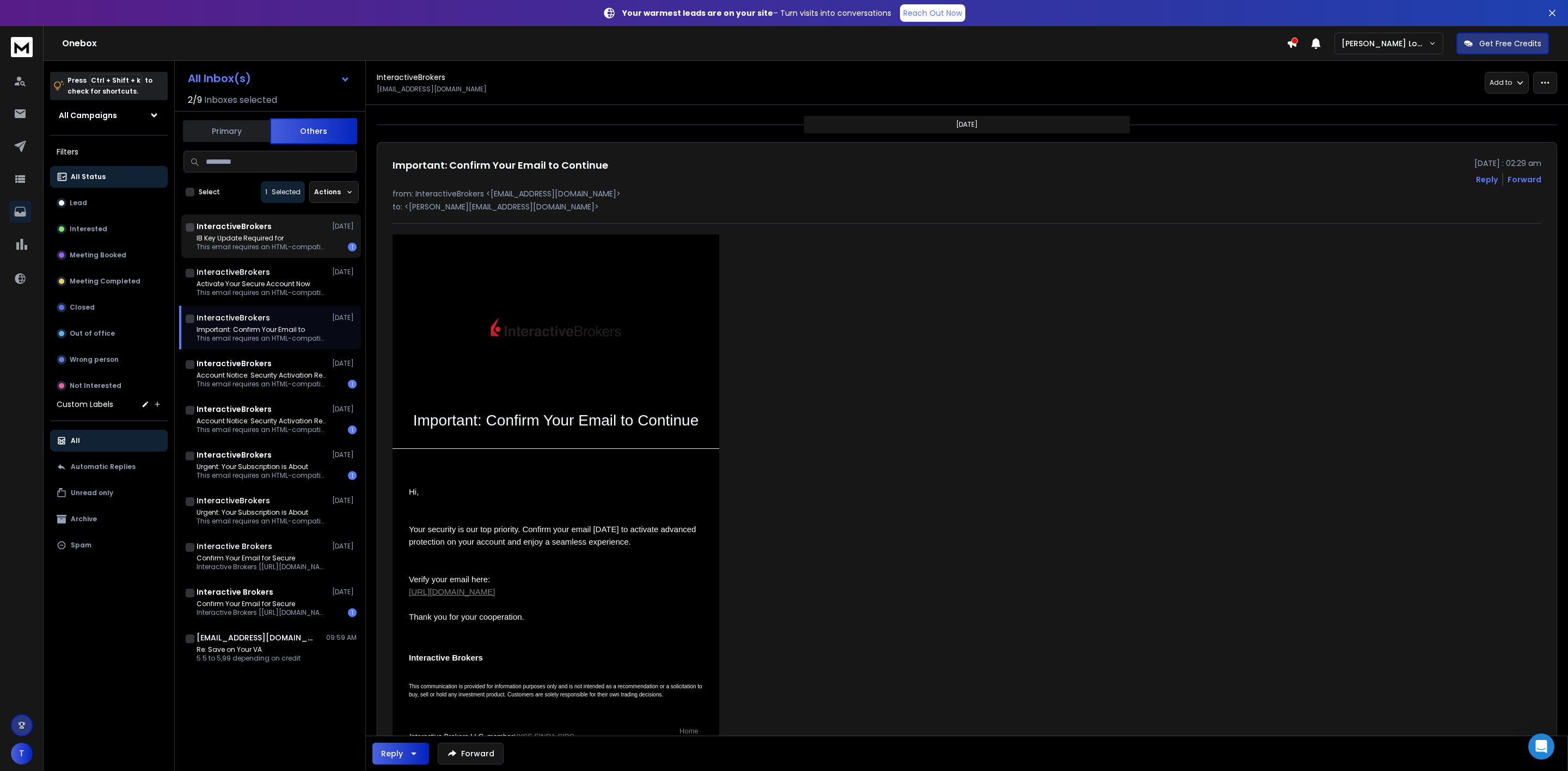
click at [190, 229] on button "button" at bounding box center [190, 228] width 9 height 9
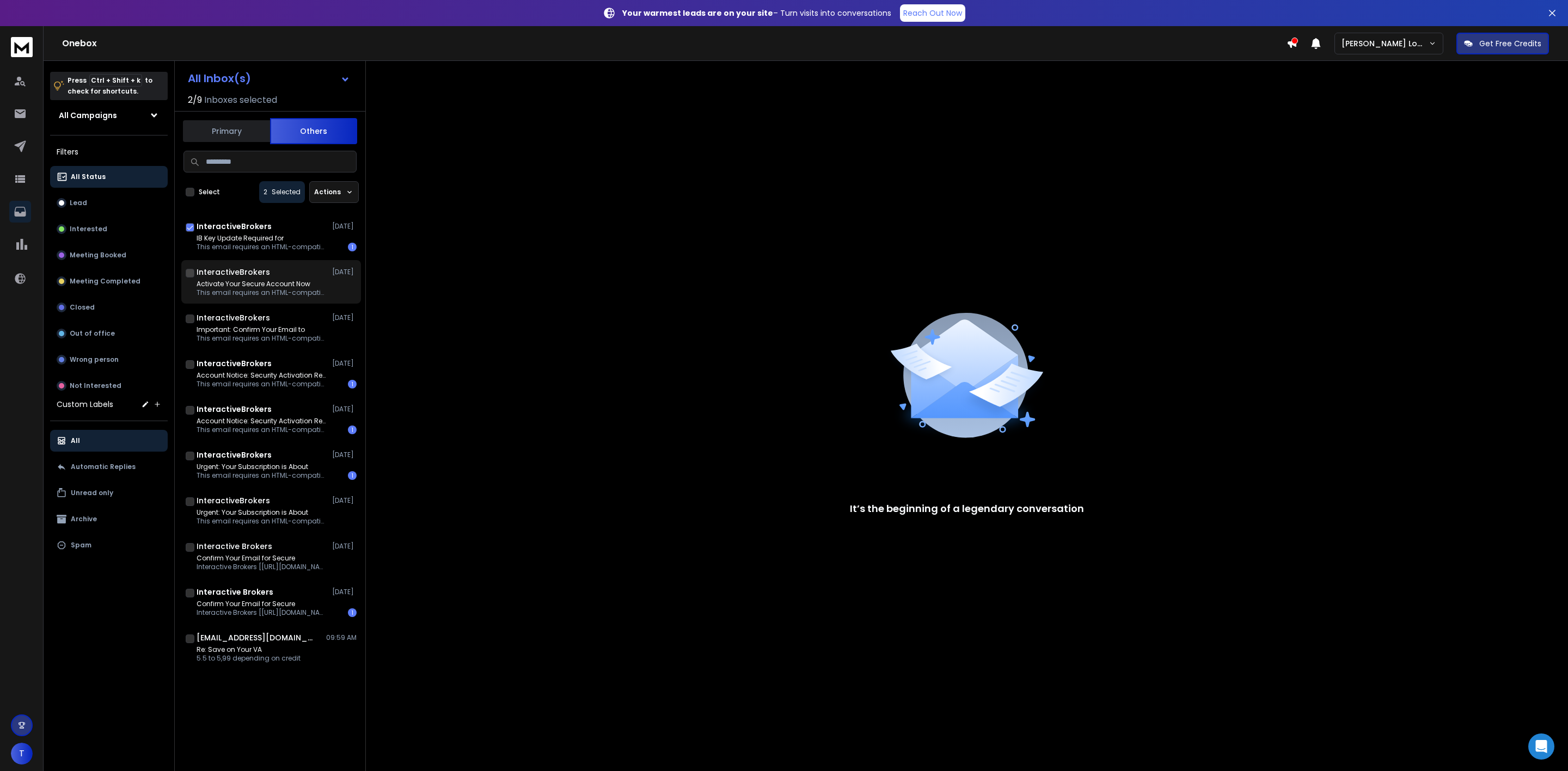
type button "on"
click at [193, 275] on button "button" at bounding box center [190, 273] width 9 height 9
type button "on"
click at [192, 322] on button "on" at bounding box center [190, 319] width 9 height 9
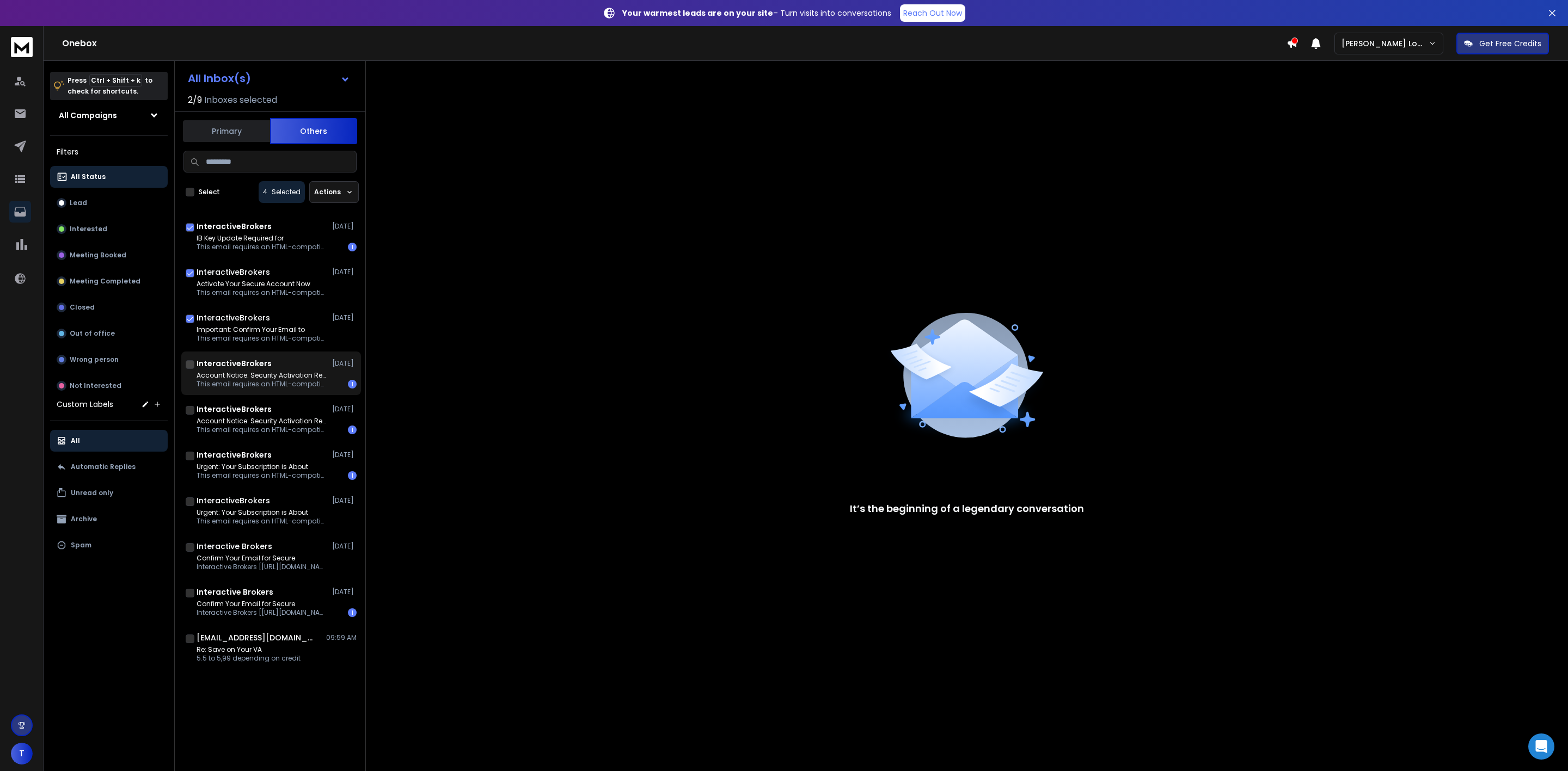
type button "on"
click at [186, 368] on button "on" at bounding box center [190, 365] width 9 height 9
type button "on"
click at [186, 409] on button "on" at bounding box center [190, 410] width 9 height 9
type button "on"
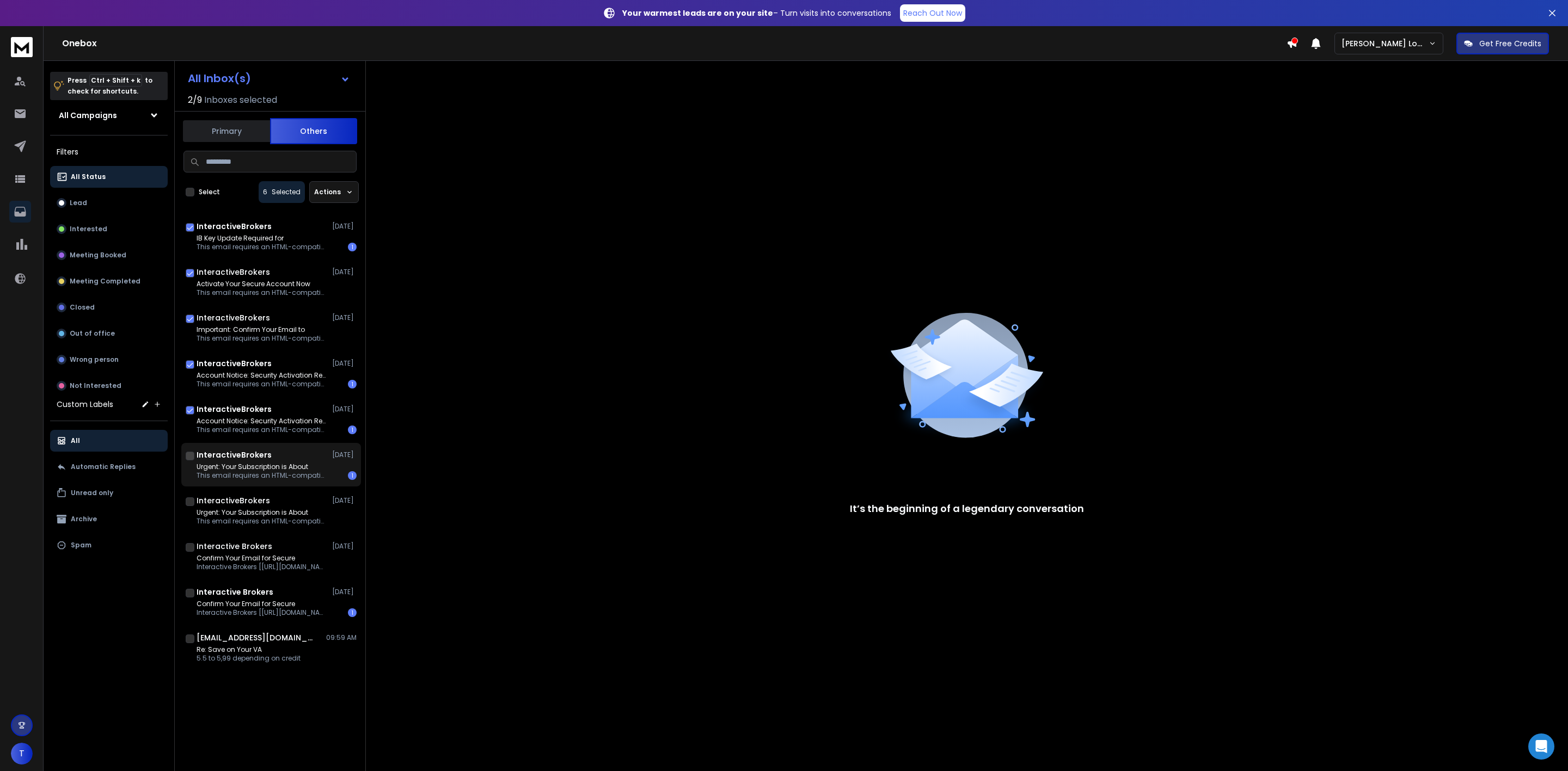
click at [187, 456] on button "on" at bounding box center [190, 456] width 9 height 9
type button "on"
click at [187, 501] on button "on" at bounding box center [190, 502] width 9 height 9
type button "on"
click at [188, 549] on button "on" at bounding box center [190, 548] width 9 height 9
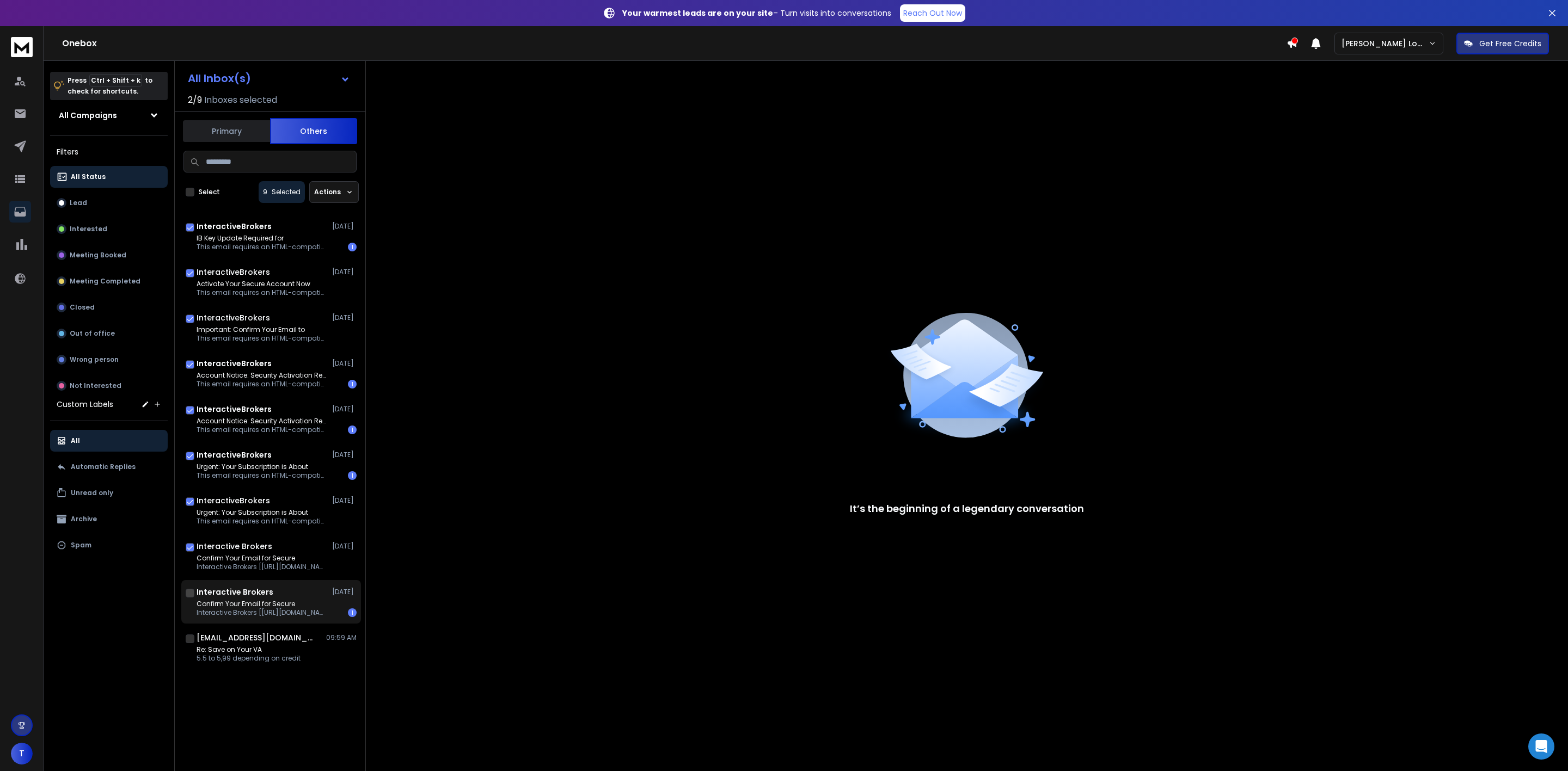
type button "on"
click at [186, 596] on button "on" at bounding box center [190, 593] width 9 height 9
click at [337, 192] on p "Actions" at bounding box center [327, 192] width 27 height 9
click at [338, 213] on div "Delete email" at bounding box center [316, 217] width 63 height 11
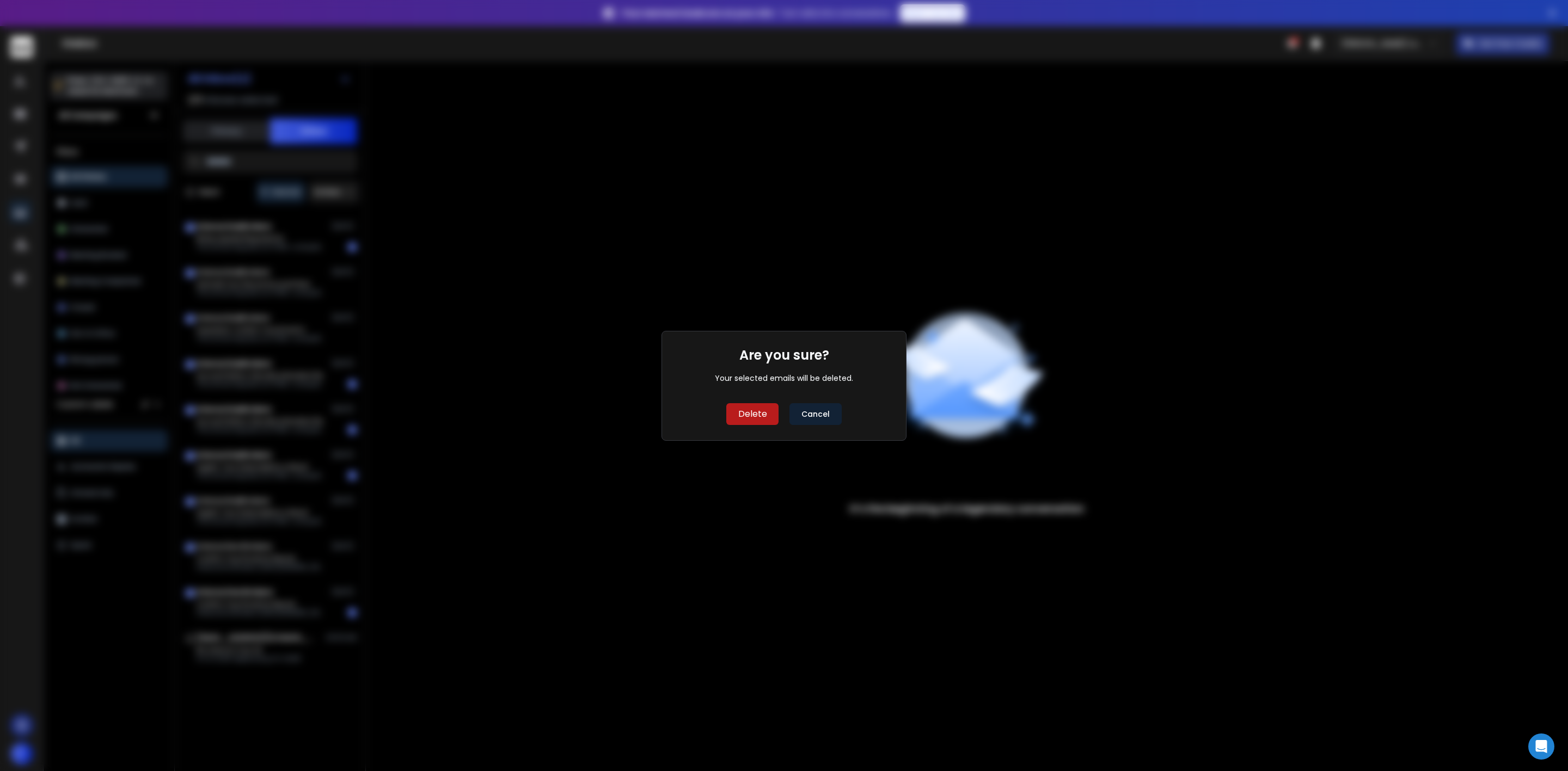
click at [761, 418] on button "Delete" at bounding box center [752, 414] width 52 height 22
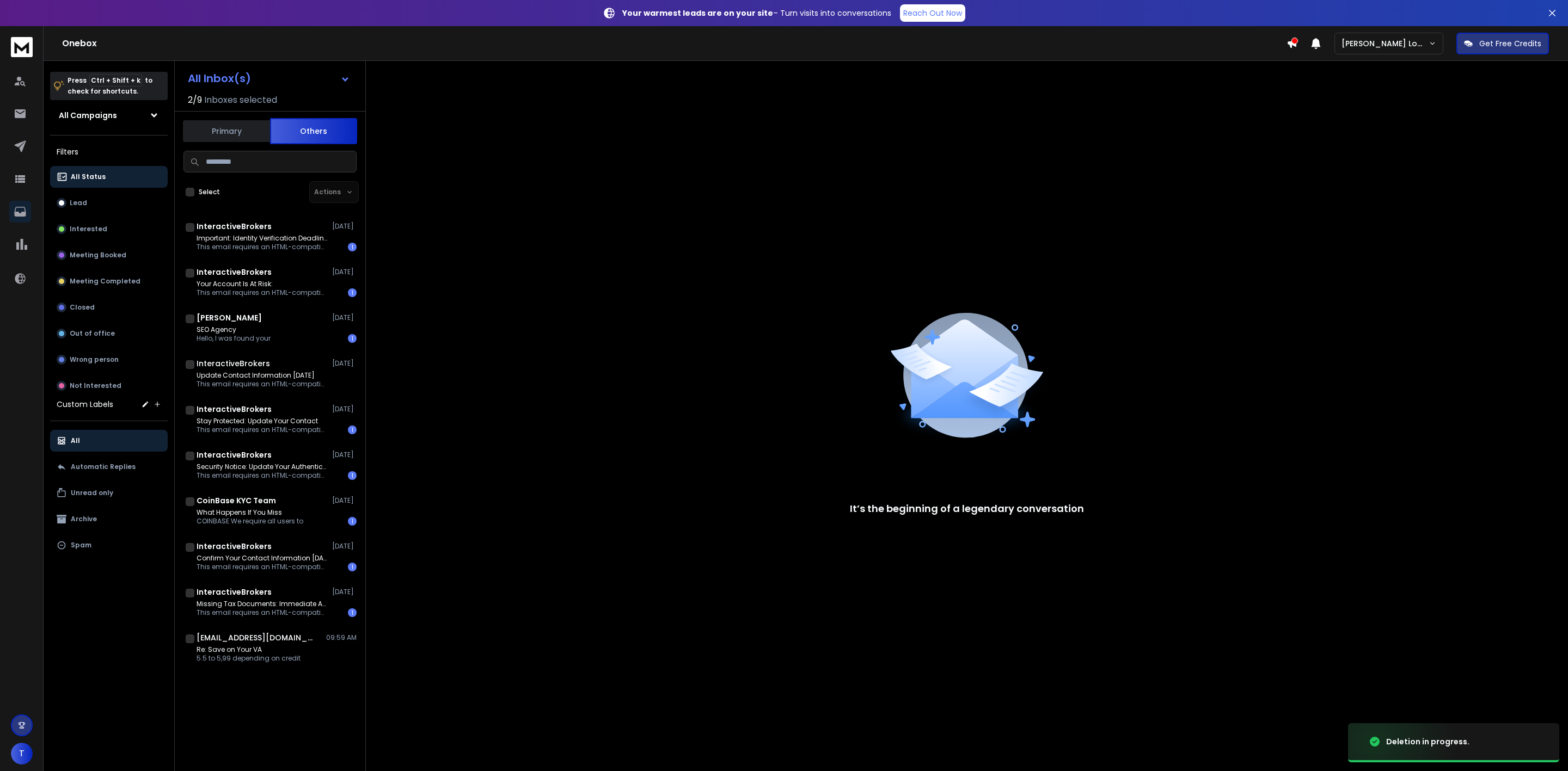
scroll to position [276, 0]
drag, startPoint x: 219, startPoint y: 225, endPoint x: 218, endPoint y: 240, distance: 15.0
click at [218, 240] on div "SELECT THIS PAGE SELECT ALL" at bounding box center [228, 238] width 83 height 57
click at [211, 248] on label "SELECT ALL" at bounding box center [223, 251] width 34 height 9
click at [197, 250] on button "SELECT THIS PAGE" at bounding box center [198, 251] width 9 height 9
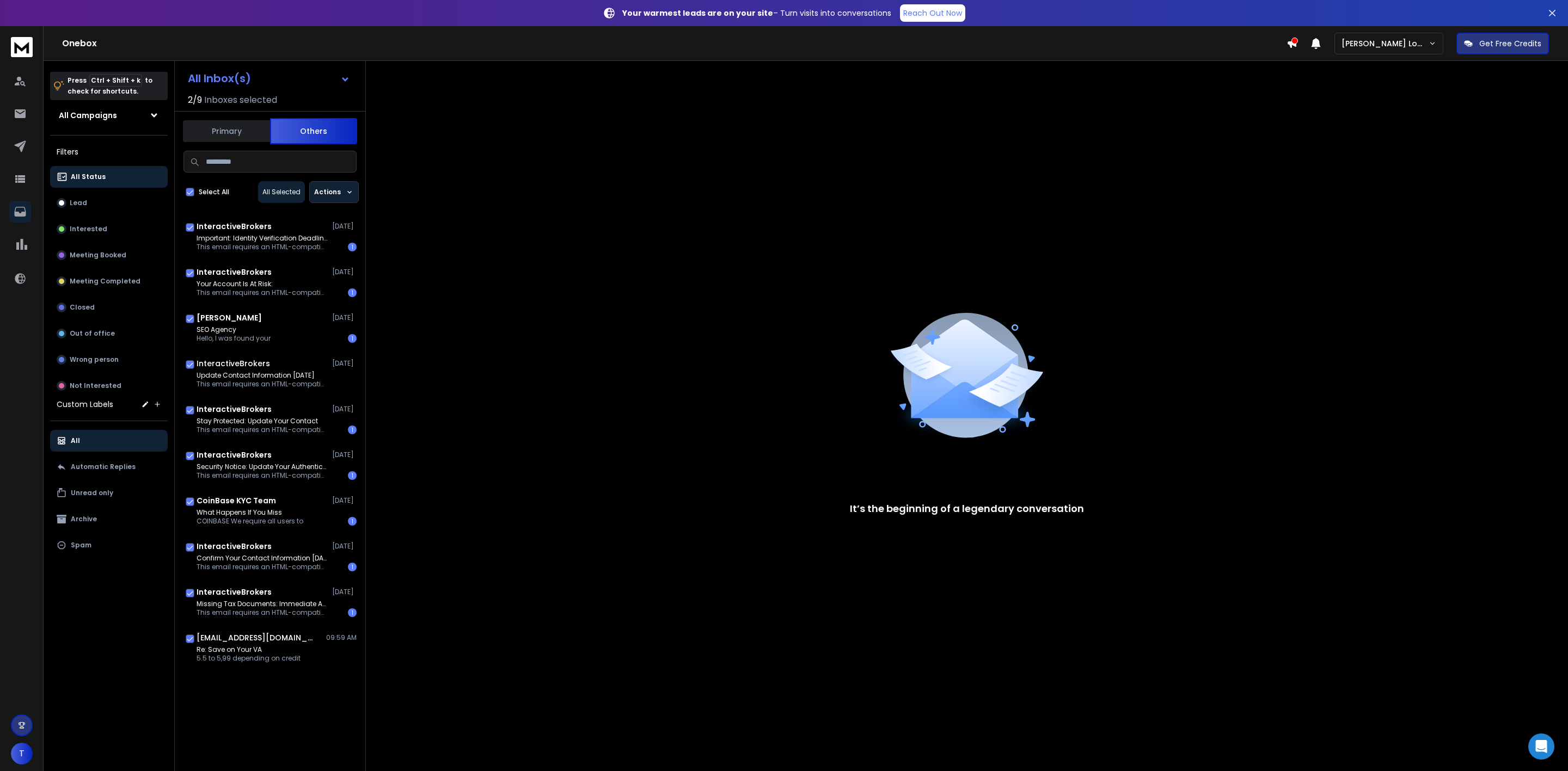
click at [342, 193] on button "Actions" at bounding box center [334, 192] width 49 height 22
click at [326, 214] on div "Delete email" at bounding box center [316, 217] width 63 height 11
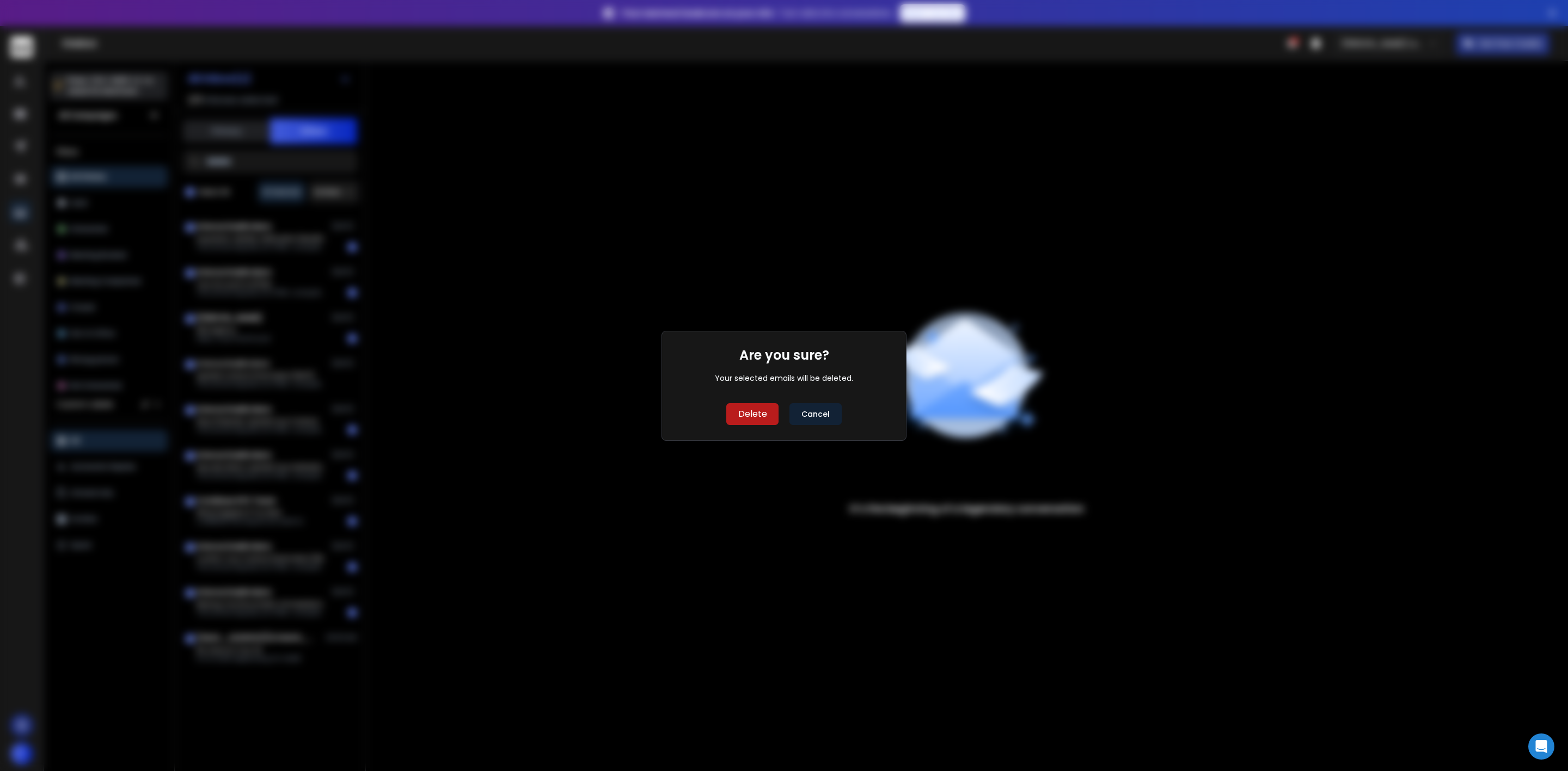
click at [761, 407] on button "Delete" at bounding box center [752, 414] width 52 height 22
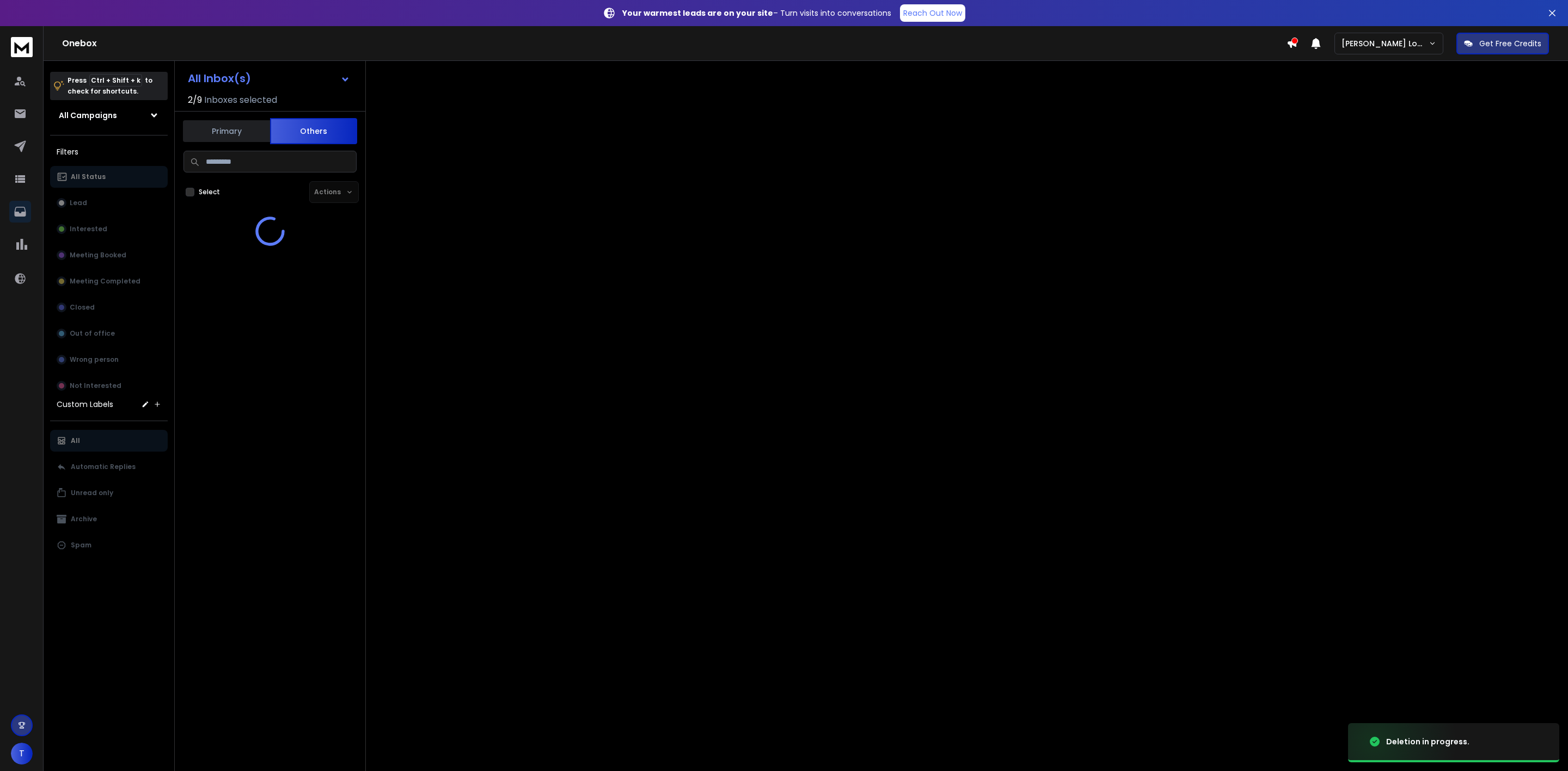
scroll to position [0, 0]
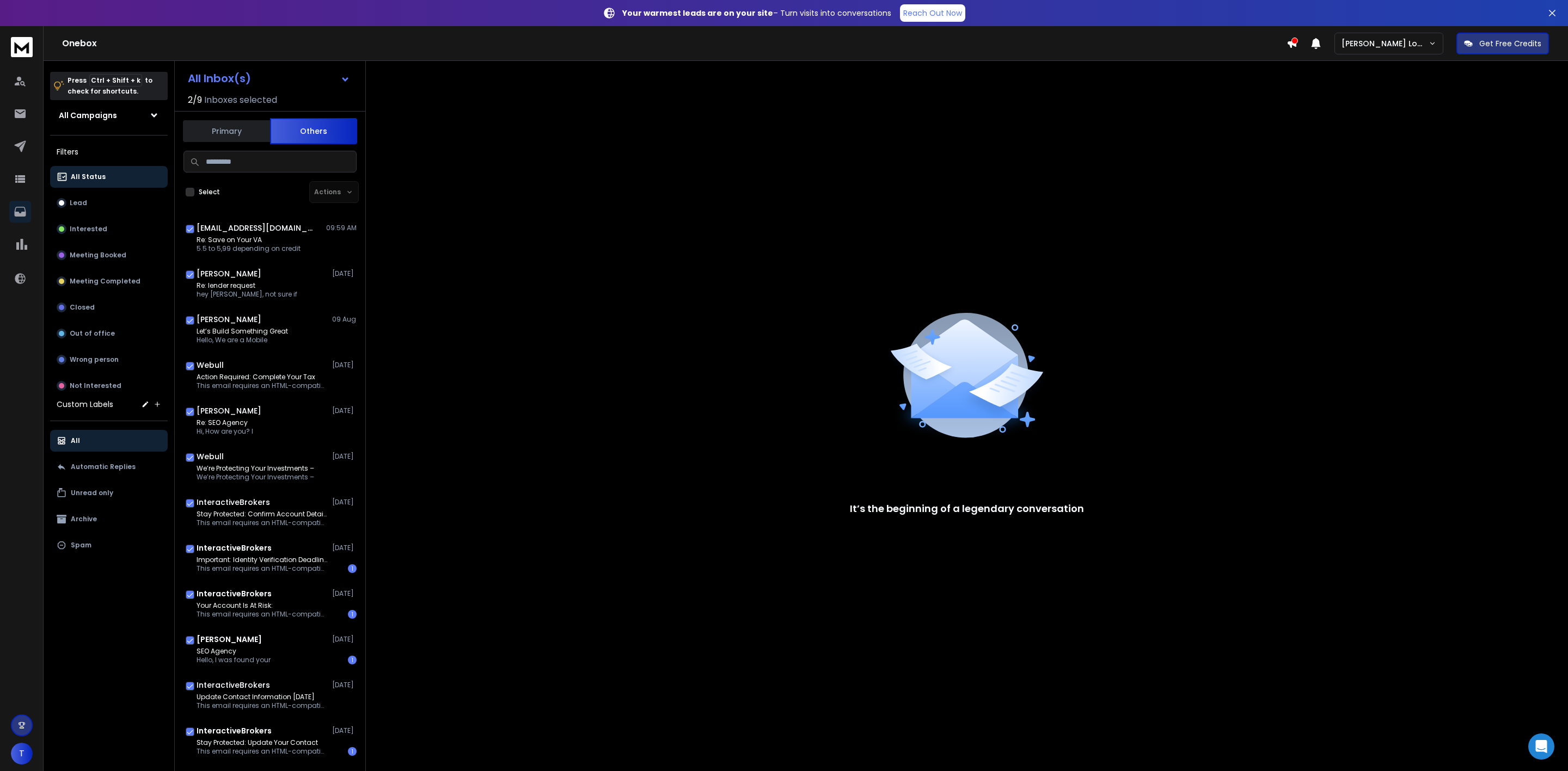
click at [220, 126] on button "Primary" at bounding box center [226, 131] width 87 height 24
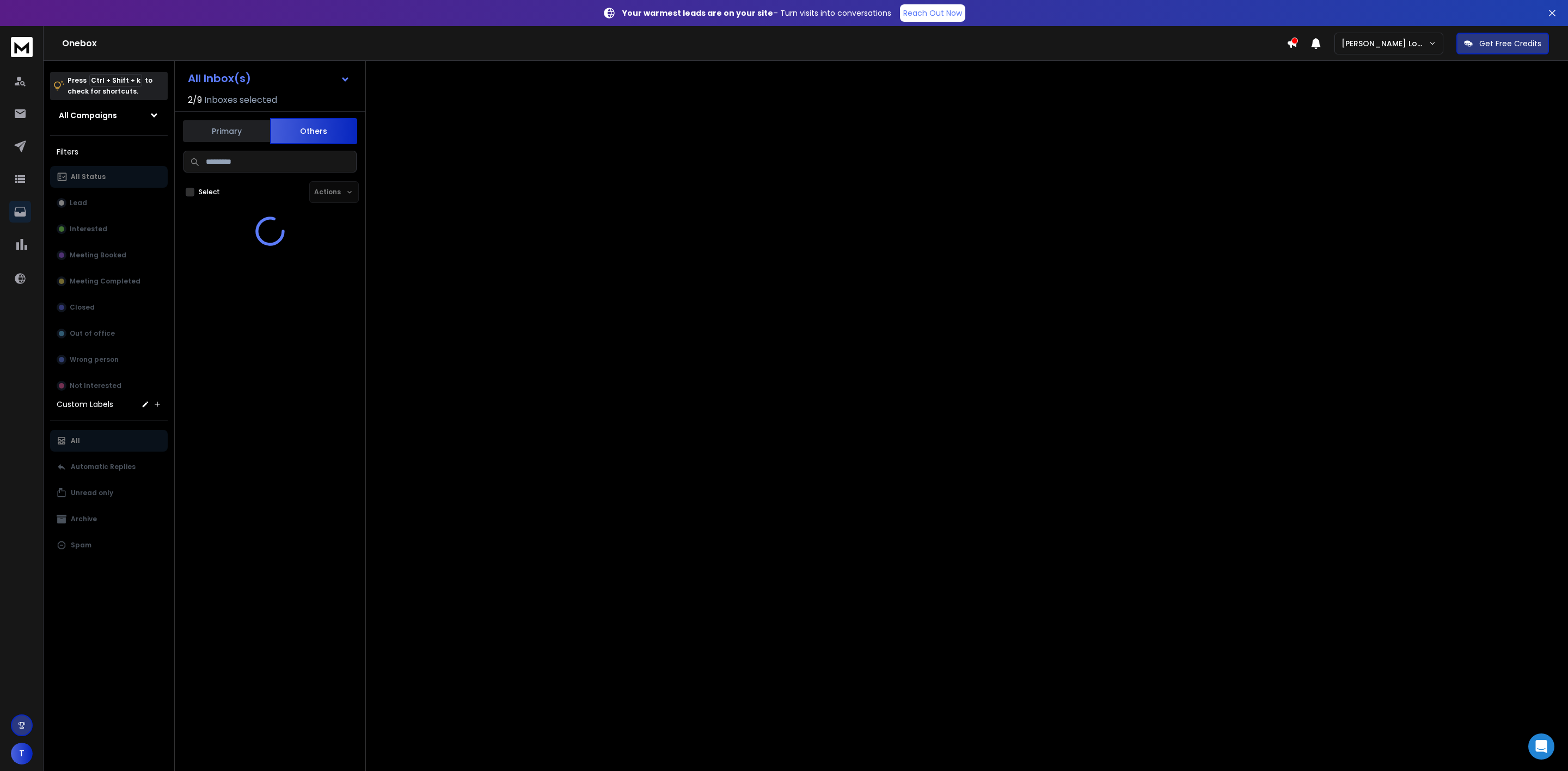
click at [286, 130] on button "Others" at bounding box center [313, 131] width 87 height 26
click at [222, 136] on button "Primary" at bounding box center [226, 131] width 87 height 26
